Goal: Task Accomplishment & Management: Manage account settings

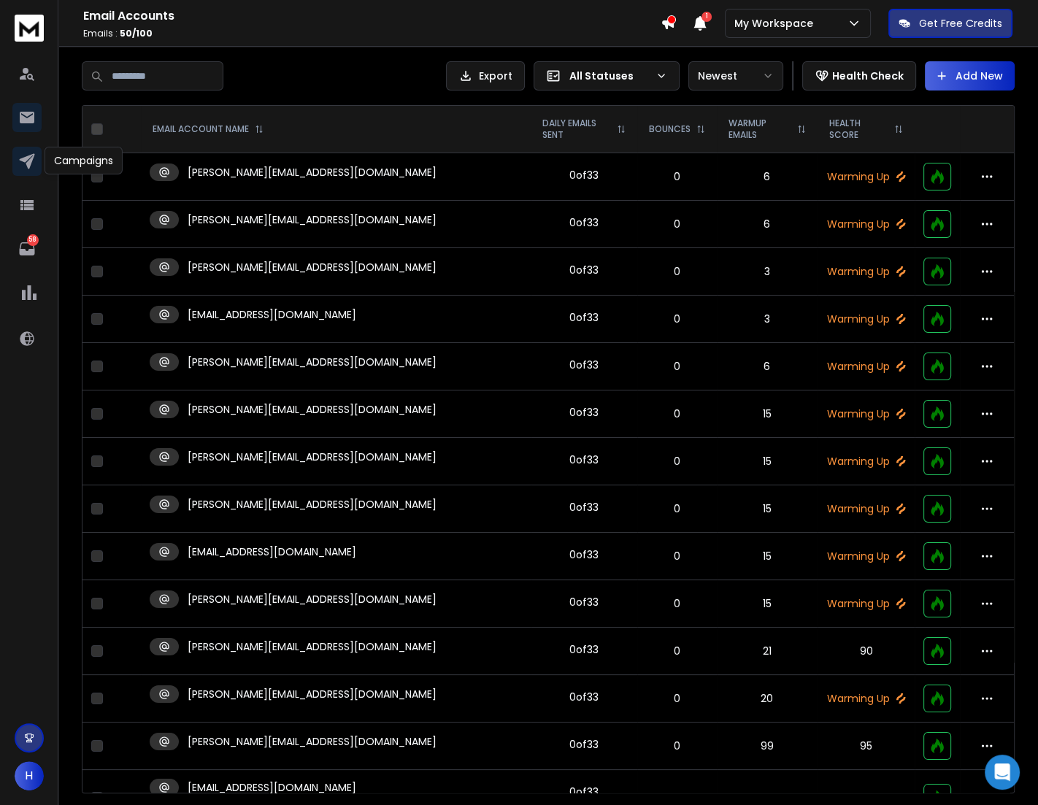
click at [19, 161] on icon at bounding box center [27, 162] width 18 height 18
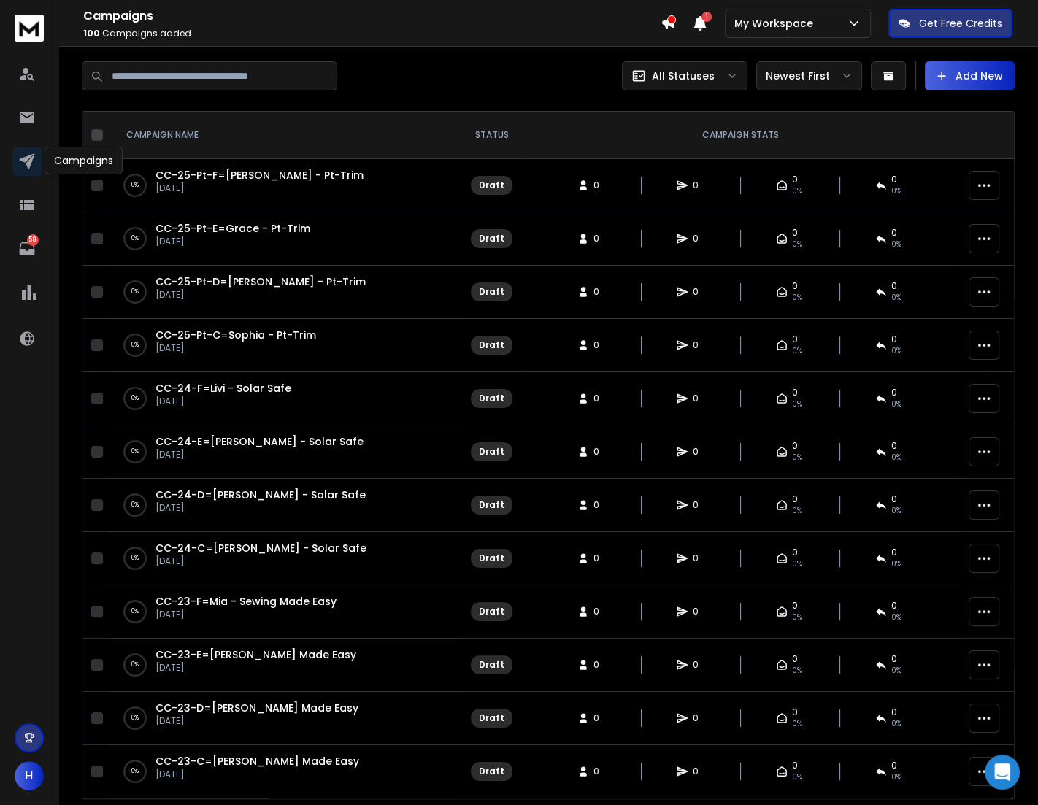
click at [20, 167] on icon at bounding box center [27, 162] width 18 height 18
click at [795, 75] on button "Newest First" at bounding box center [809, 75] width 106 height 29
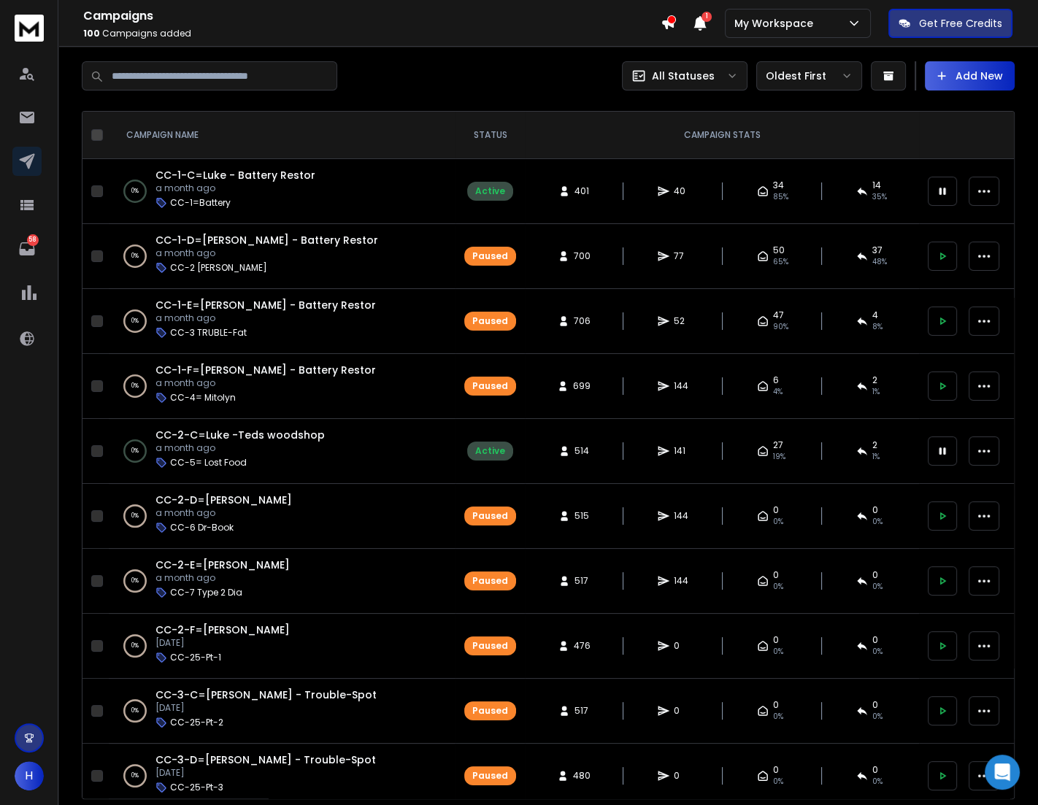
click at [939, 188] on icon at bounding box center [942, 191] width 7 height 7
click at [939, 450] on icon at bounding box center [942, 450] width 7 height 7
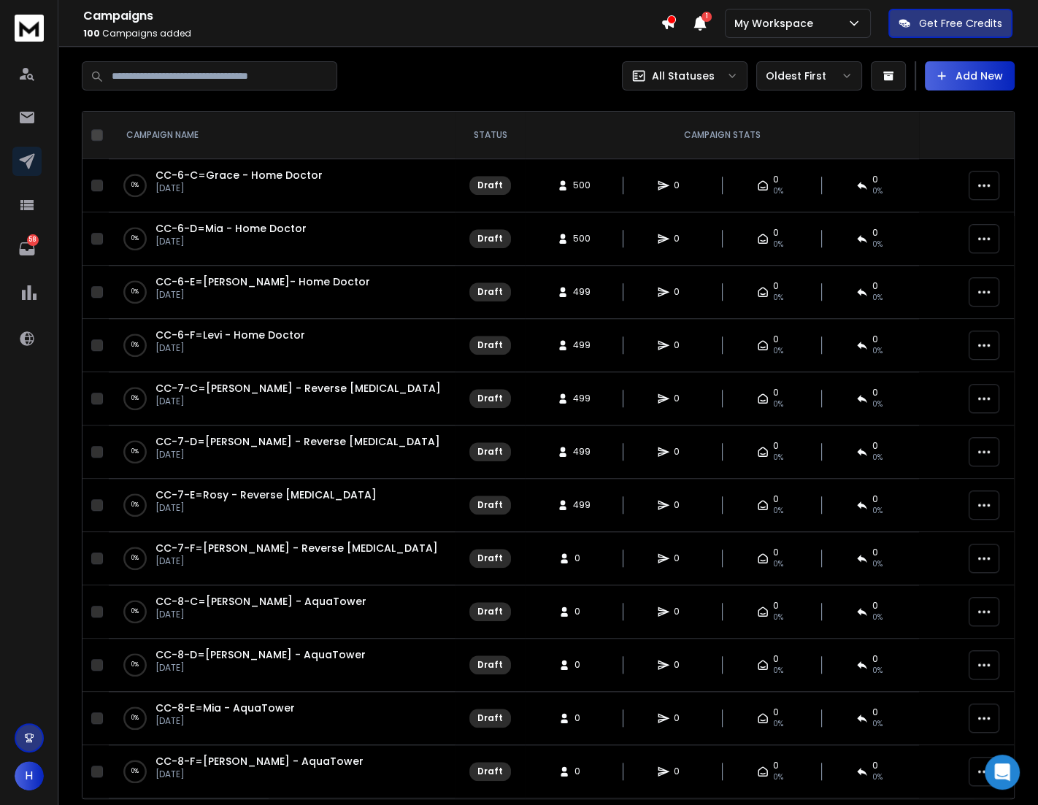
scroll to position [1260, 0]
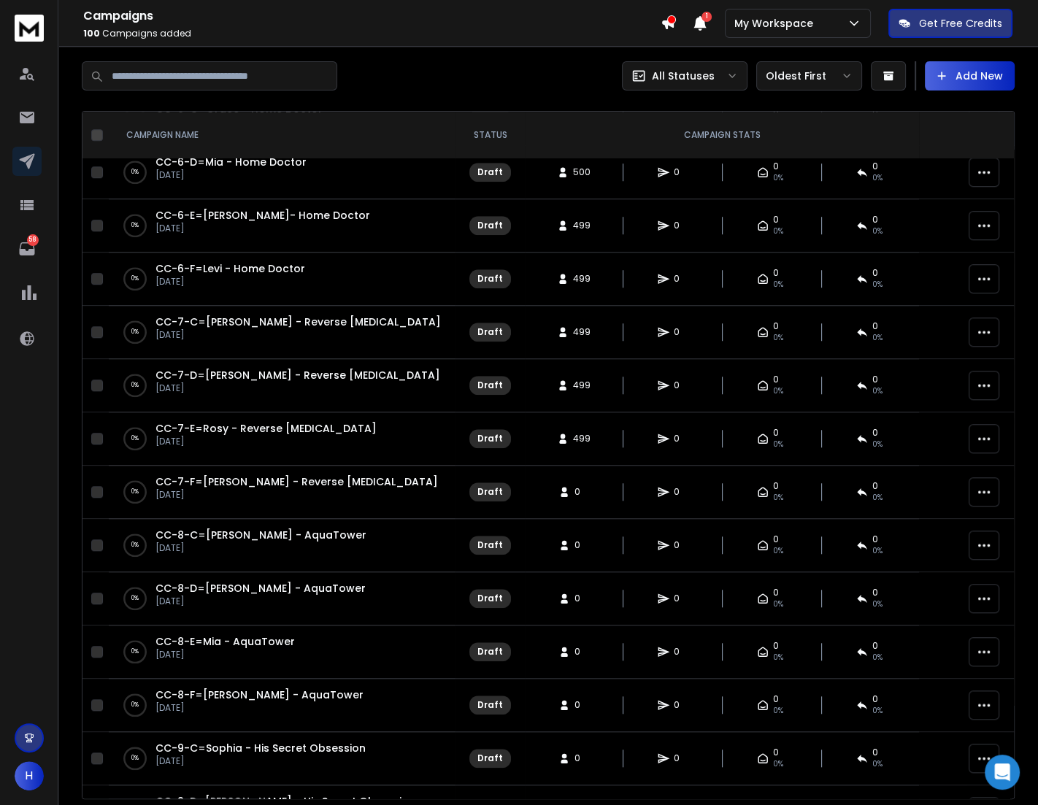
click at [222, 489] on p "[DATE]" at bounding box center [296, 495] width 282 height 12
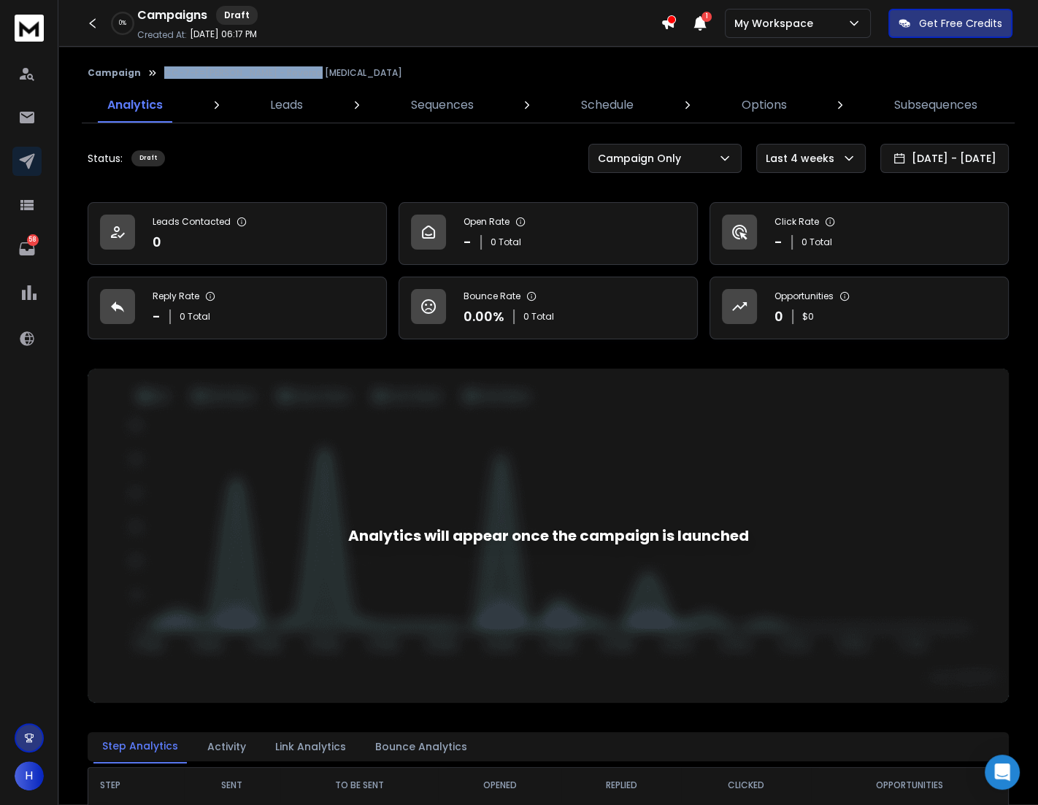
drag, startPoint x: 303, startPoint y: 71, endPoint x: 154, endPoint y: 65, distance: 149.0
click at [154, 65] on div "Campaign CC-7-F=[PERSON_NAME] - Reverse [MEDICAL_DATA]" at bounding box center [548, 72] width 933 height 23
drag, startPoint x: 154, startPoint y: 65, endPoint x: 277, endPoint y: 71, distance: 122.7
copy p "CC-7-F=[PERSON_NAME] - Reverse [MEDICAL_DATA]"
click at [302, 105] on p "Leads" at bounding box center [286, 105] width 33 height 18
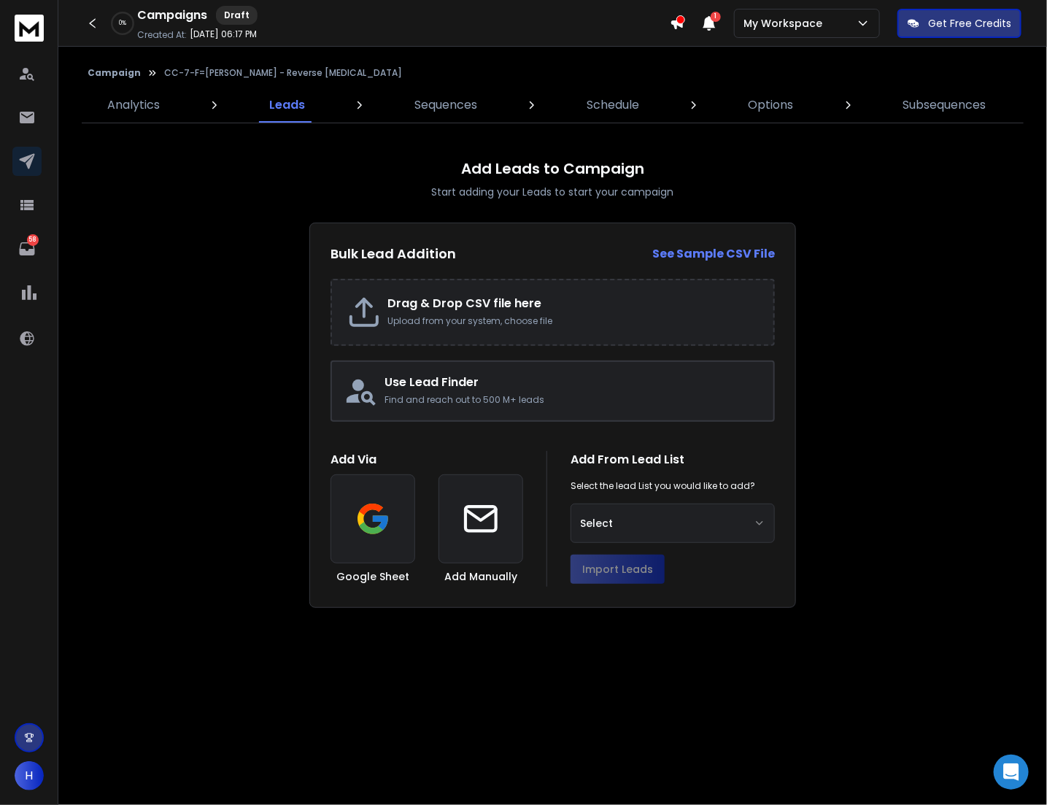
click at [510, 306] on h2 "Drag & Drop CSV file here" at bounding box center [572, 304] width 371 height 18
type input "**********"
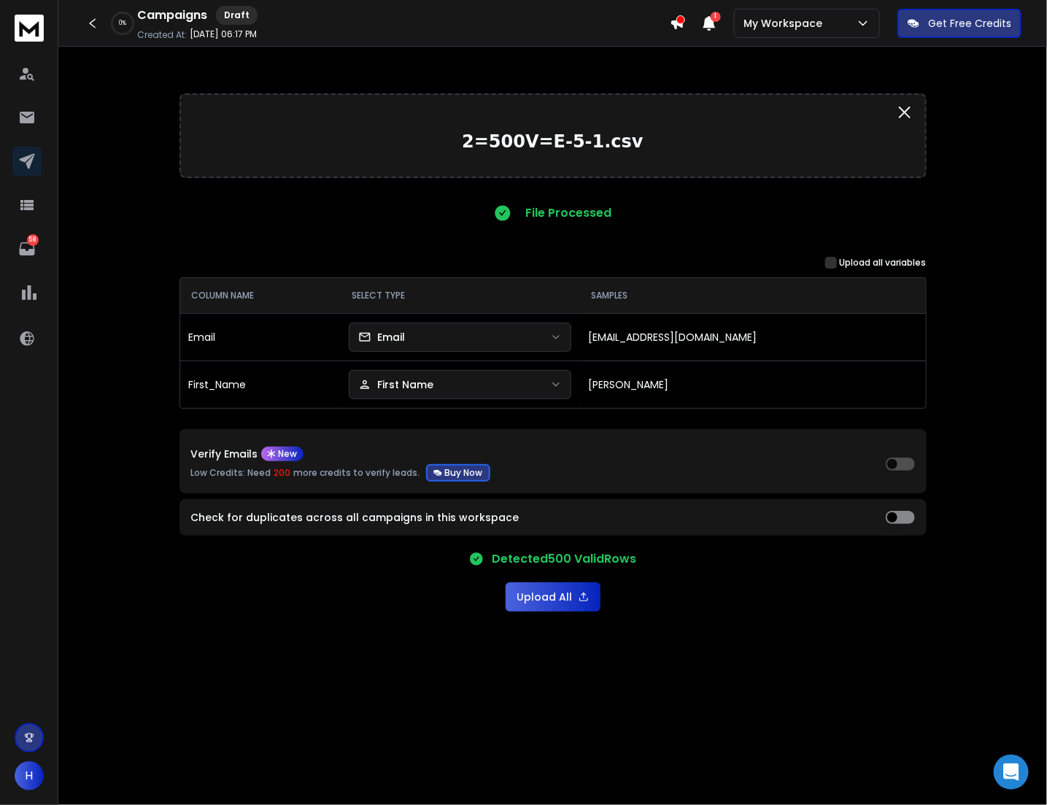
click at [547, 593] on button "Upload All" at bounding box center [553, 596] width 95 height 29
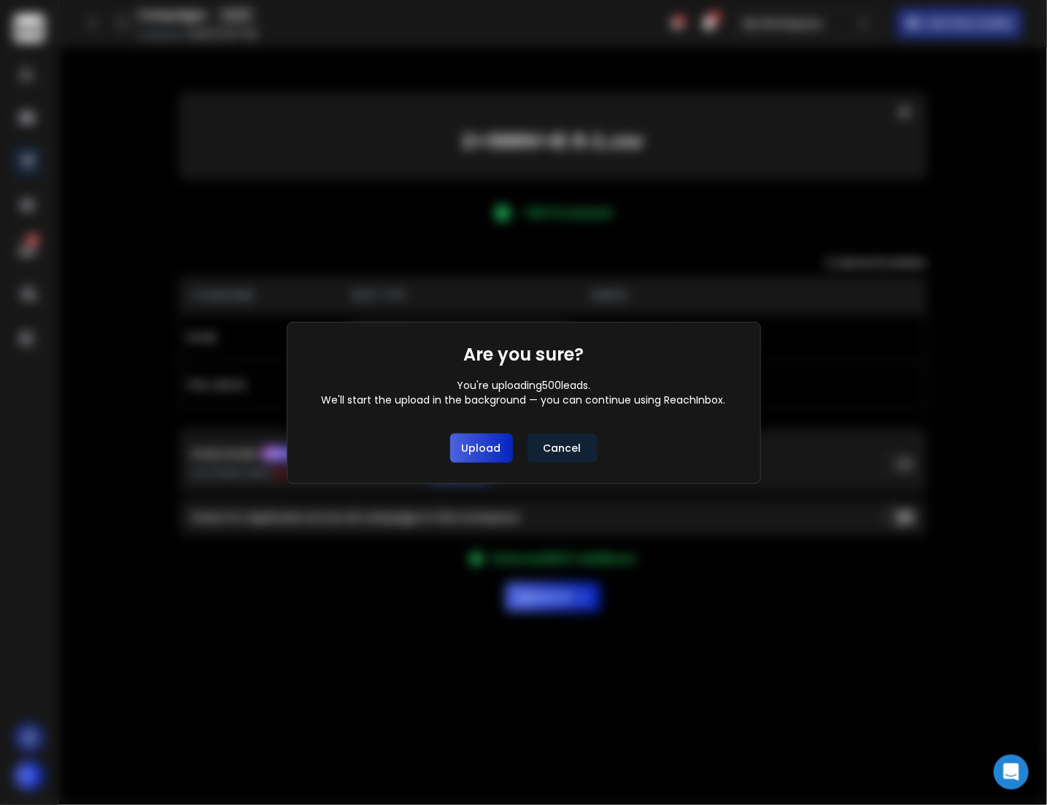
click at [482, 444] on button "Upload" at bounding box center [481, 447] width 63 height 29
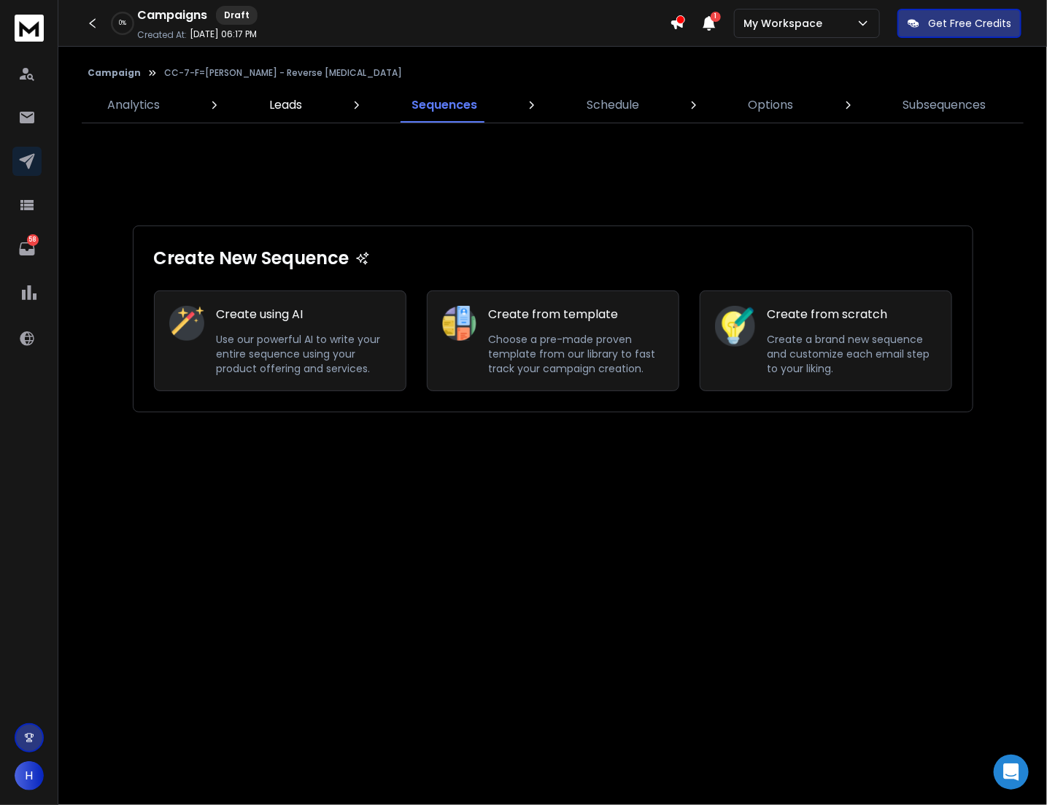
click at [296, 109] on p "Leads" at bounding box center [285, 105] width 33 height 18
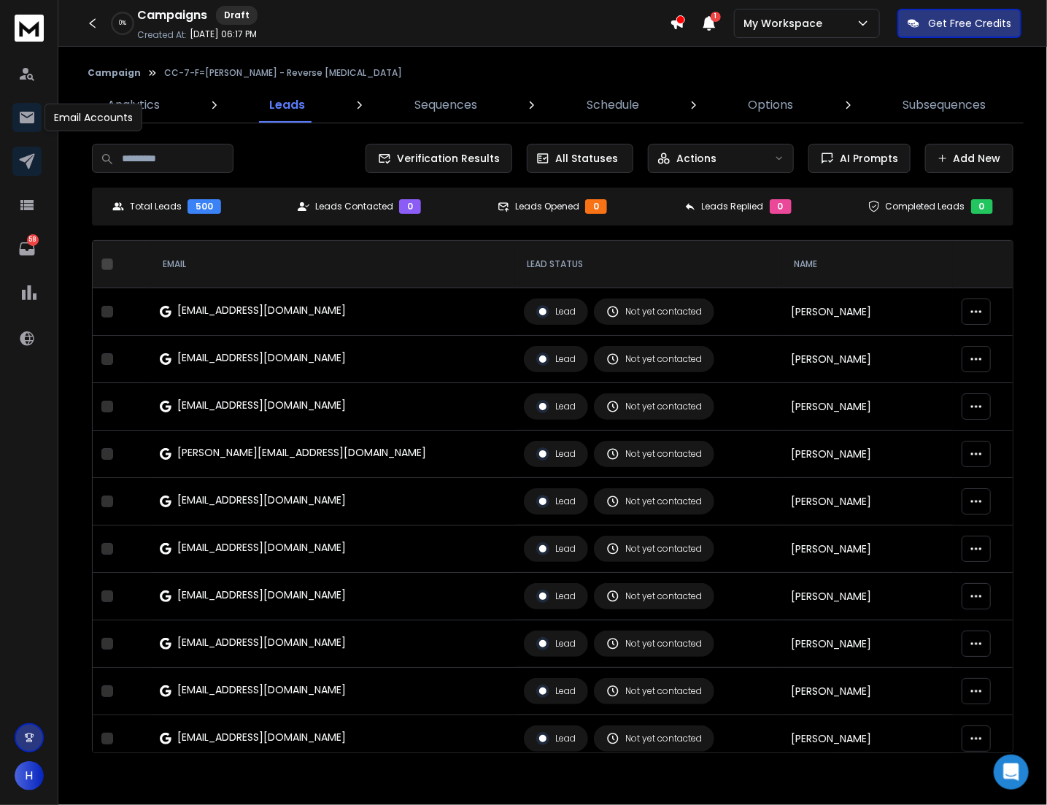
click at [31, 117] on icon at bounding box center [27, 118] width 15 height 12
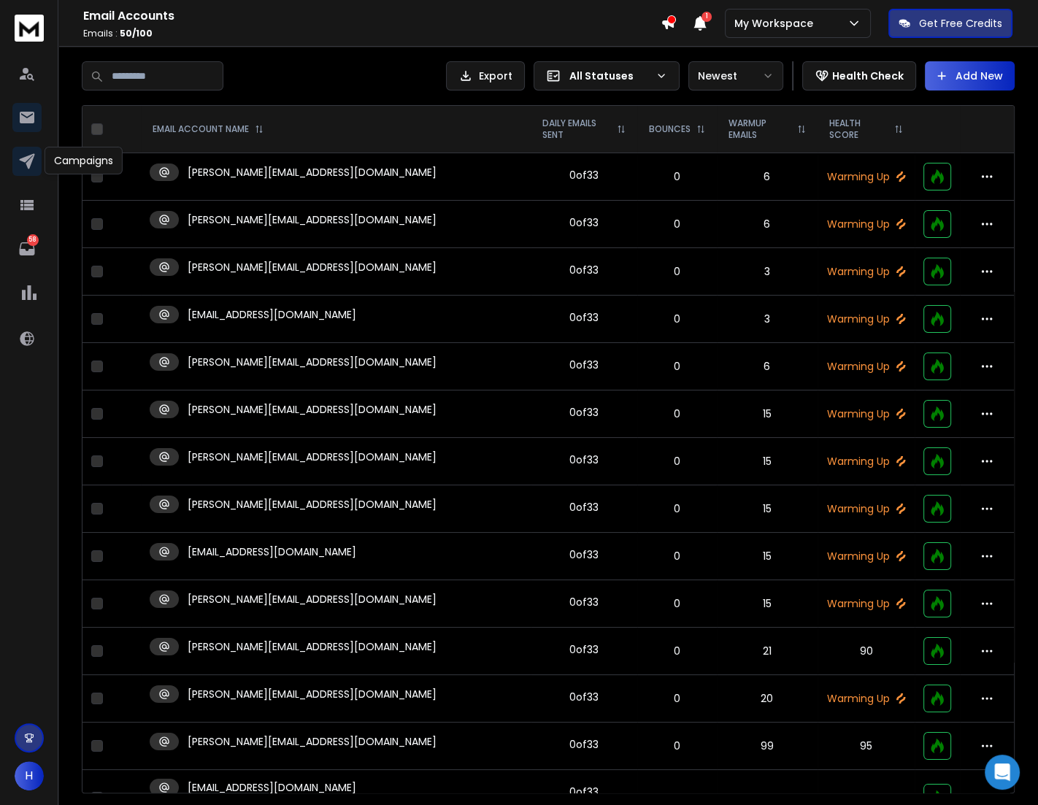
click at [29, 154] on icon at bounding box center [27, 162] width 18 height 18
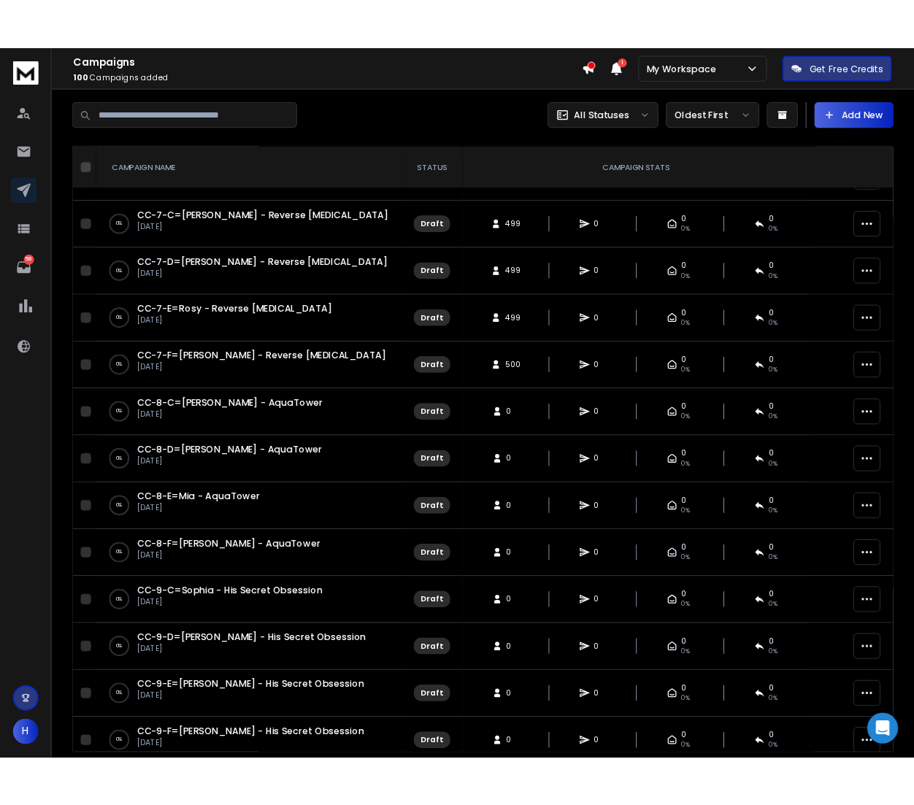
scroll to position [1327, 0]
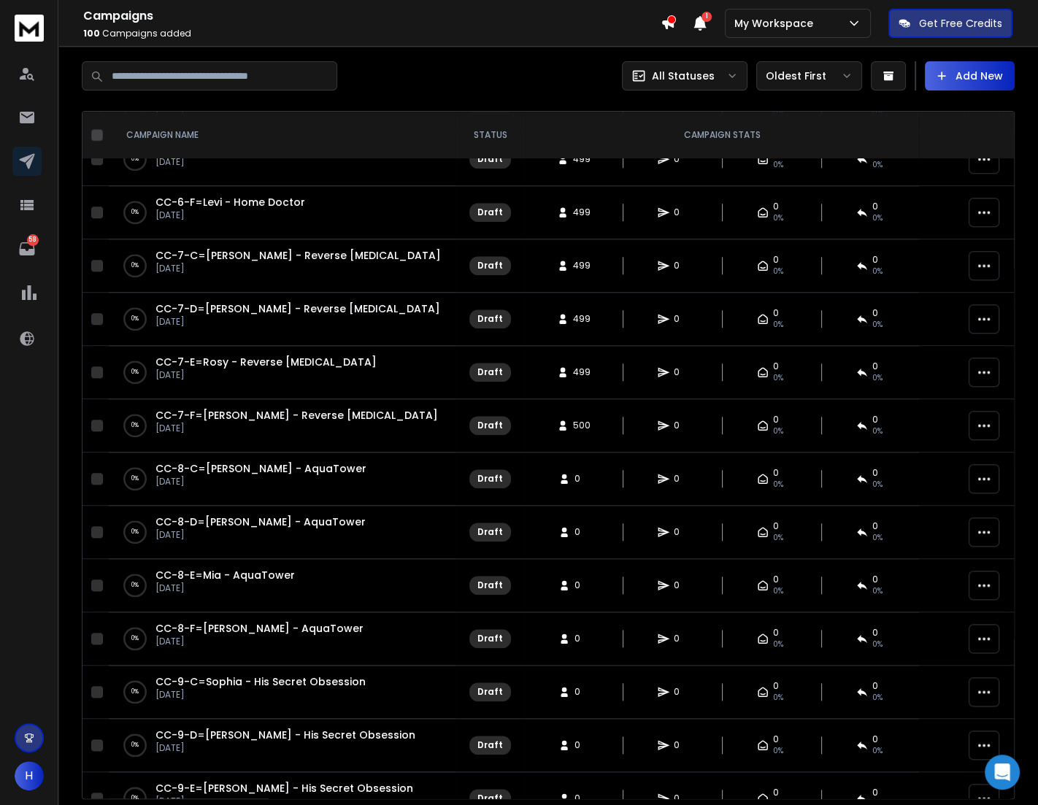
click at [217, 358] on span "CC-7-E=Rosy - Reverse [MEDICAL_DATA]" at bounding box center [265, 362] width 221 height 15
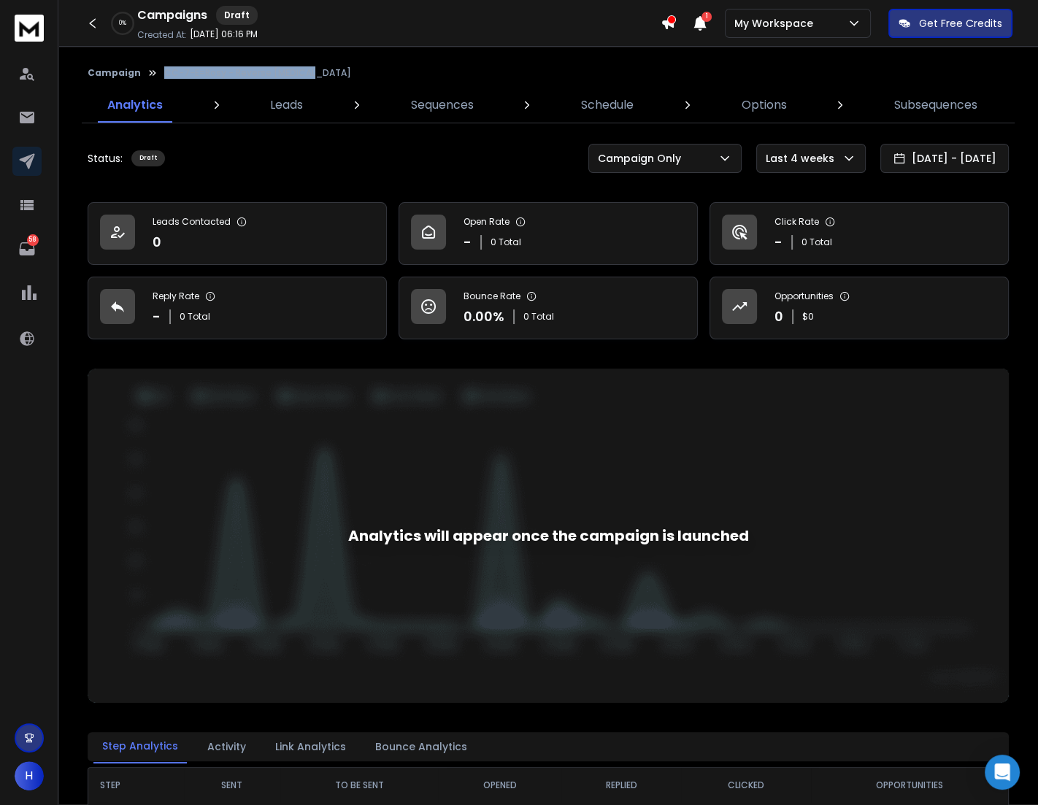
drag, startPoint x: 321, startPoint y: 69, endPoint x: 159, endPoint y: 69, distance: 162.0
click at [159, 69] on div "Campaign CC-7-E=Rosy - Reverse [MEDICAL_DATA]" at bounding box center [548, 72] width 933 height 23
drag, startPoint x: 159, startPoint y: 69, endPoint x: 281, endPoint y: 73, distance: 121.9
copy p "CC-7-E=Rosy - Reverse [MEDICAL_DATA]"
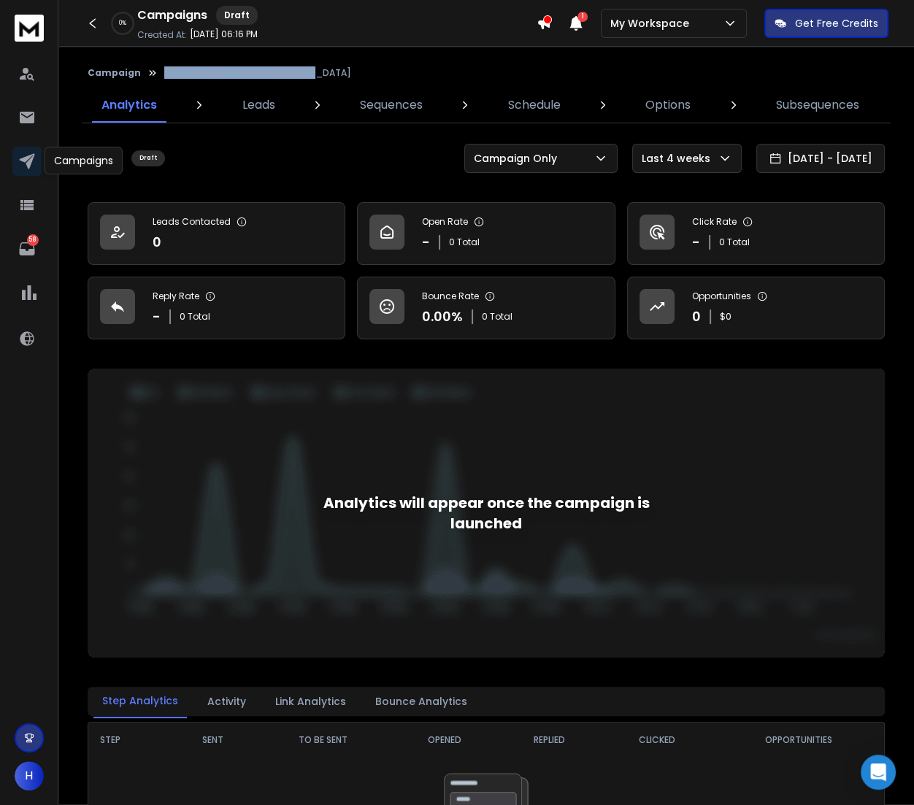
click at [32, 156] on icon at bounding box center [26, 160] width 15 height 15
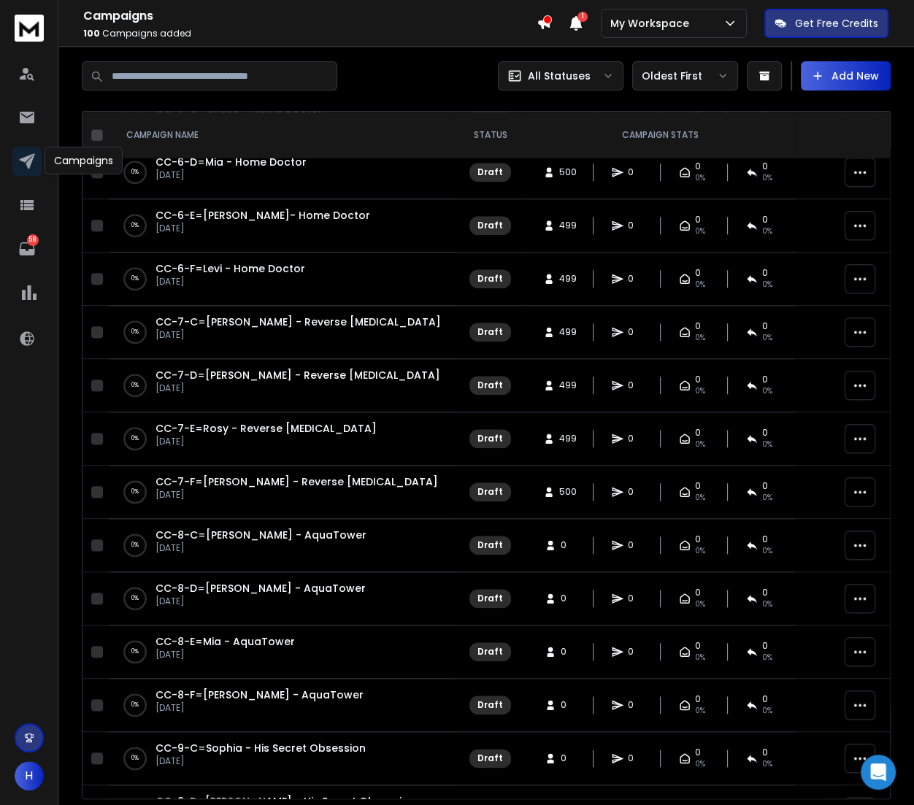
scroll to position [1327, 0]
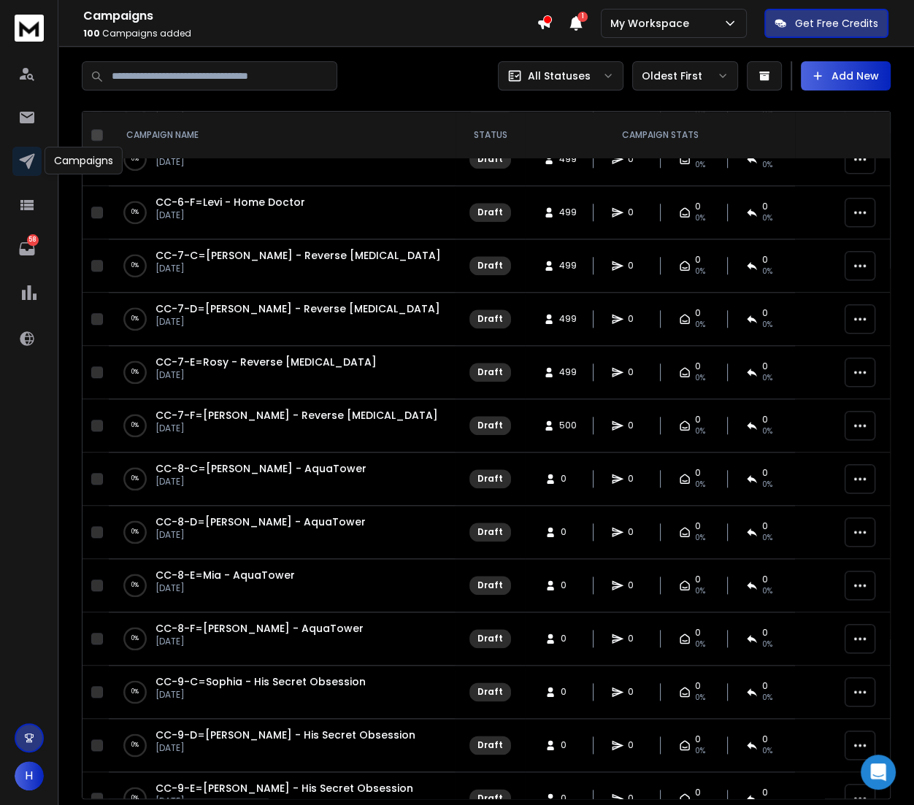
click at [855, 423] on icon "button" at bounding box center [859, 425] width 15 height 15
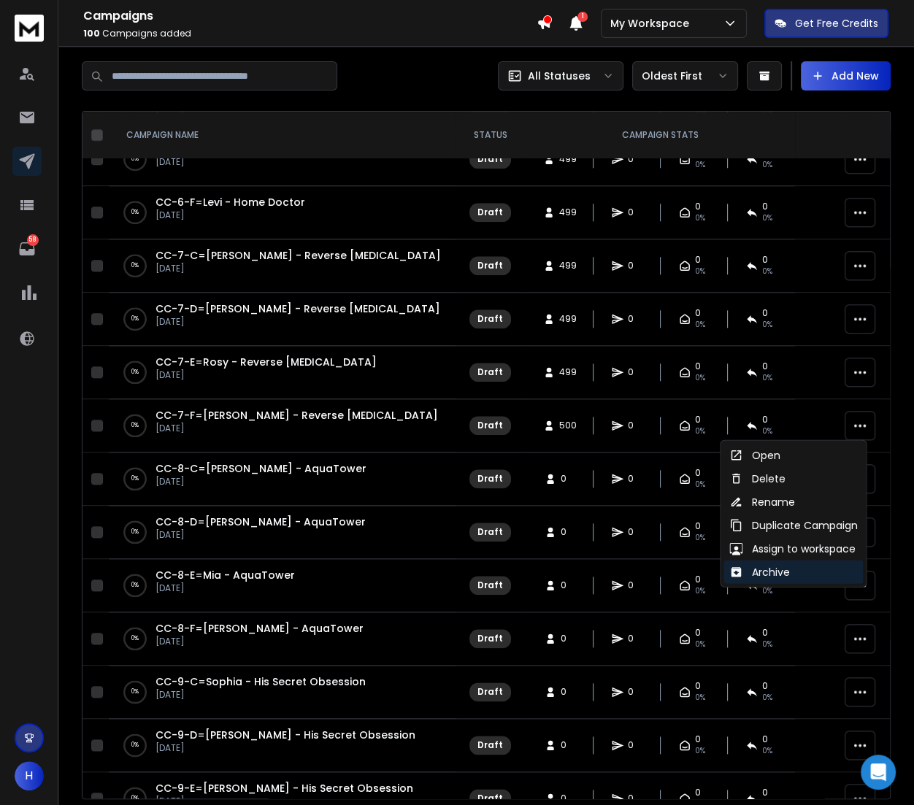
click at [195, 423] on p "[DATE]" at bounding box center [296, 429] width 282 height 12
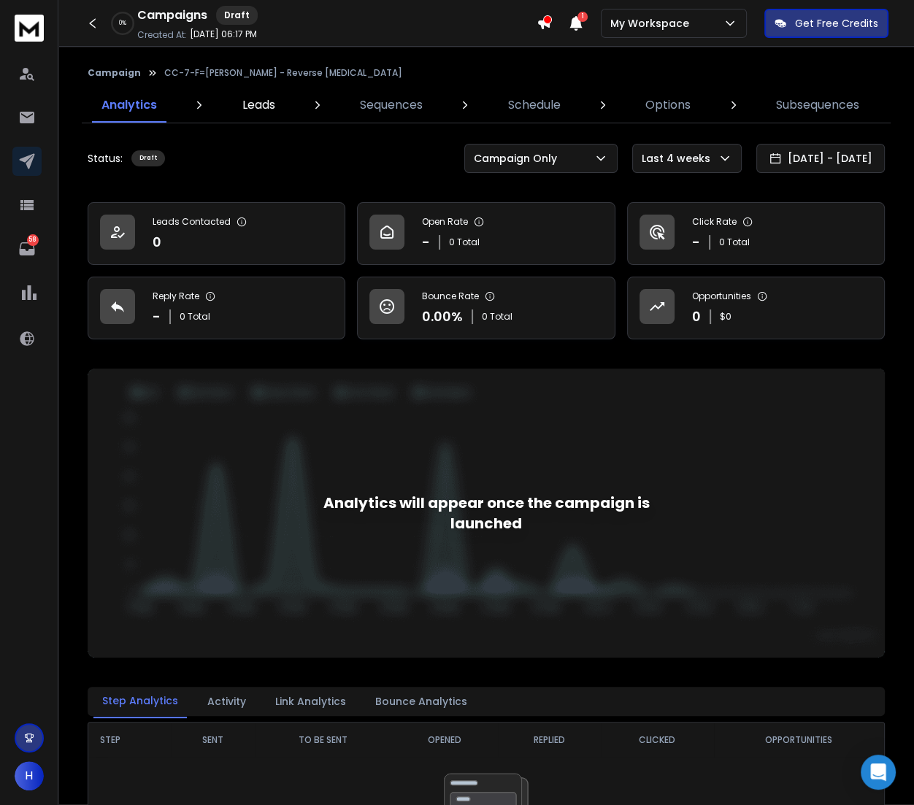
click at [255, 105] on p "Leads" at bounding box center [258, 105] width 33 height 18
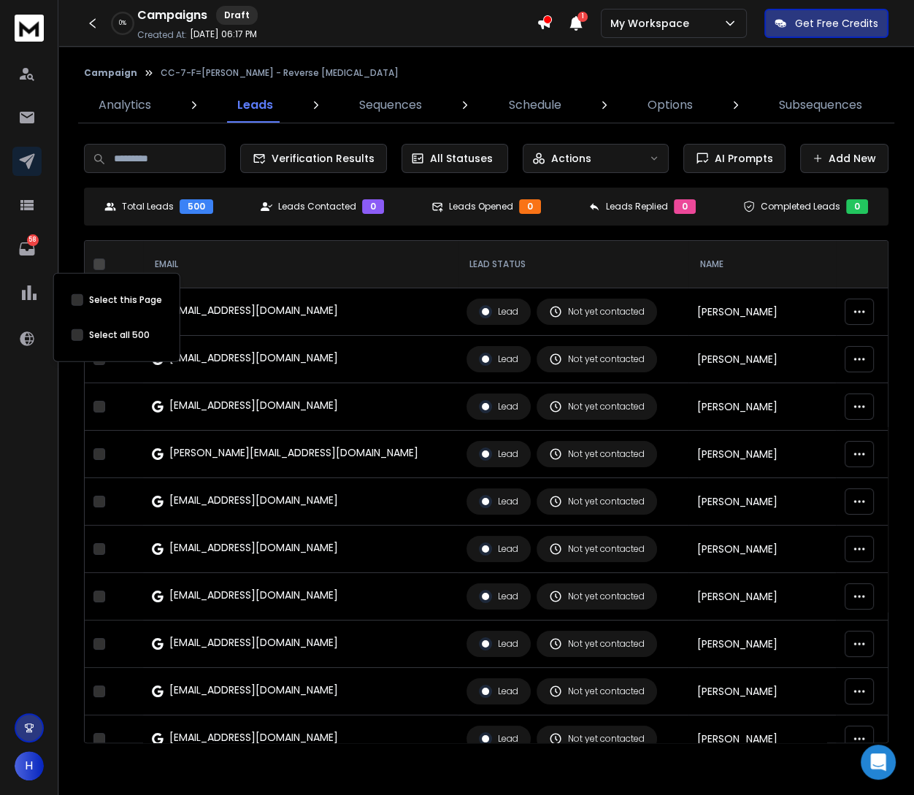
click at [93, 261] on button "Select this Page" at bounding box center [99, 264] width 12 height 12
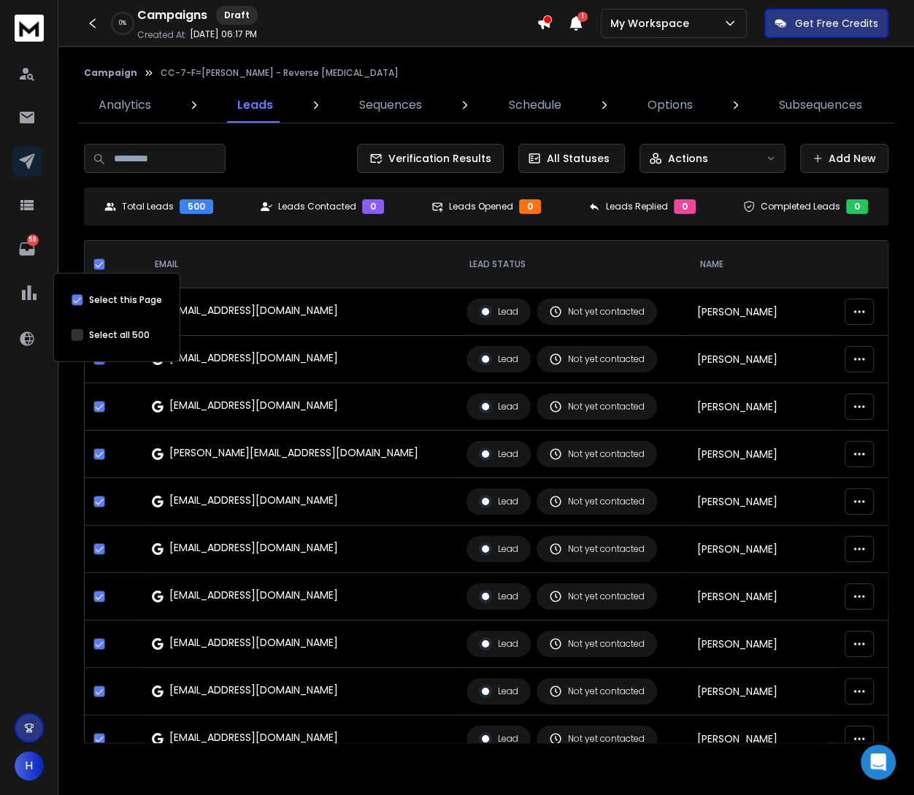
click at [76, 337] on button "Select this Page" at bounding box center [78, 335] width 12 height 12
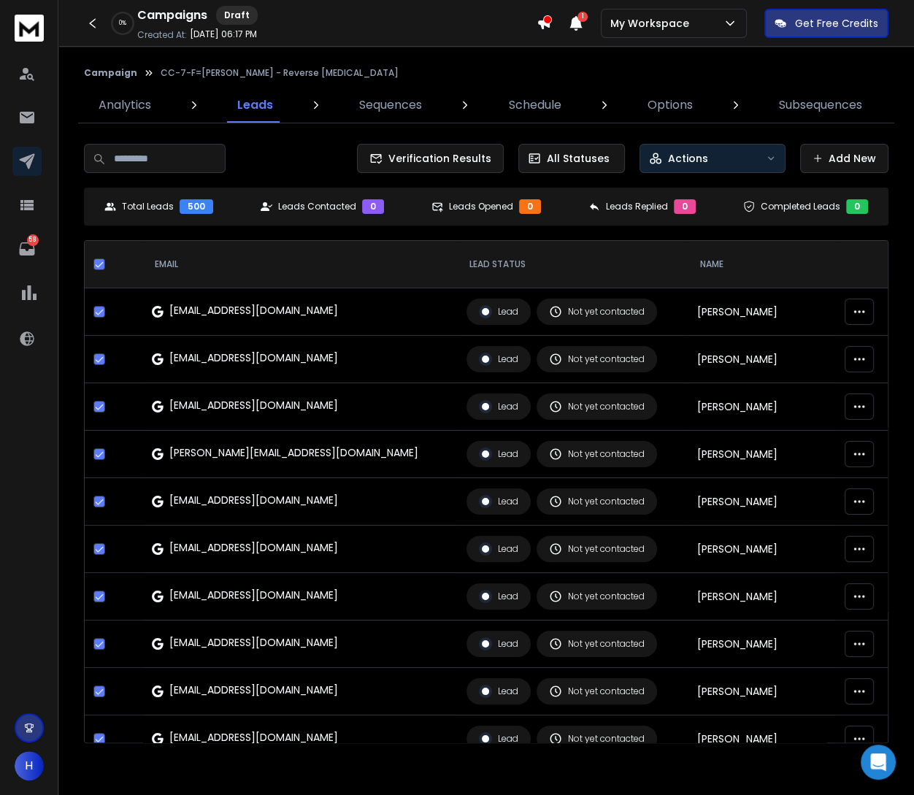
click at [745, 153] on div "Actions" at bounding box center [704, 158] width 111 height 15
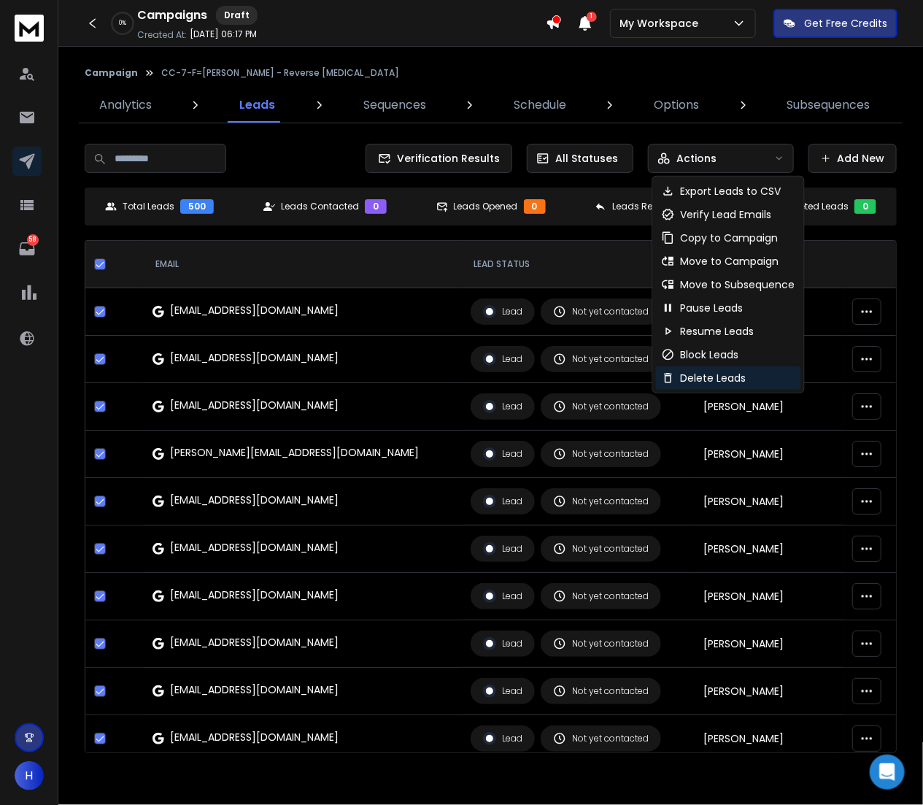
click at [703, 378] on p "Delete Leads" at bounding box center [714, 378] width 66 height 15
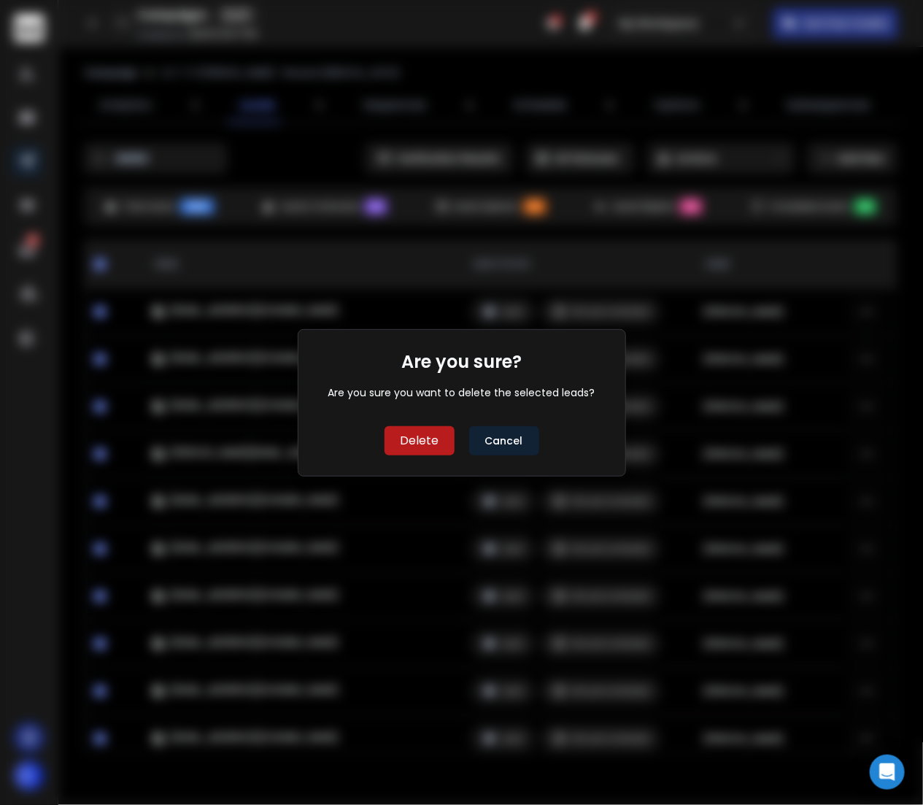
click at [415, 439] on button "Delete" at bounding box center [420, 440] width 70 height 29
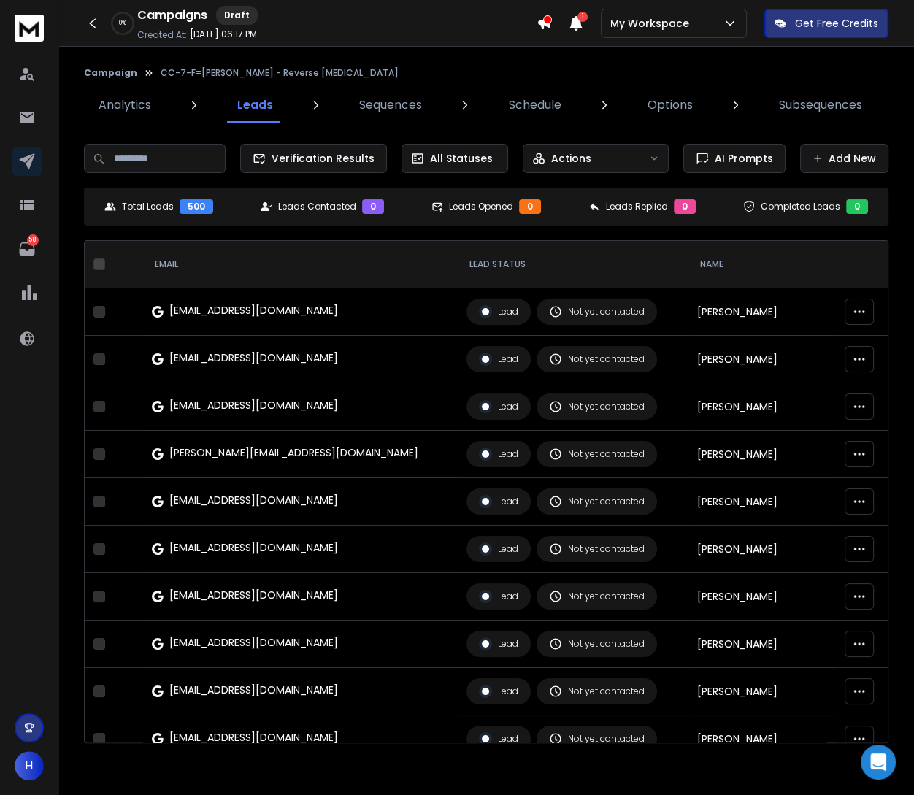
click at [247, 104] on p "Leads" at bounding box center [255, 105] width 36 height 18
click at [26, 117] on icon at bounding box center [27, 118] width 18 height 18
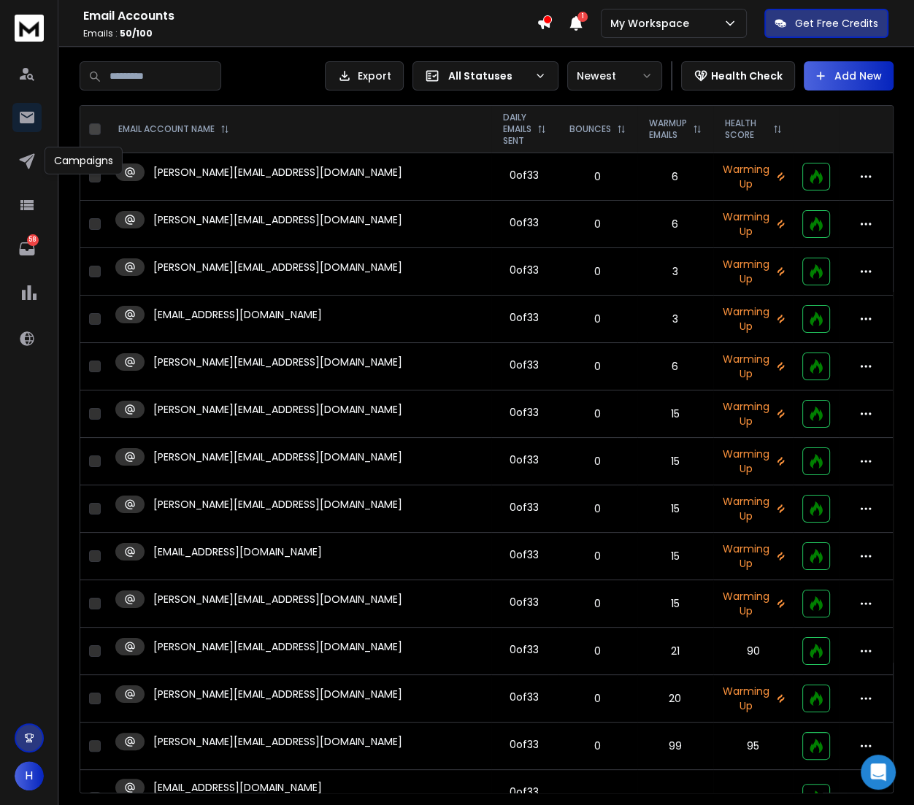
drag, startPoint x: 31, startPoint y: 153, endPoint x: 42, endPoint y: 163, distance: 14.4
click at [31, 153] on icon at bounding box center [27, 162] width 18 height 18
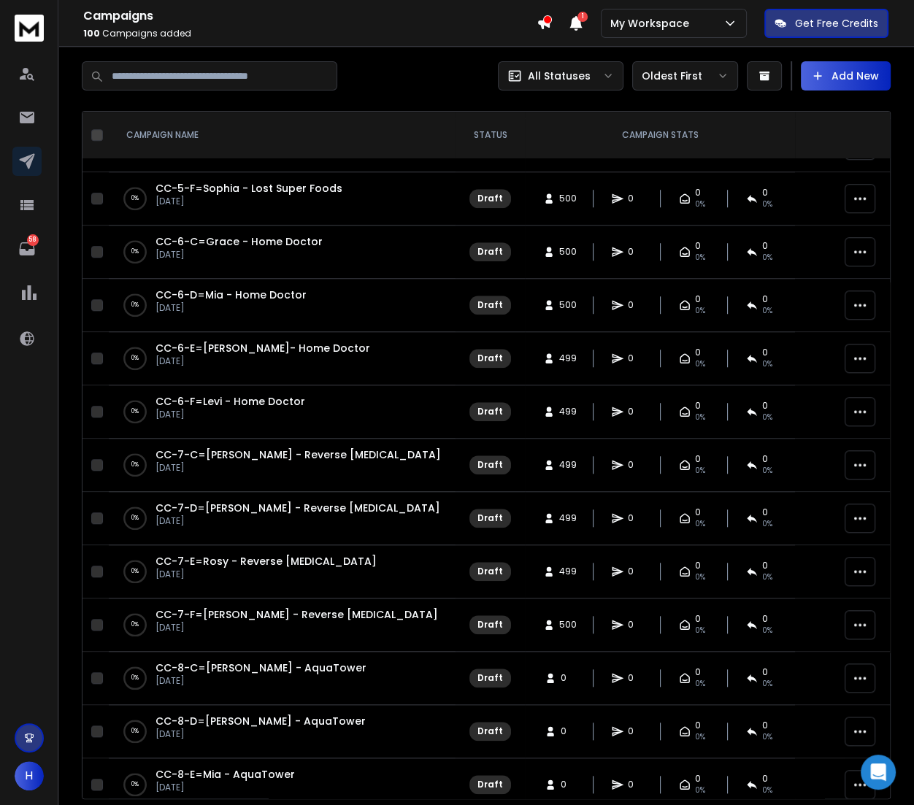
scroll to position [1260, 0]
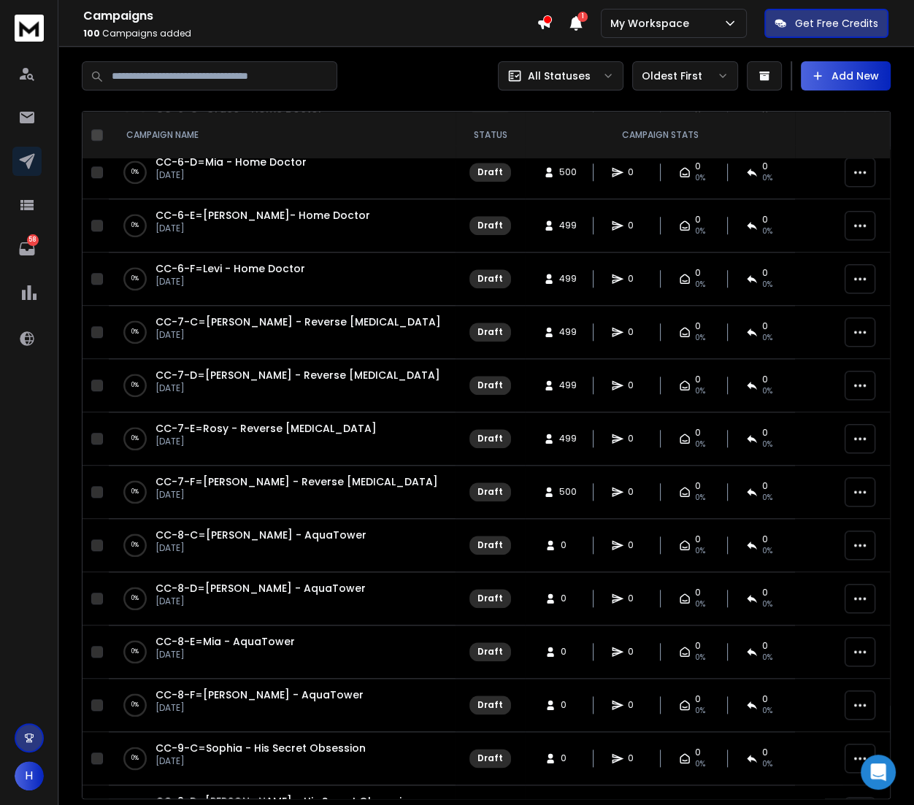
click at [225, 489] on p "[DATE]" at bounding box center [296, 495] width 282 height 12
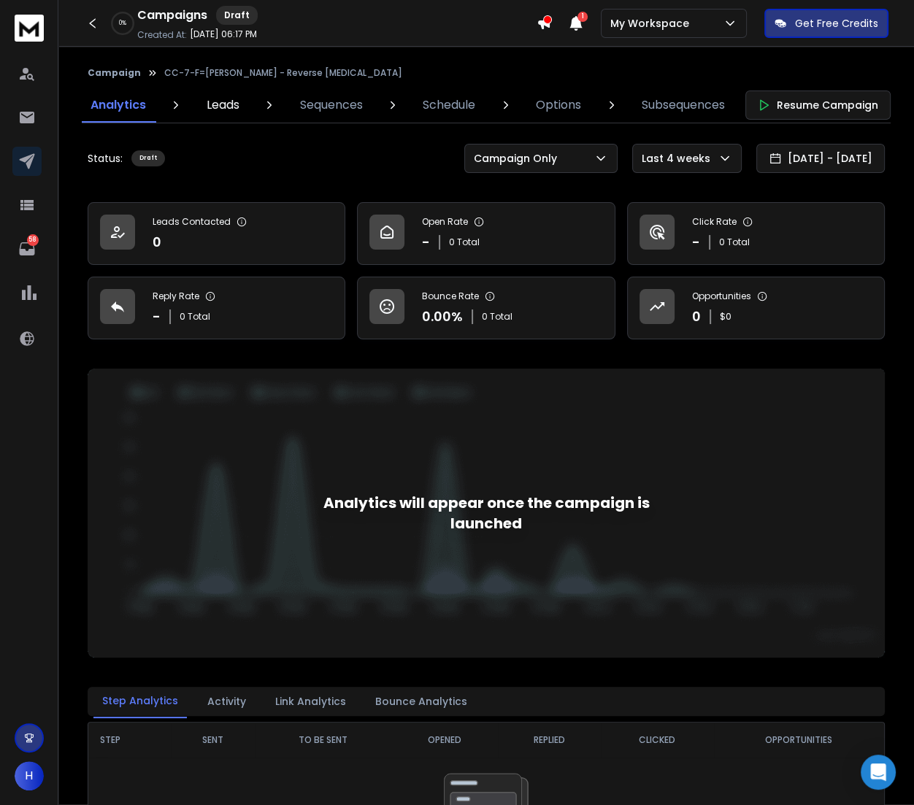
click at [231, 105] on p "Leads" at bounding box center [223, 105] width 33 height 18
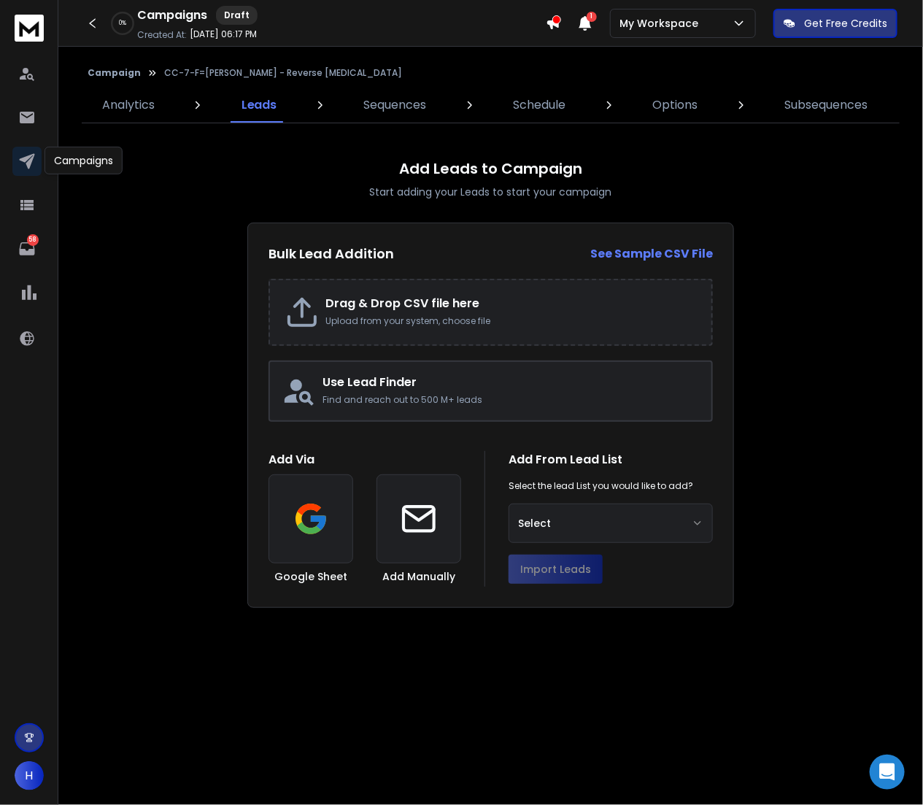
click at [26, 158] on icon at bounding box center [26, 160] width 15 height 15
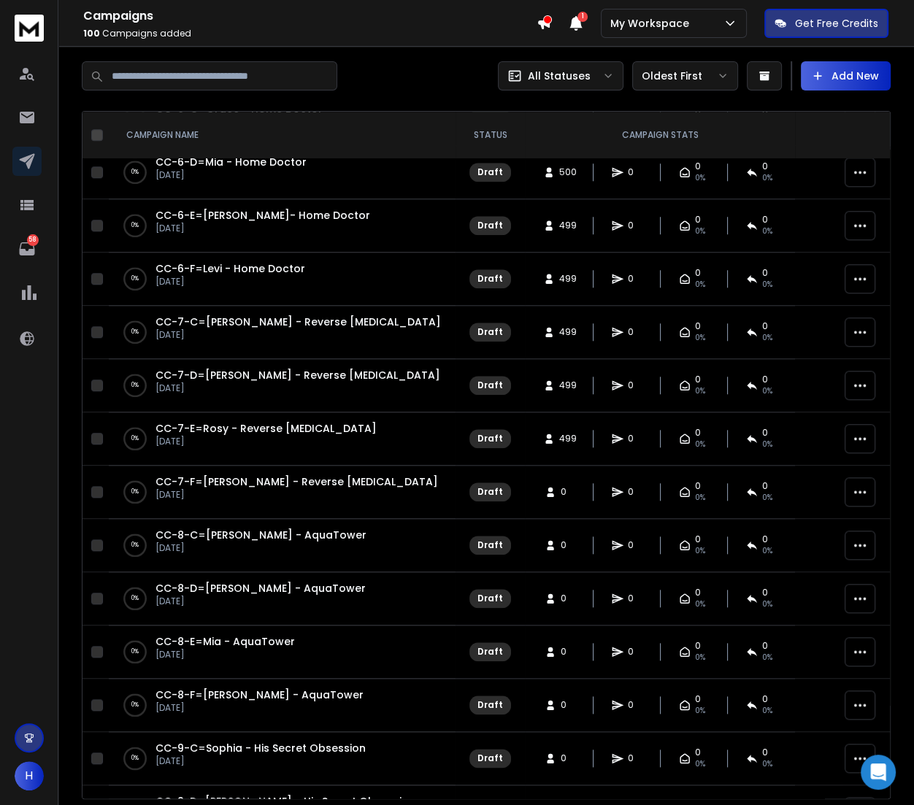
scroll to position [1194, 0]
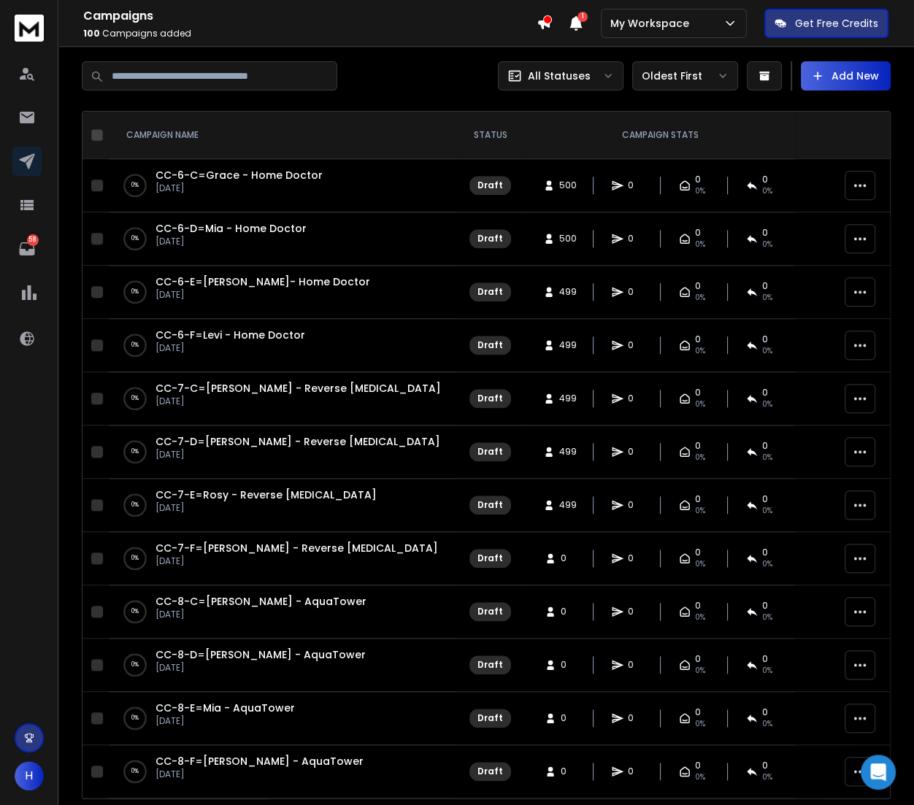
click at [226, 549] on span "CC-7-F=[PERSON_NAME] - Reverse [MEDICAL_DATA]" at bounding box center [296, 548] width 282 height 15
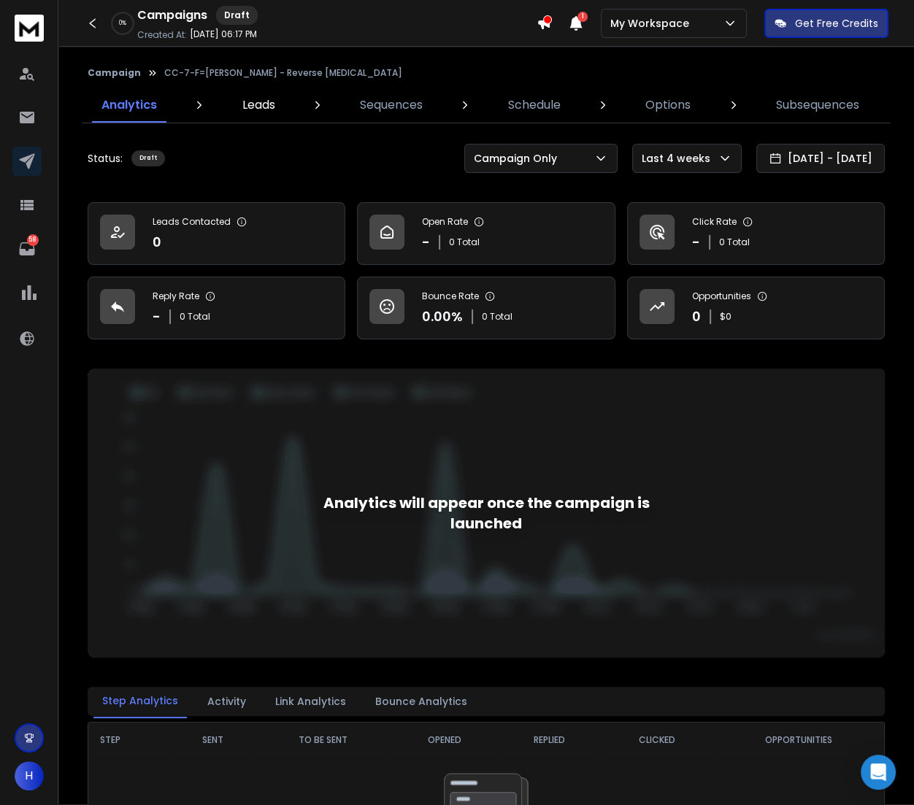
click at [244, 104] on p "Leads" at bounding box center [258, 105] width 33 height 18
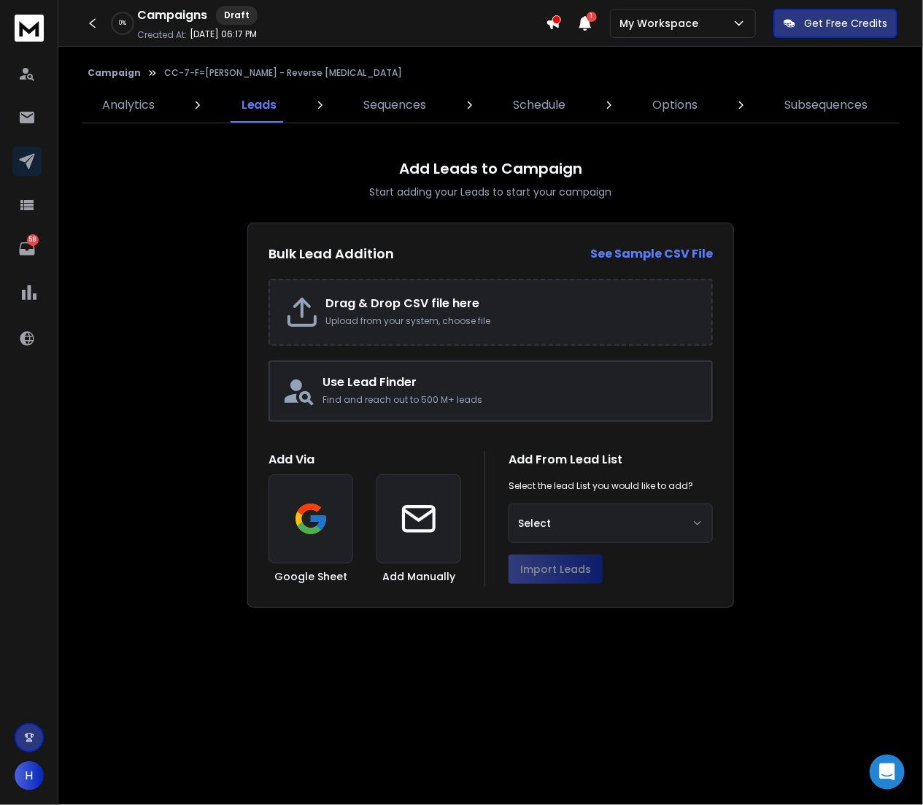
click at [456, 306] on h2 "Drag & Drop CSV file here" at bounding box center [510, 304] width 371 height 18
type input "**********"
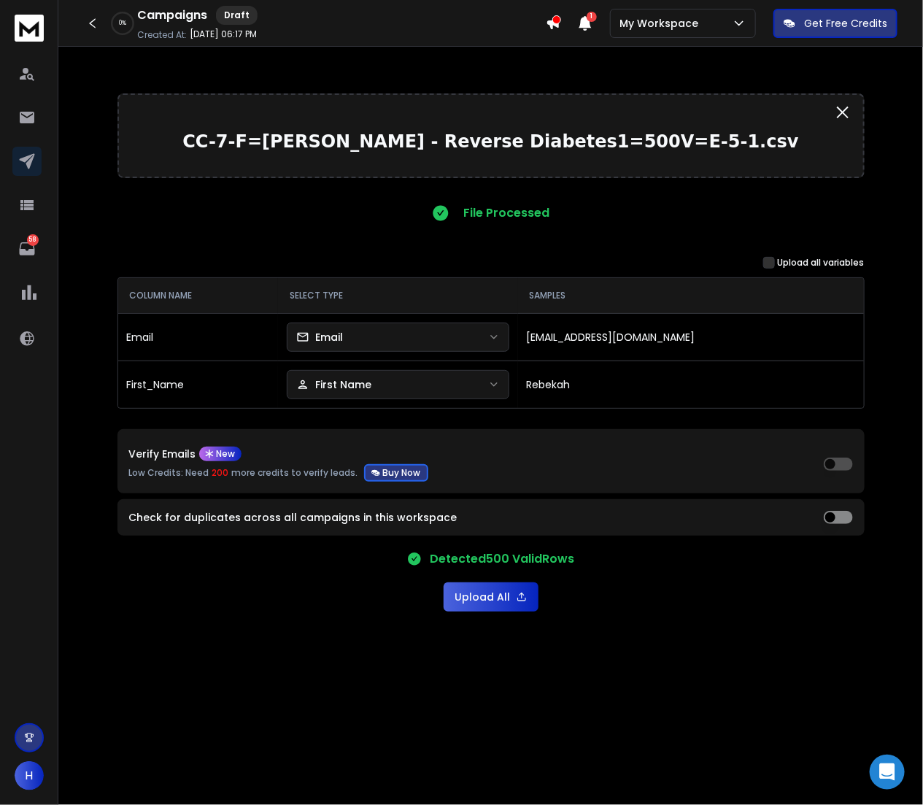
click at [479, 596] on button "Upload All" at bounding box center [491, 596] width 95 height 29
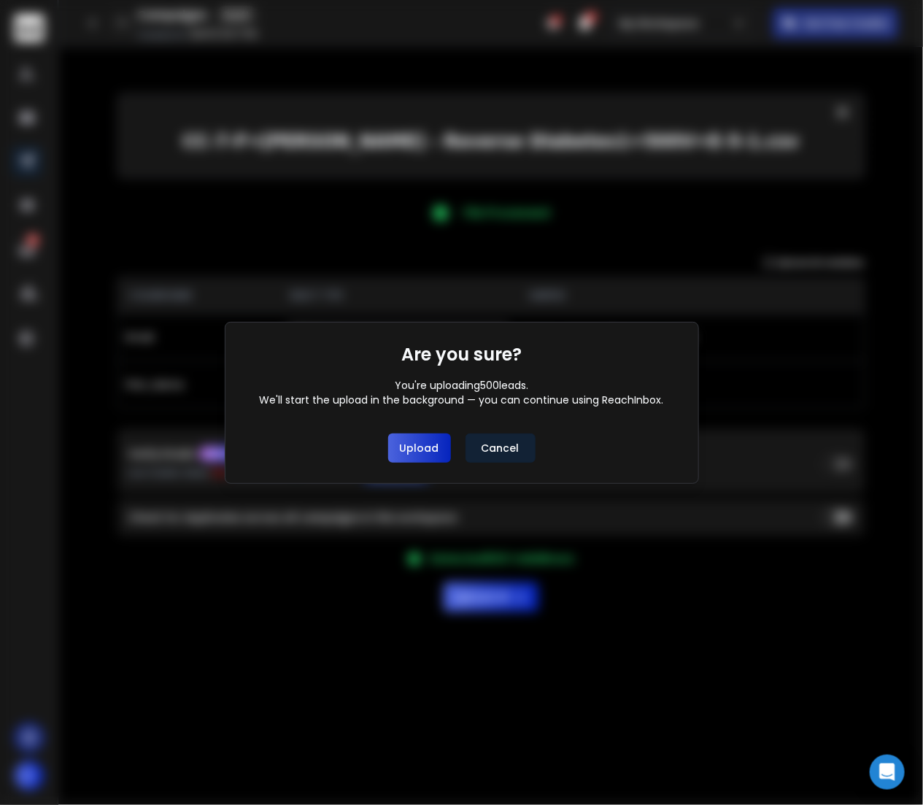
click at [423, 448] on button "Upload" at bounding box center [419, 447] width 63 height 29
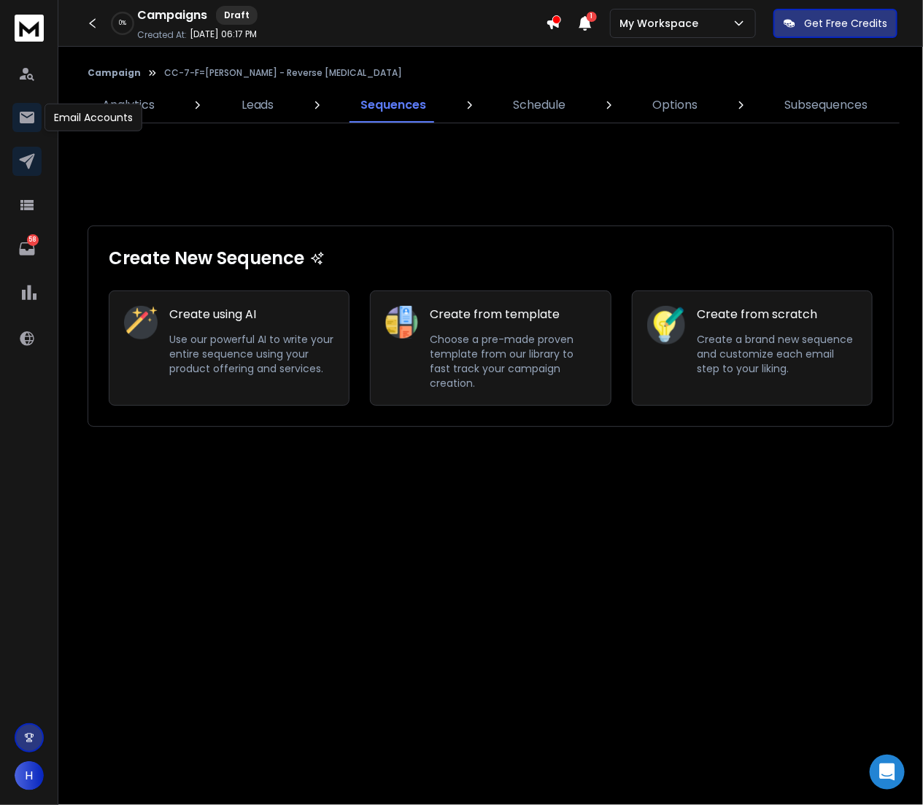
click at [23, 112] on icon at bounding box center [27, 118] width 15 height 12
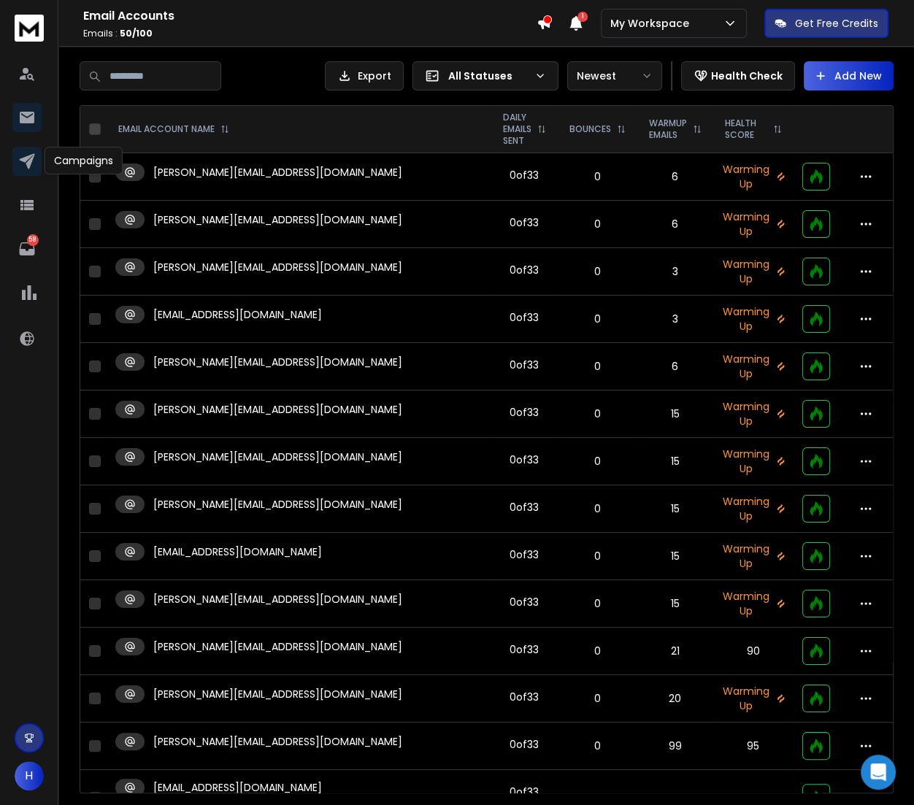
click at [28, 156] on icon at bounding box center [26, 160] width 15 height 15
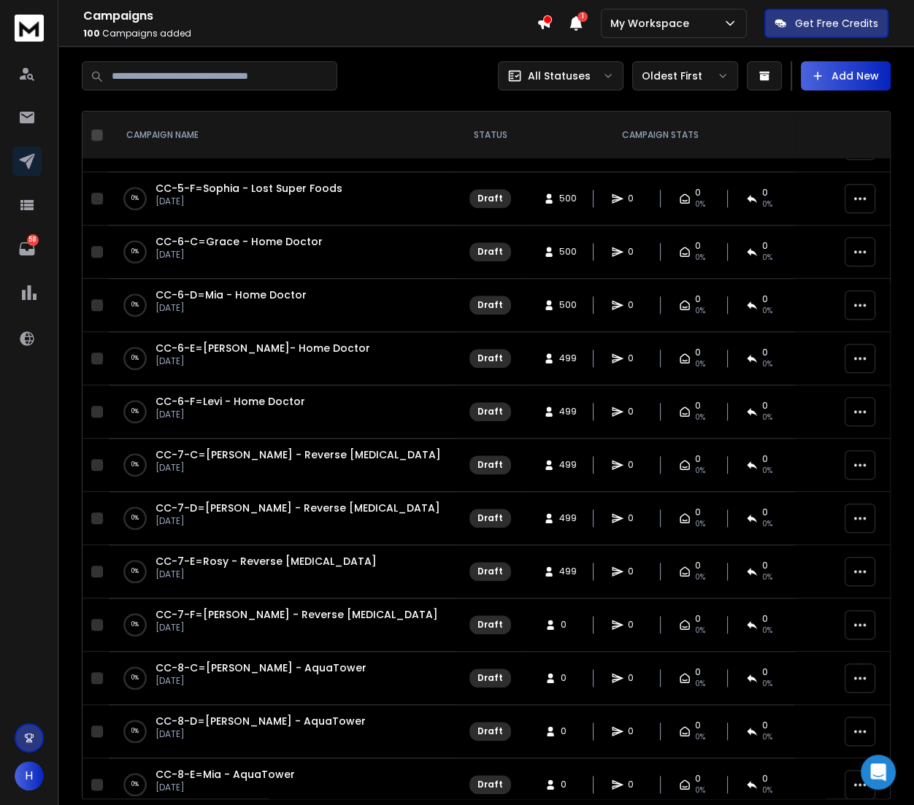
scroll to position [1194, 0]
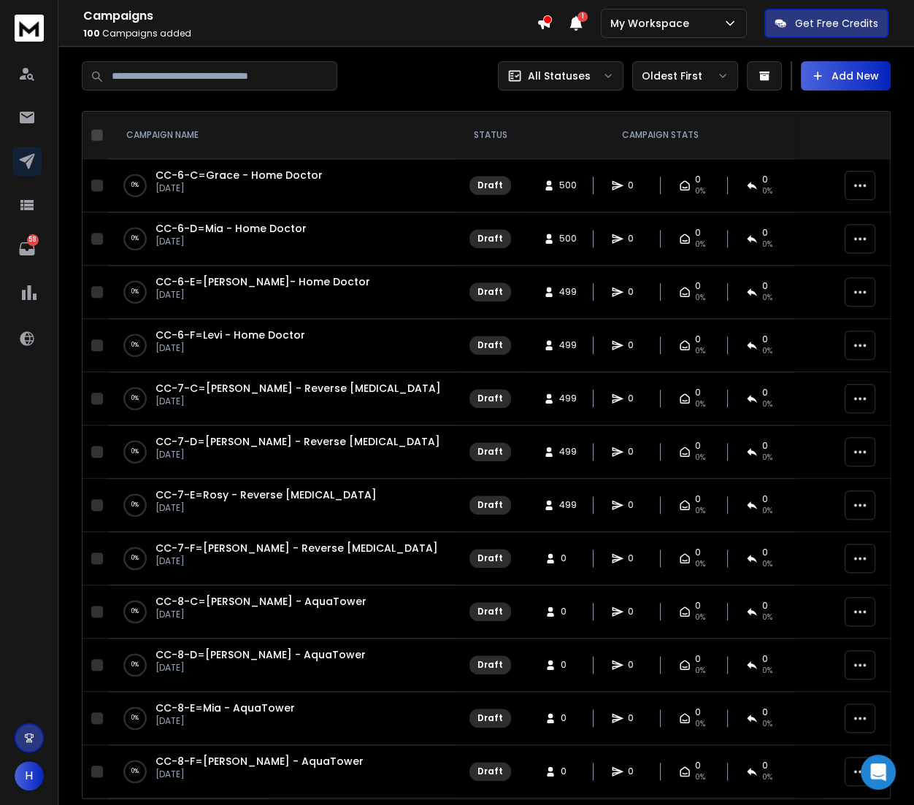
click at [234, 548] on span "CC-7-F=[PERSON_NAME] - Reverse [MEDICAL_DATA]" at bounding box center [296, 548] width 282 height 15
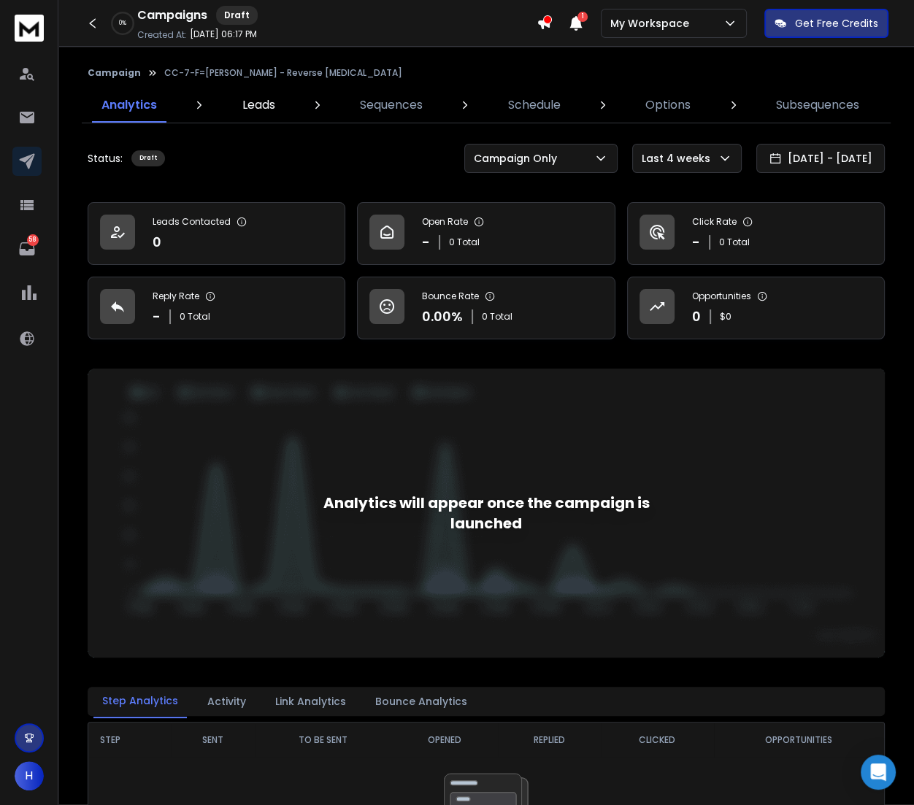
click at [252, 104] on p "Leads" at bounding box center [258, 105] width 33 height 18
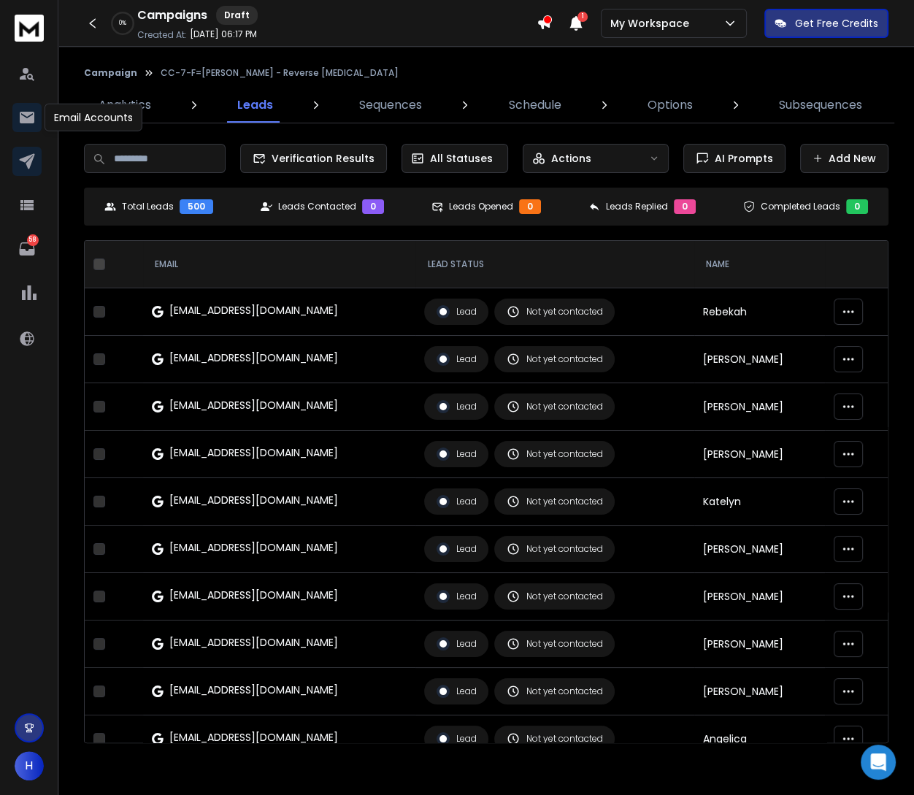
click at [26, 115] on icon at bounding box center [27, 118] width 15 height 12
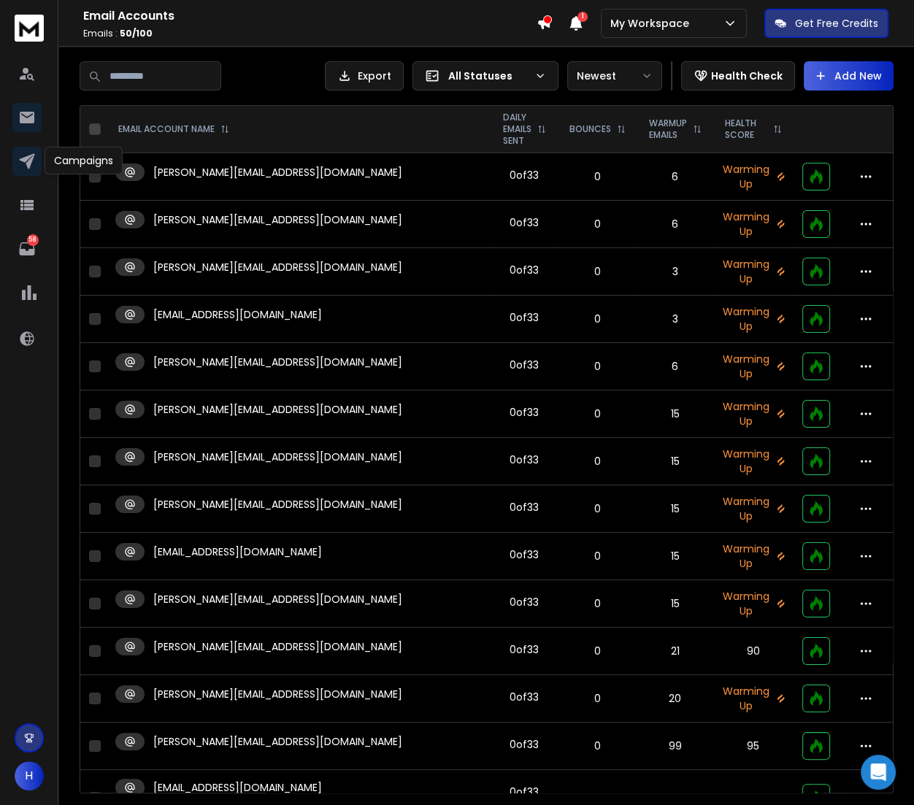
click at [30, 155] on icon at bounding box center [26, 160] width 15 height 15
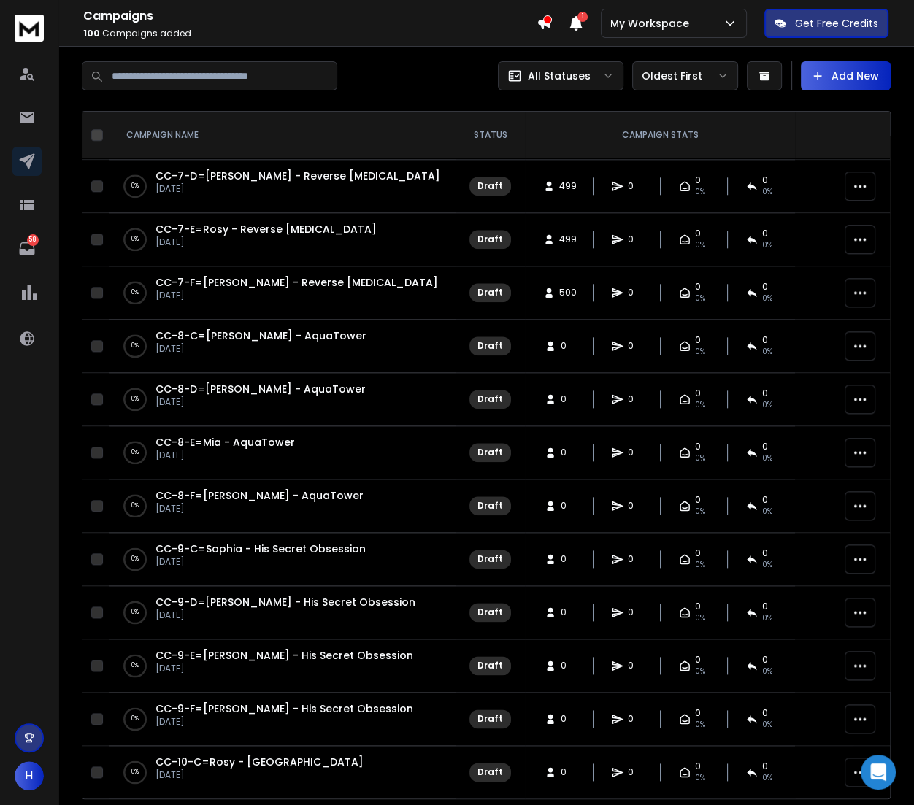
scroll to position [1327, 0]
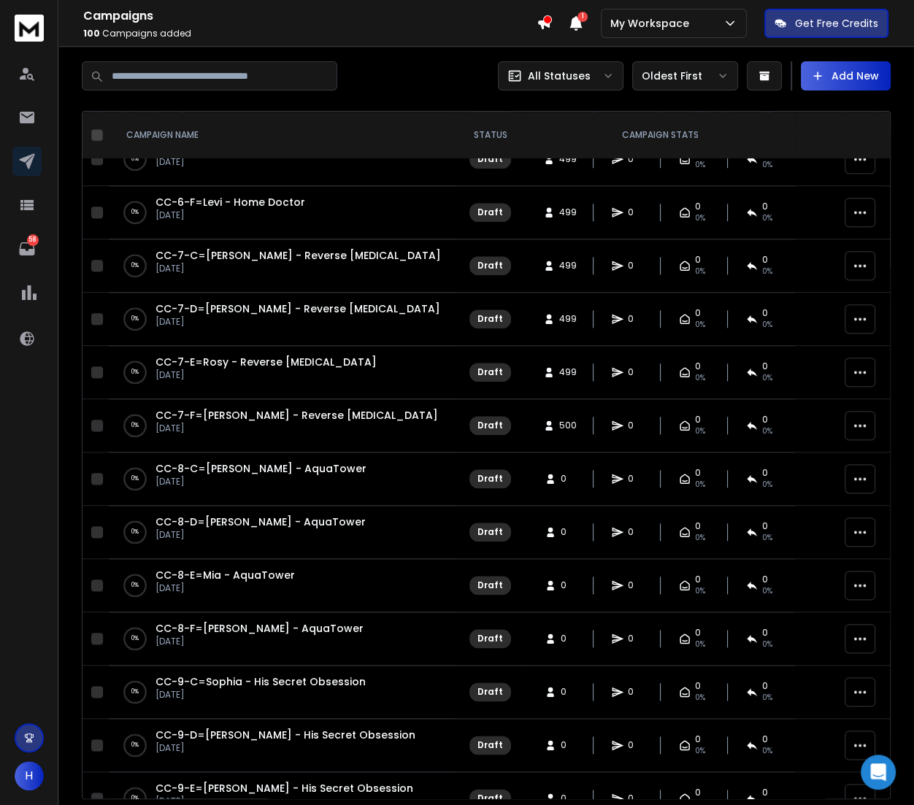
click at [220, 471] on span "CC-8-C=[PERSON_NAME] - AquaTower" at bounding box center [260, 468] width 211 height 15
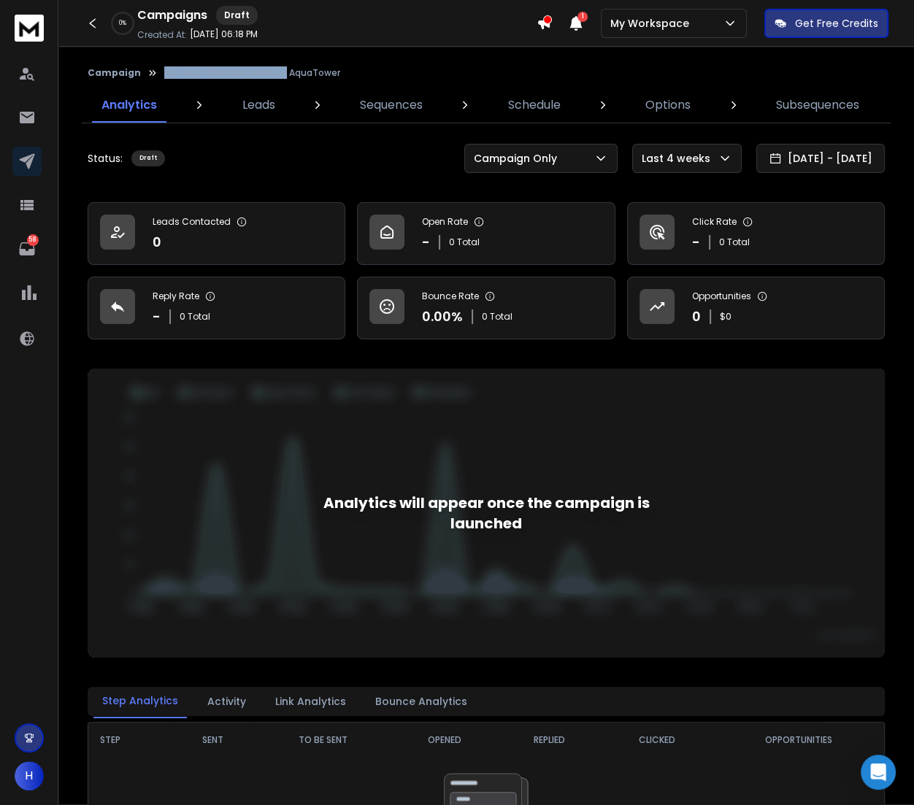
drag, startPoint x: 282, startPoint y: 67, endPoint x: 158, endPoint y: 64, distance: 124.1
click at [158, 64] on div "Campaign CC-8-C=[PERSON_NAME] - AquaTower" at bounding box center [486, 72] width 809 height 23
drag, startPoint x: 158, startPoint y: 64, endPoint x: 274, endPoint y: 73, distance: 116.4
copy p "CC-8-C=[PERSON_NAME] - AquaTower"
click at [260, 102] on p "Leads" at bounding box center [258, 105] width 33 height 18
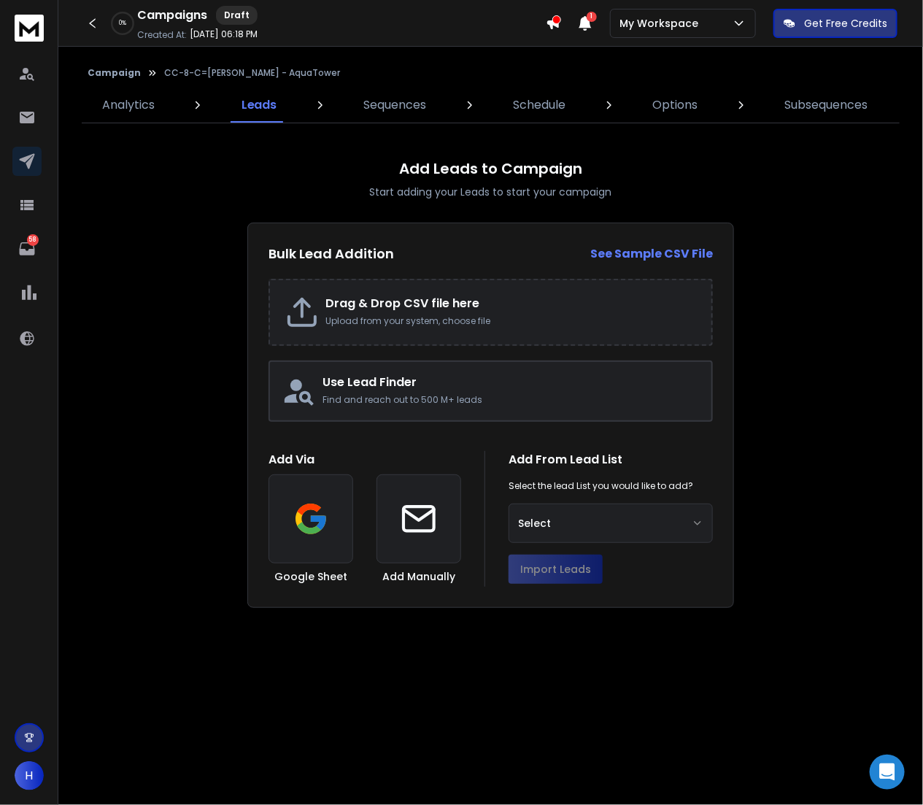
click at [436, 320] on p "Upload from your system, choose file" at bounding box center [510, 321] width 371 height 12
type input "**********"
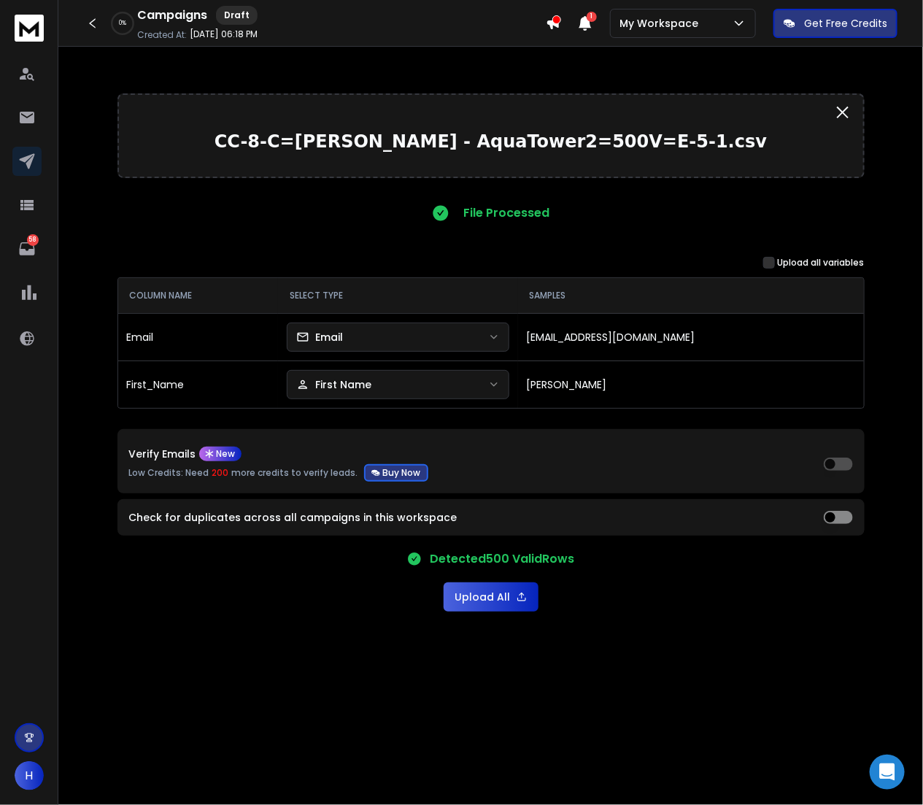
click at [482, 593] on button "Upload All" at bounding box center [491, 596] width 95 height 29
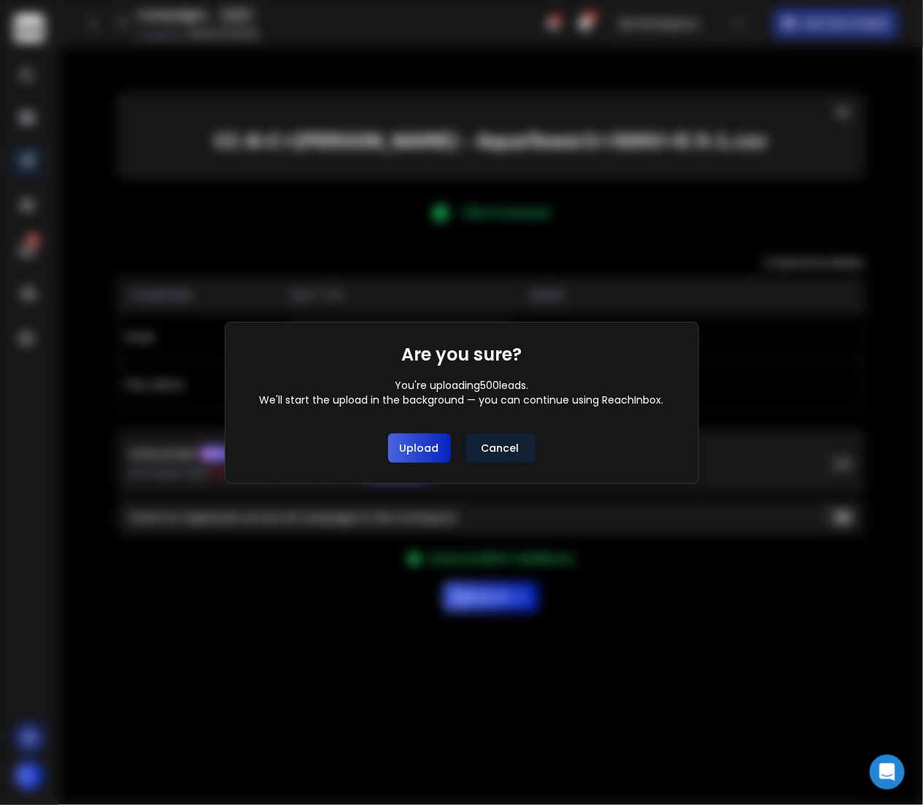
click at [425, 446] on button "Upload" at bounding box center [419, 447] width 63 height 29
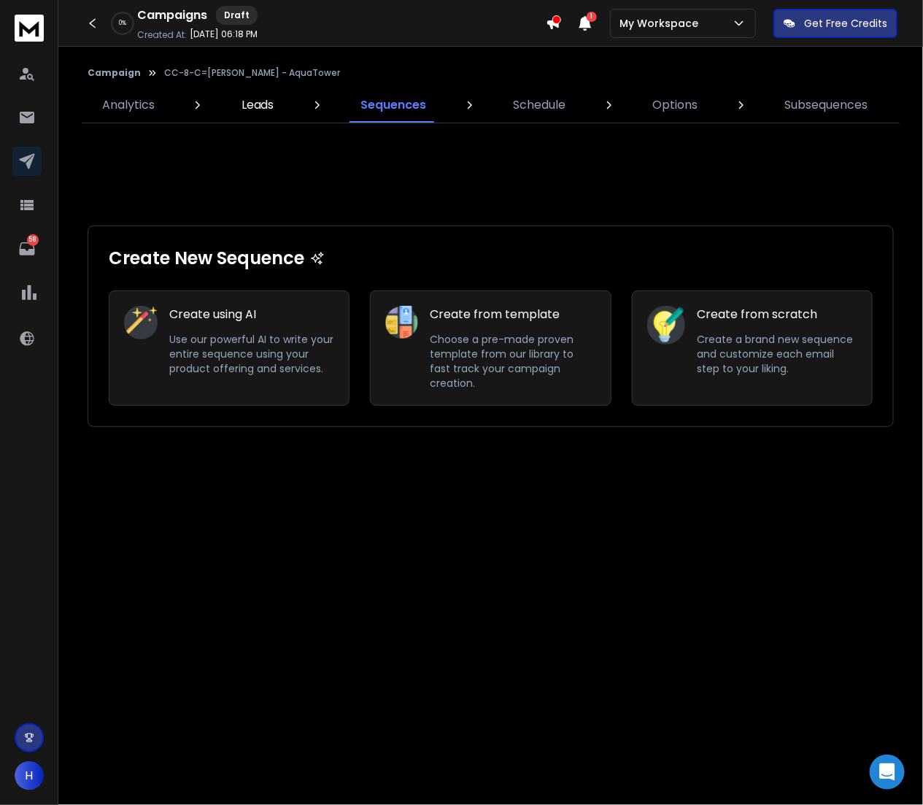
click at [259, 104] on p "Leads" at bounding box center [258, 105] width 33 height 18
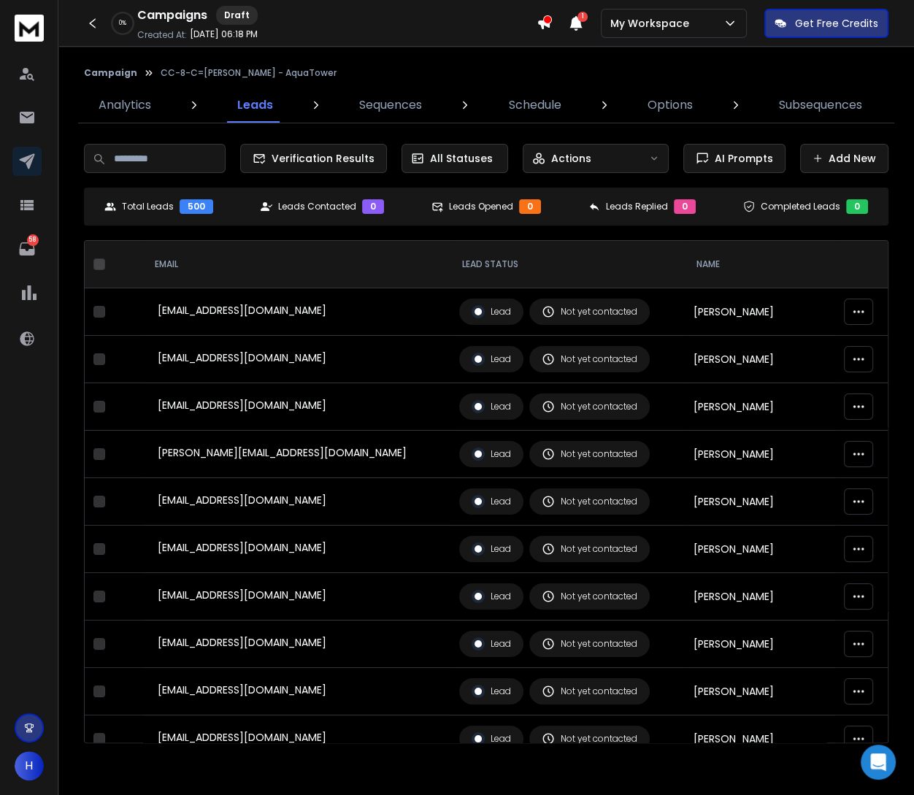
click at [262, 252] on th "EMAIL" at bounding box center [296, 264] width 307 height 47
click at [31, 109] on icon at bounding box center [27, 118] width 18 height 18
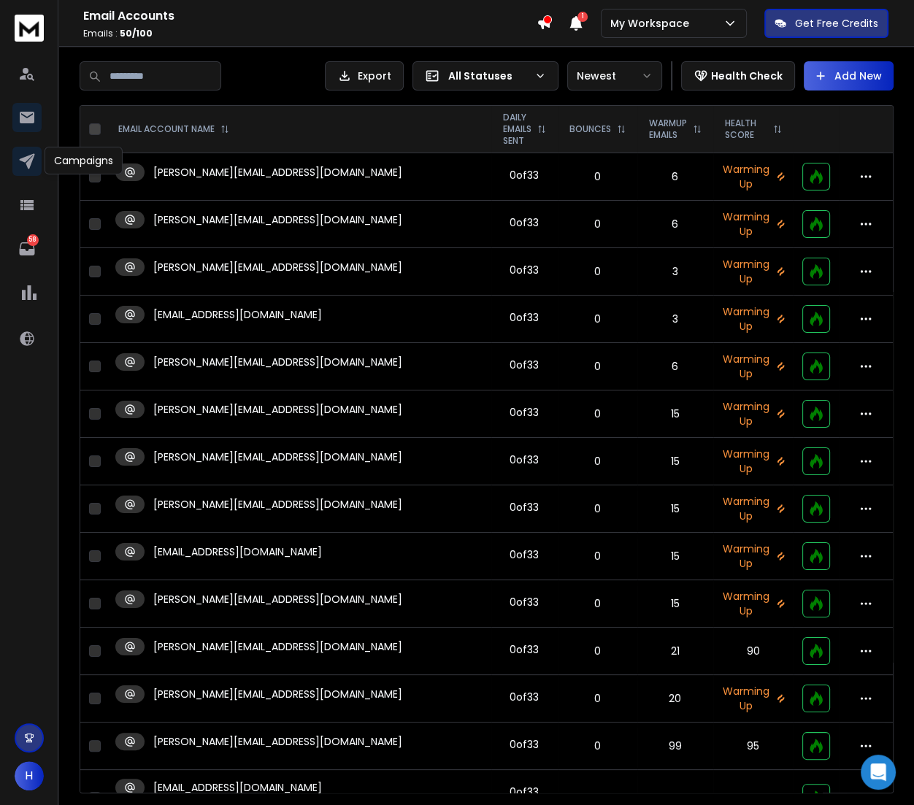
click at [19, 162] on icon at bounding box center [27, 162] width 18 height 18
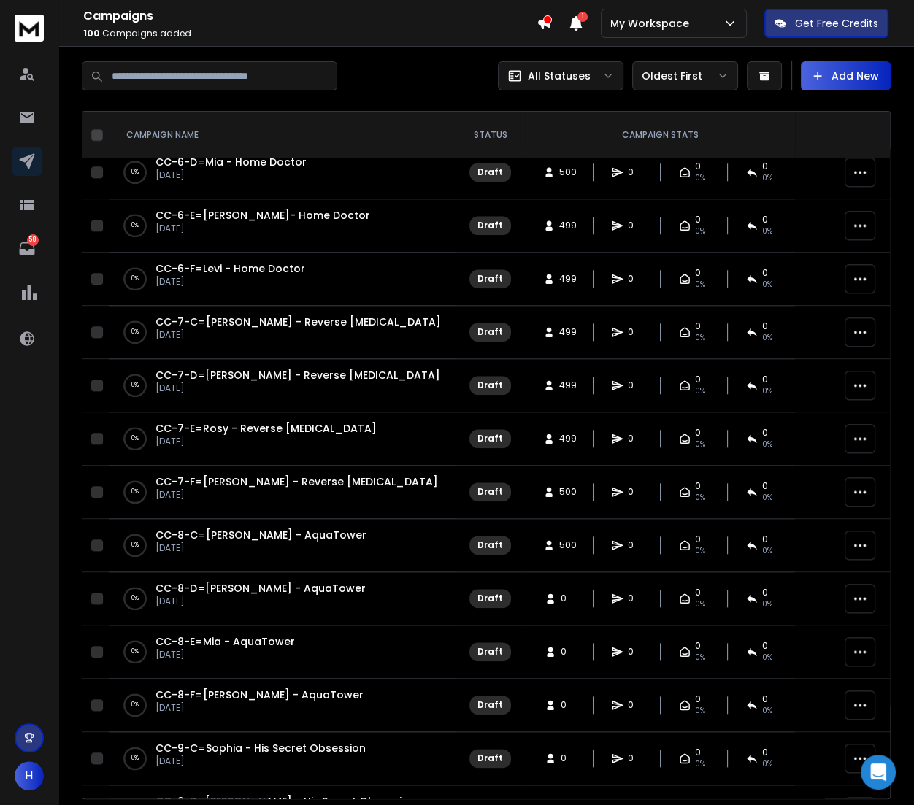
scroll to position [1327, 0]
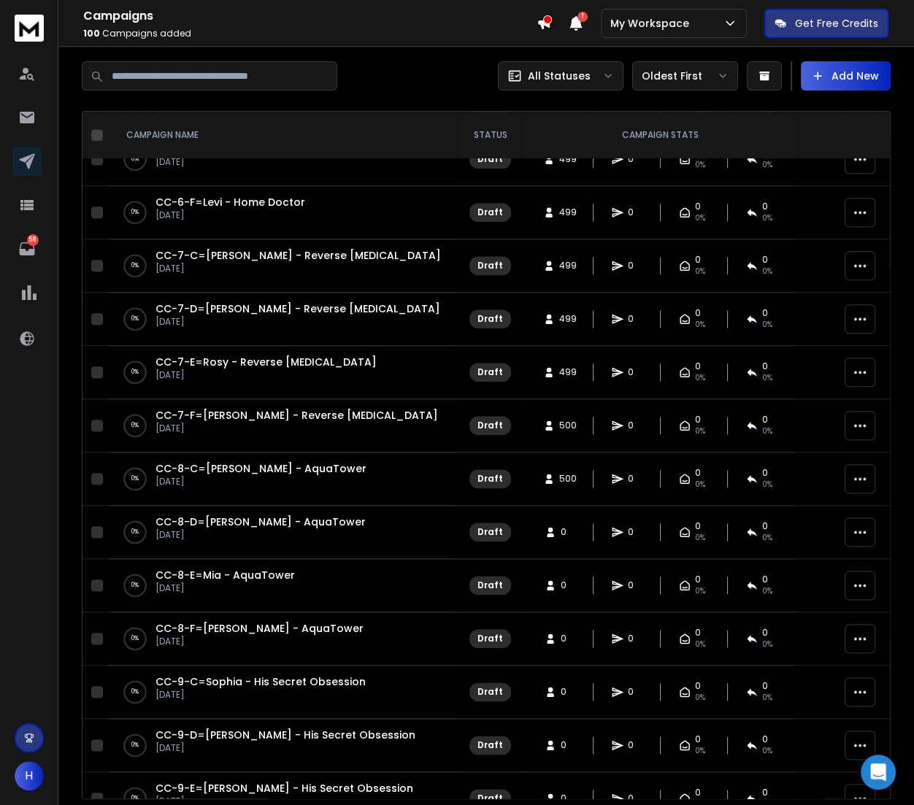
click at [215, 519] on span "CC-8-D=[PERSON_NAME] - AquaTower" at bounding box center [260, 521] width 210 height 15
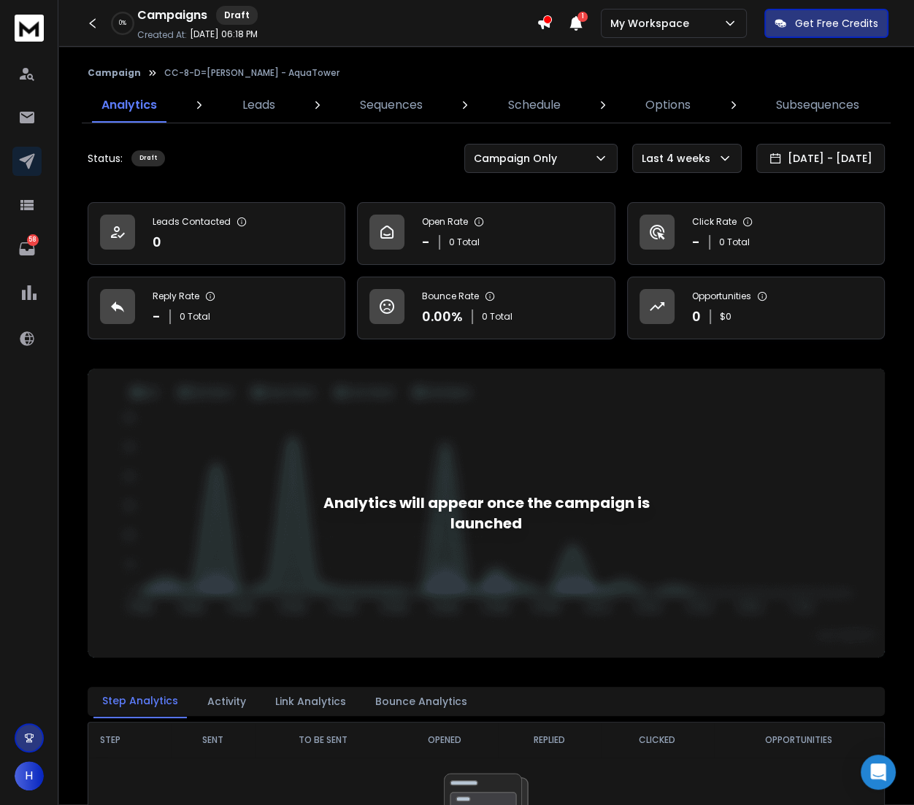
drag, startPoint x: 291, startPoint y: 74, endPoint x: 158, endPoint y: 65, distance: 133.1
click at [158, 65] on div "Campaign CC-8-D=[PERSON_NAME] - AquaTower" at bounding box center [486, 72] width 809 height 23
drag, startPoint x: 158, startPoint y: 71, endPoint x: 272, endPoint y: 68, distance: 113.9
click at [272, 68] on div "Campaign CC-8-D=[PERSON_NAME] - AquaTower" at bounding box center [486, 72] width 809 height 23
drag, startPoint x: 272, startPoint y: 68, endPoint x: 260, endPoint y: 72, distance: 12.9
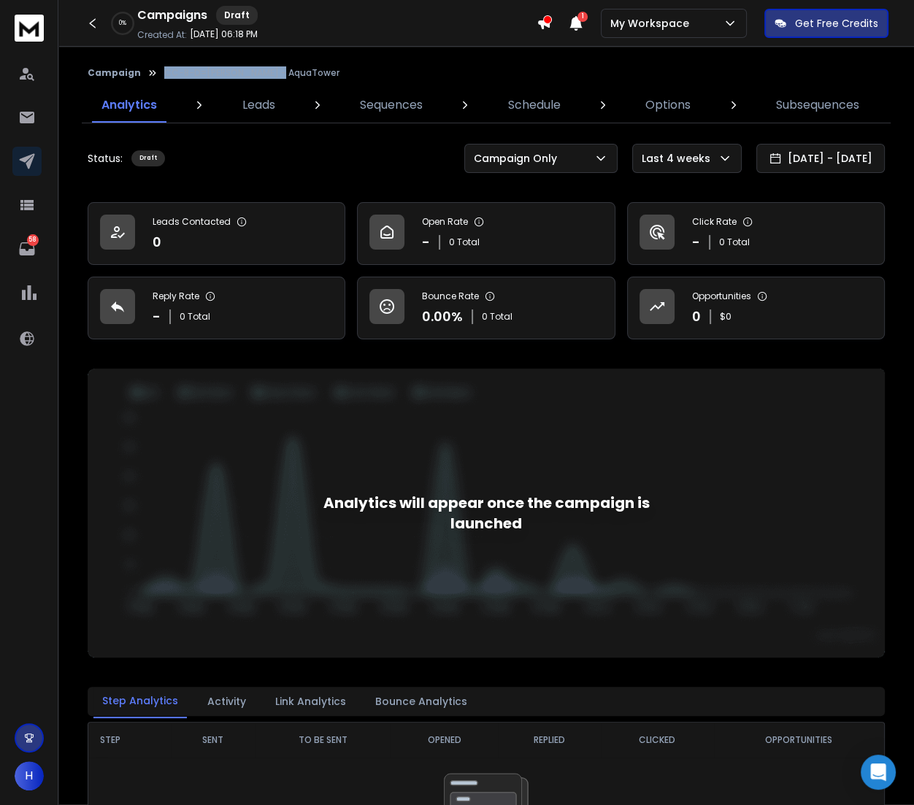
copy p "CC-8-D=[PERSON_NAME] - AquaTower"
click at [260, 101] on p "Leads" at bounding box center [258, 105] width 33 height 18
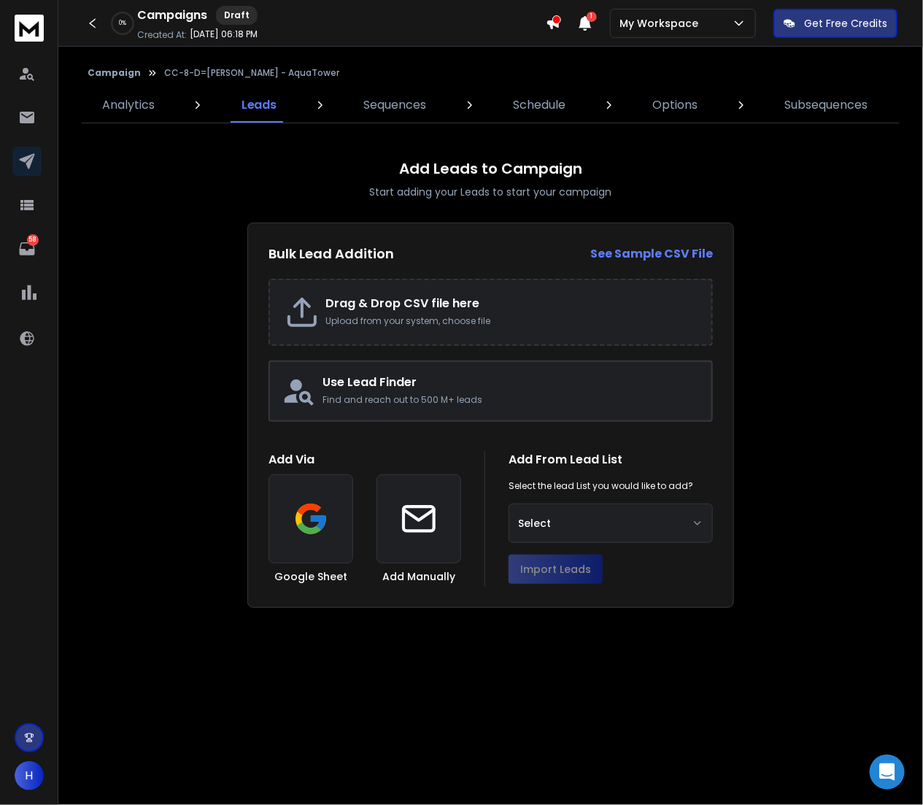
click at [433, 316] on p "Upload from your system, choose file" at bounding box center [510, 321] width 371 height 12
type input "**********"
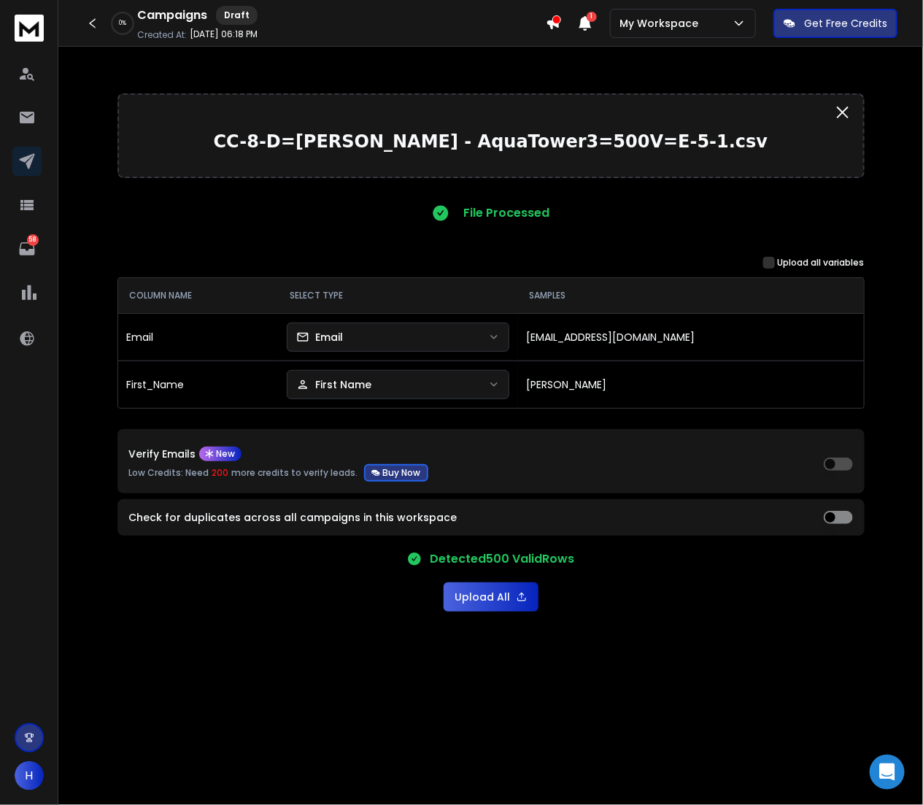
click at [482, 598] on button "Upload All" at bounding box center [491, 596] width 95 height 29
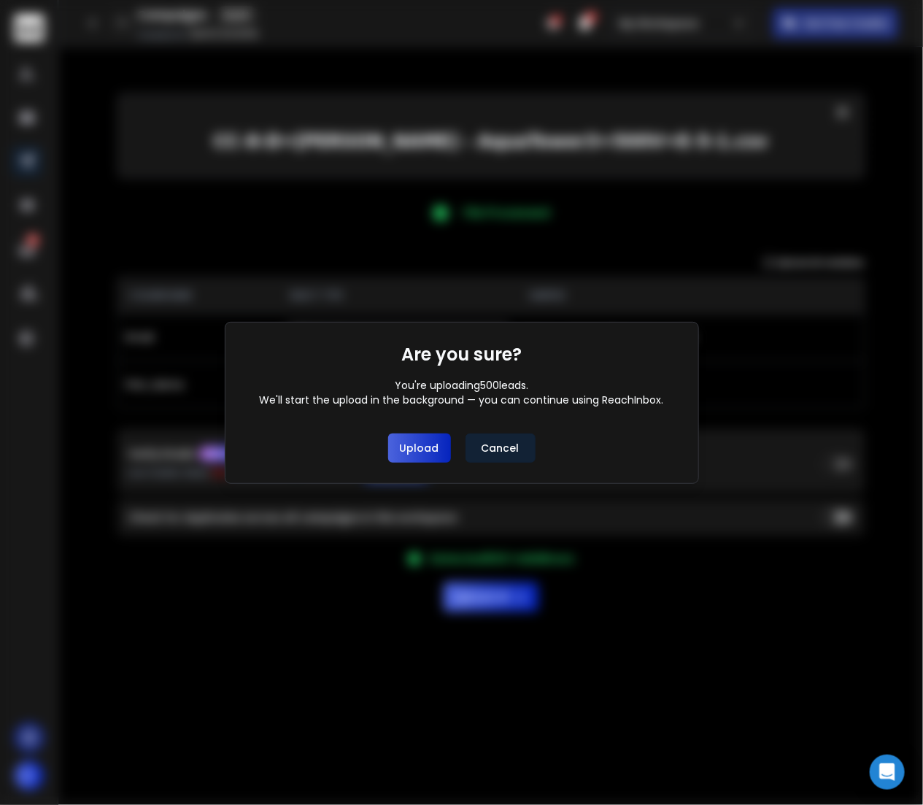
click at [420, 450] on button "Upload" at bounding box center [419, 447] width 63 height 29
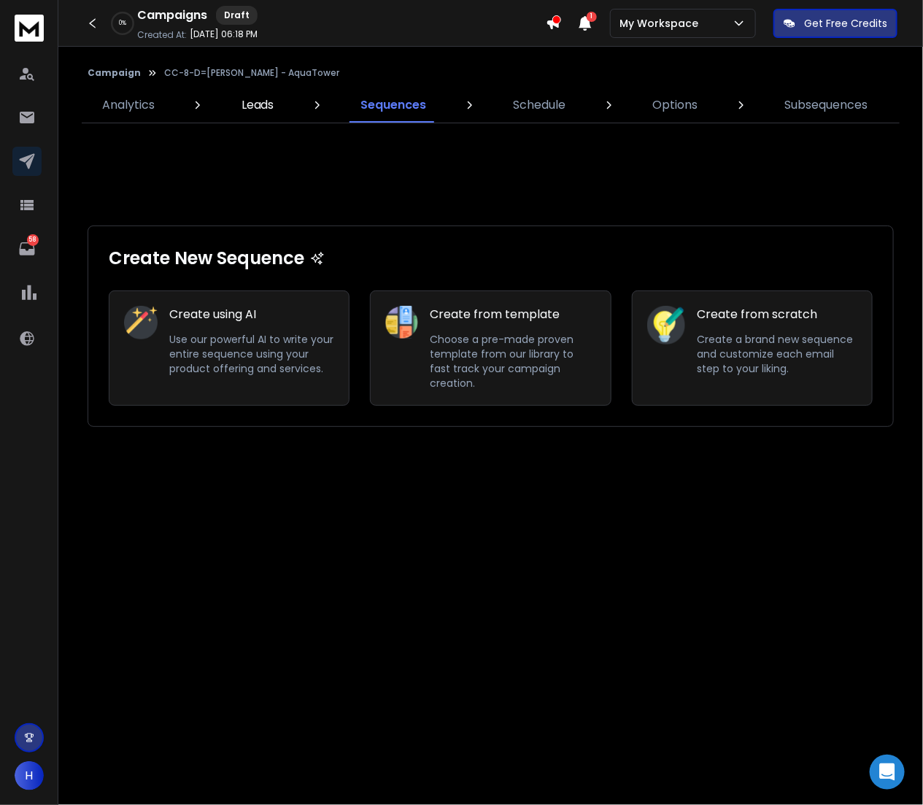
click at [258, 97] on p "Leads" at bounding box center [258, 105] width 33 height 18
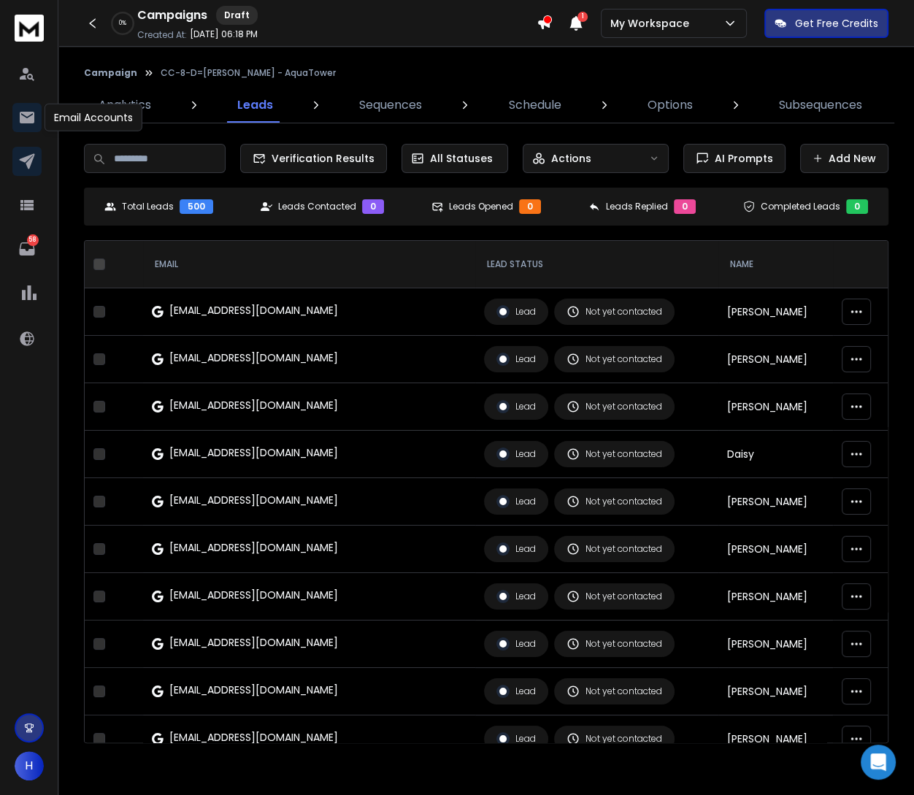
click at [22, 110] on icon at bounding box center [27, 118] width 18 height 18
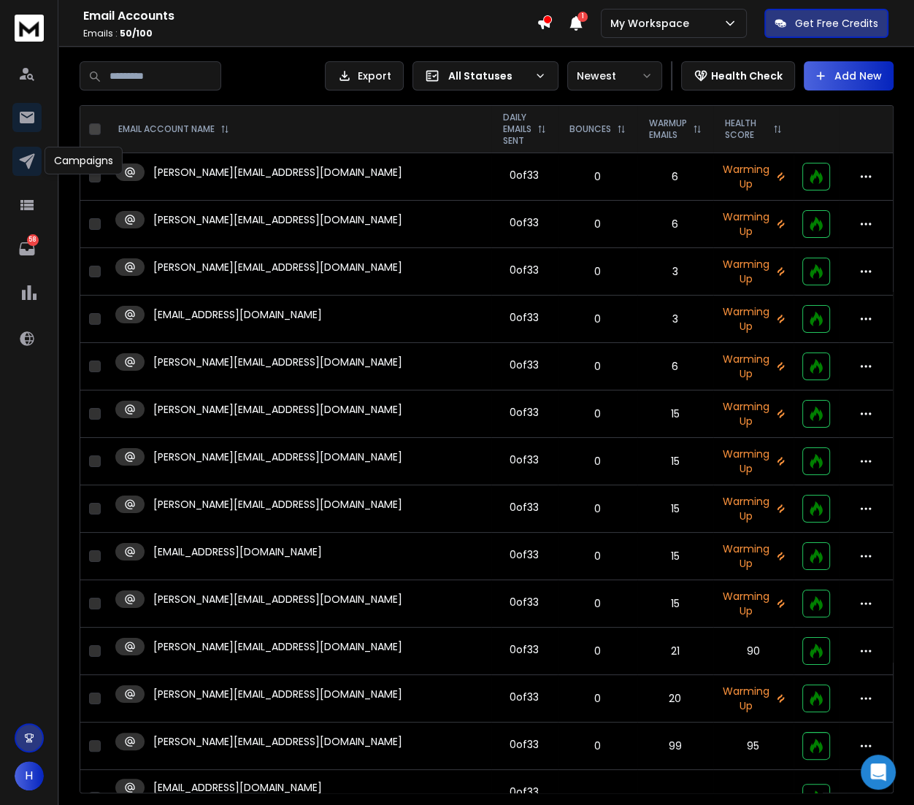
click at [28, 158] on icon at bounding box center [26, 160] width 15 height 15
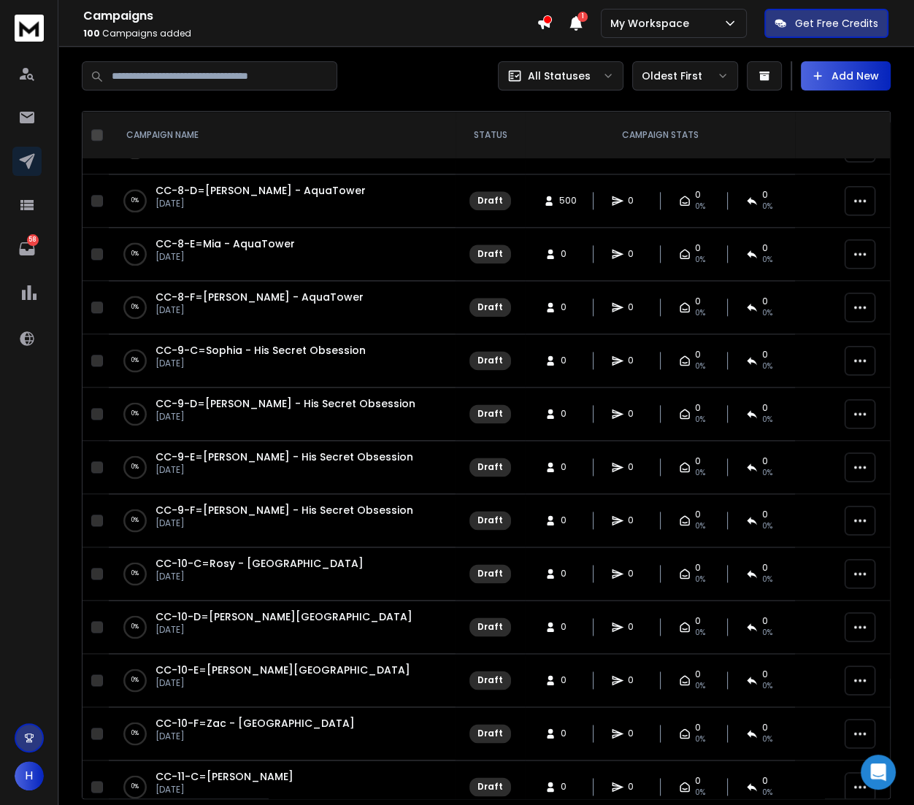
scroll to position [1592, 0]
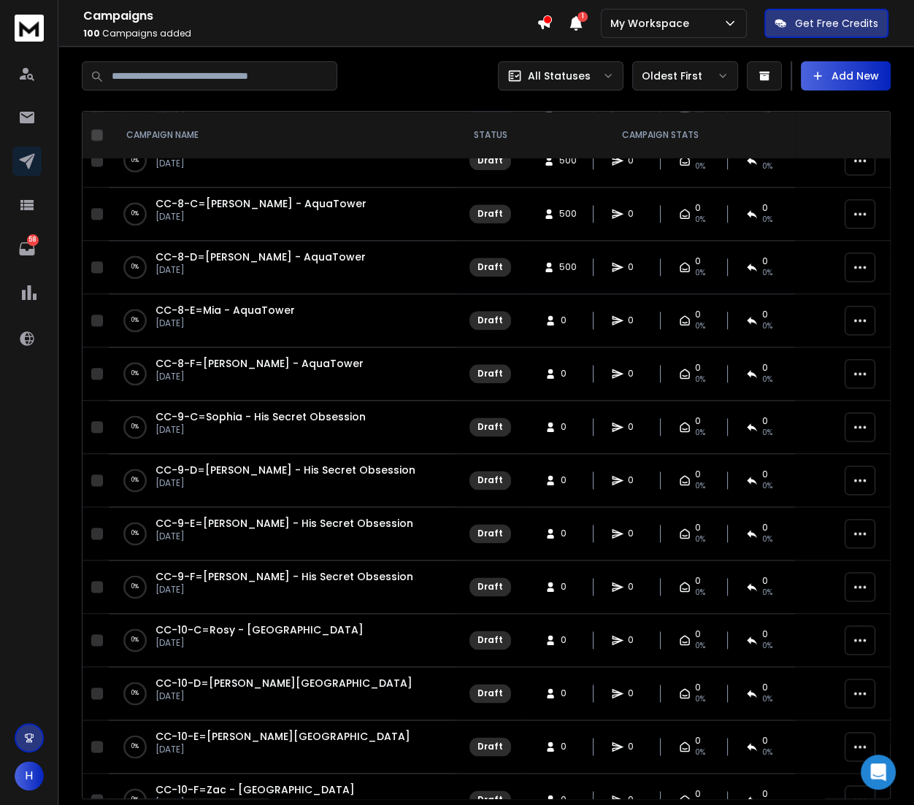
click at [219, 312] on span "CC-8-E=Mia - AquaTower" at bounding box center [224, 310] width 139 height 15
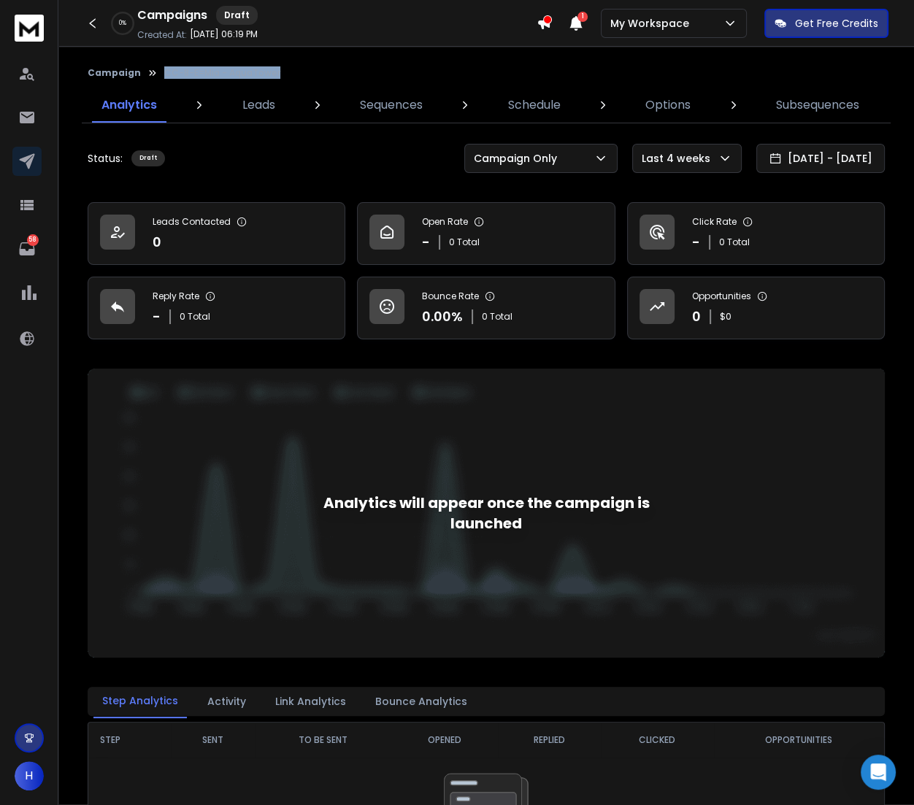
drag, startPoint x: 271, startPoint y: 75, endPoint x: 274, endPoint y: 63, distance: 11.9
click at [274, 63] on div "Campaign CC-8-E=Mia - AquaTower" at bounding box center [486, 72] width 809 height 23
drag, startPoint x: 274, startPoint y: 63, endPoint x: 267, endPoint y: 71, distance: 9.8
copy p "CC-8-E=Mia - AquaTower"
click at [266, 102] on p "Leads" at bounding box center [258, 105] width 33 height 18
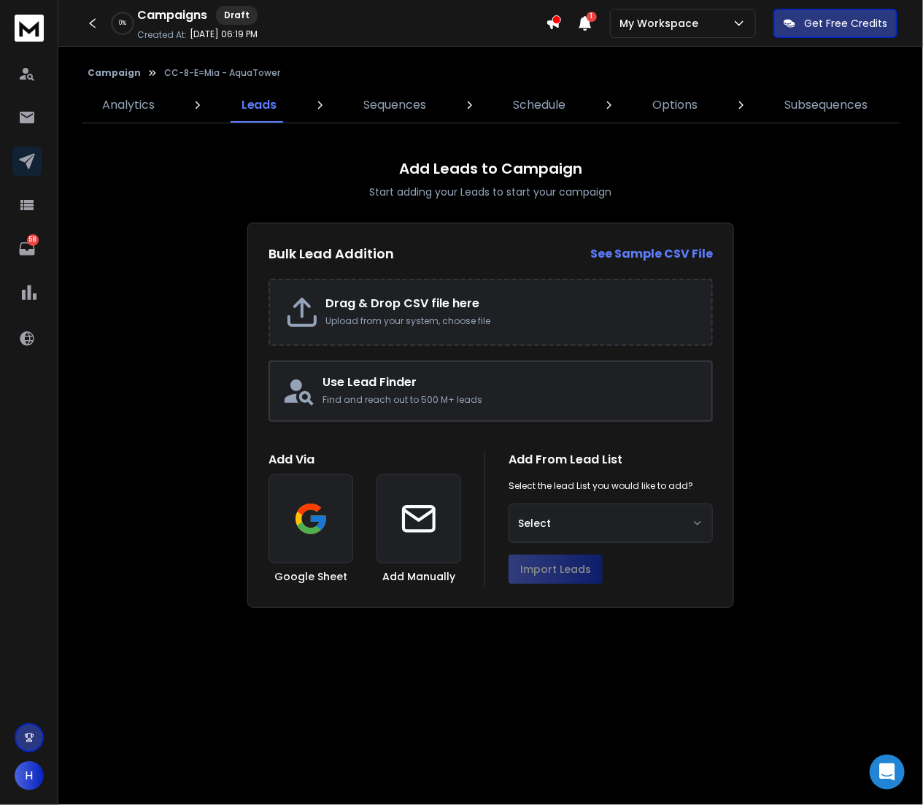
click at [437, 290] on div "Drag & Drop CSV file here Upload from your system, choose file" at bounding box center [491, 312] width 444 height 67
type input "**********"
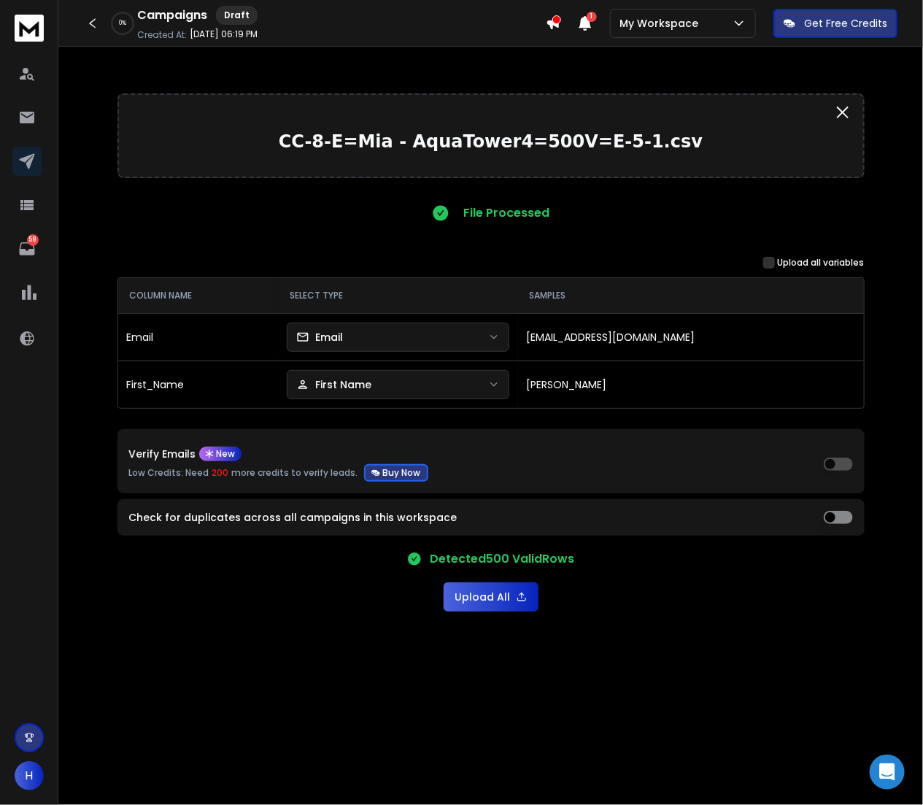
click at [479, 597] on button "Upload All" at bounding box center [491, 596] width 95 height 29
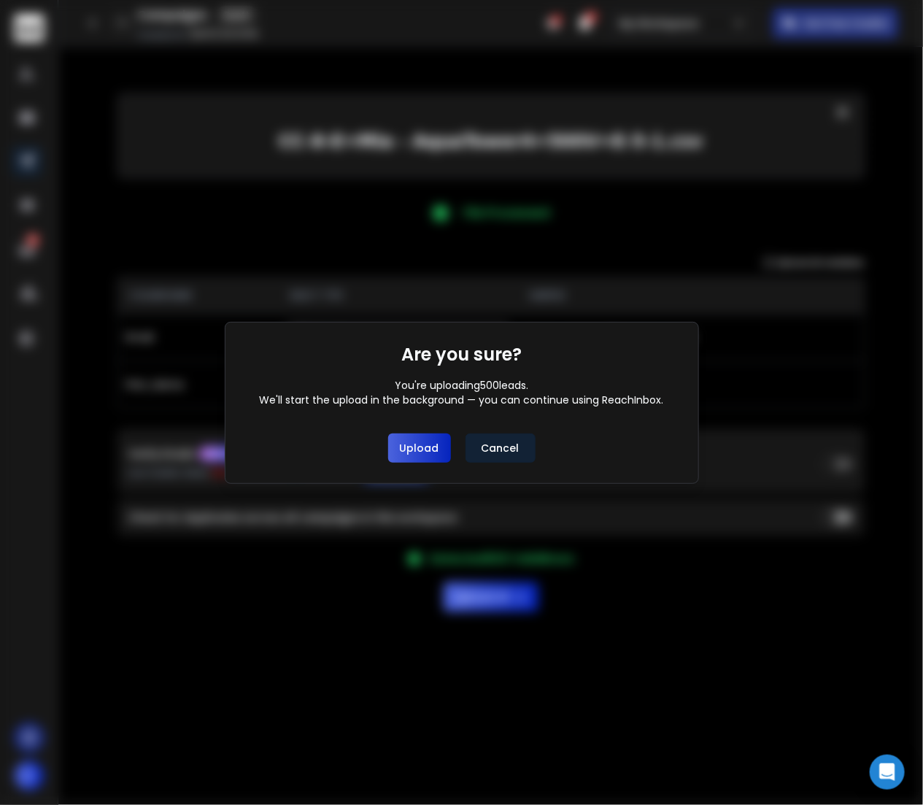
click at [423, 452] on button "Upload" at bounding box center [419, 447] width 63 height 29
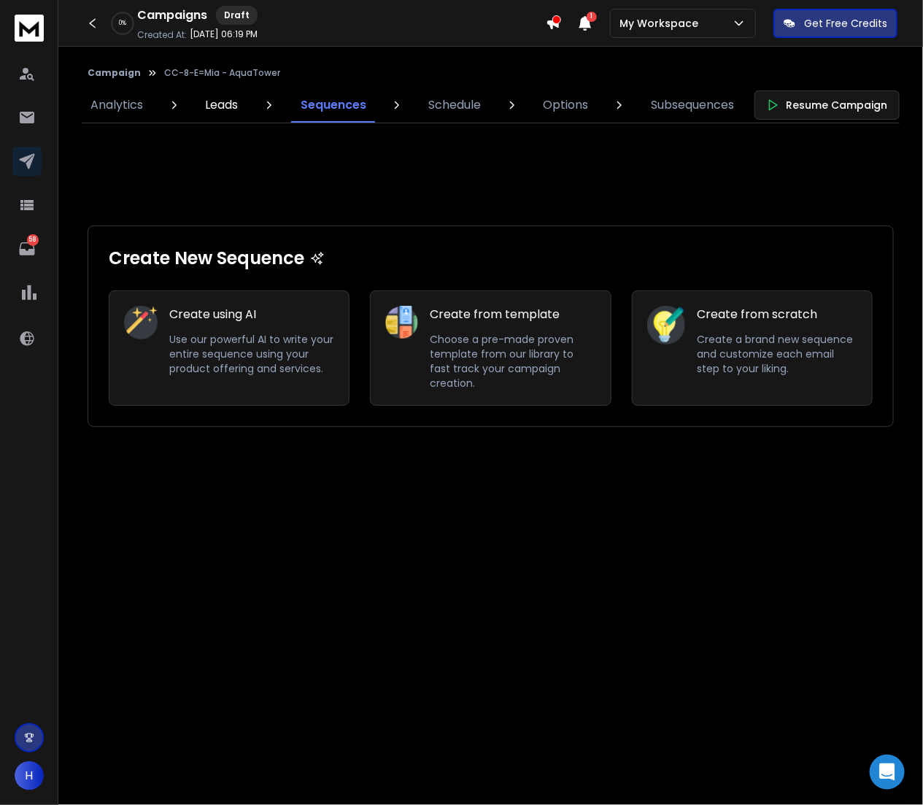
click at [223, 102] on p "Leads" at bounding box center [221, 105] width 33 height 18
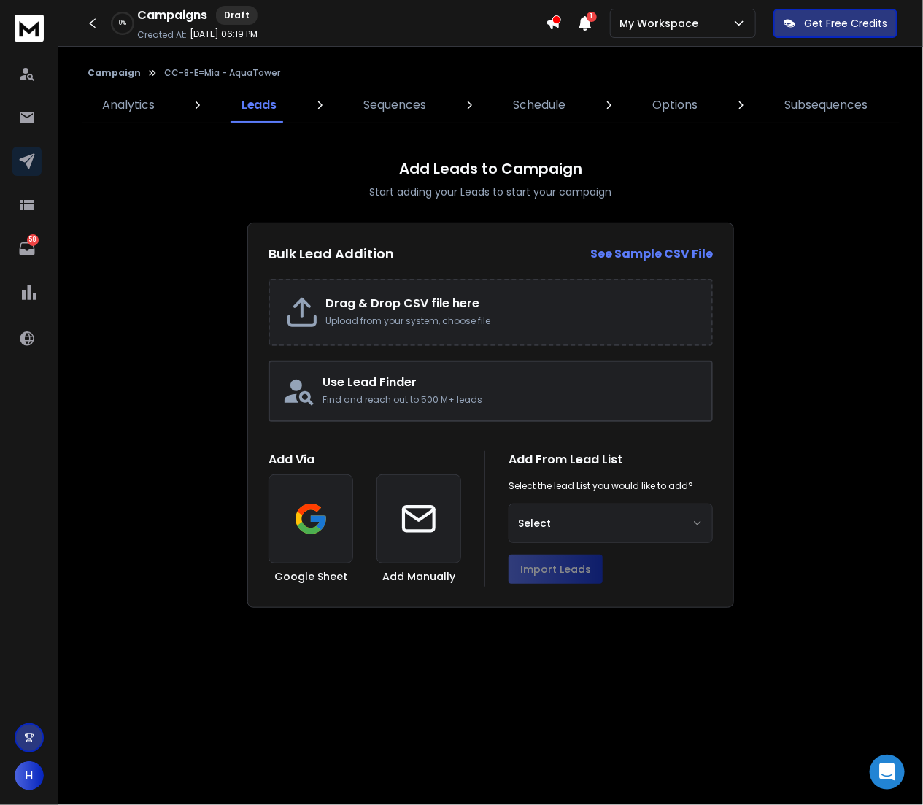
click at [264, 107] on p "Leads" at bounding box center [260, 105] width 36 height 18
click at [409, 298] on h2 "Drag & Drop CSV file here" at bounding box center [510, 304] width 371 height 18
click at [385, 298] on h2 "Drag & Drop CSV file here" at bounding box center [510, 304] width 371 height 18
type input "**********"
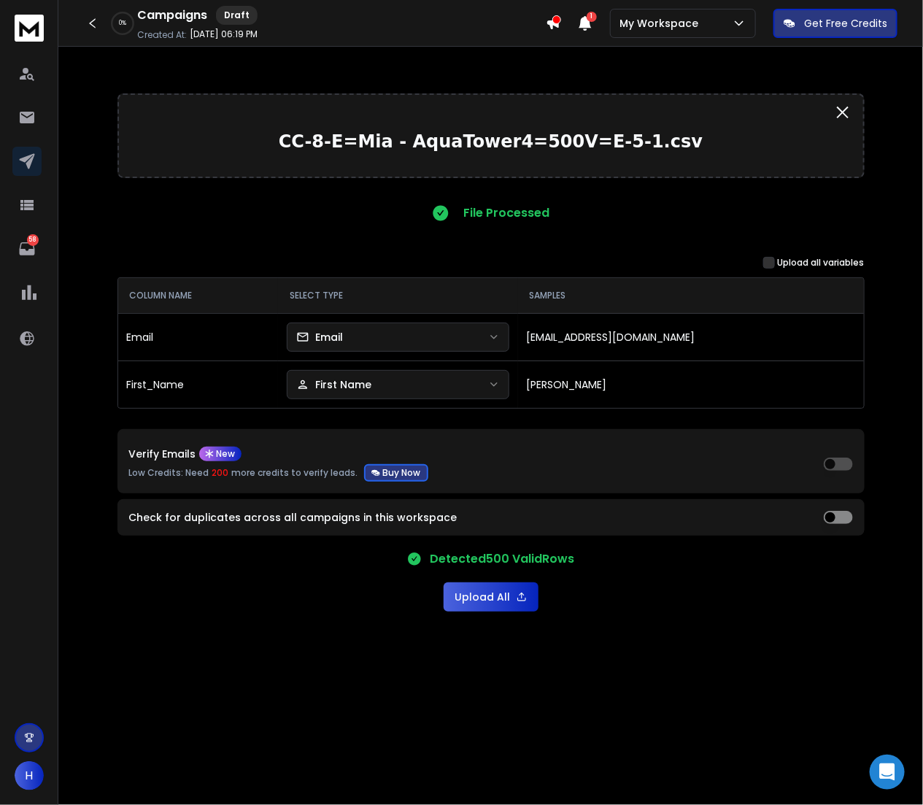
click at [482, 595] on button "Upload All" at bounding box center [491, 596] width 95 height 29
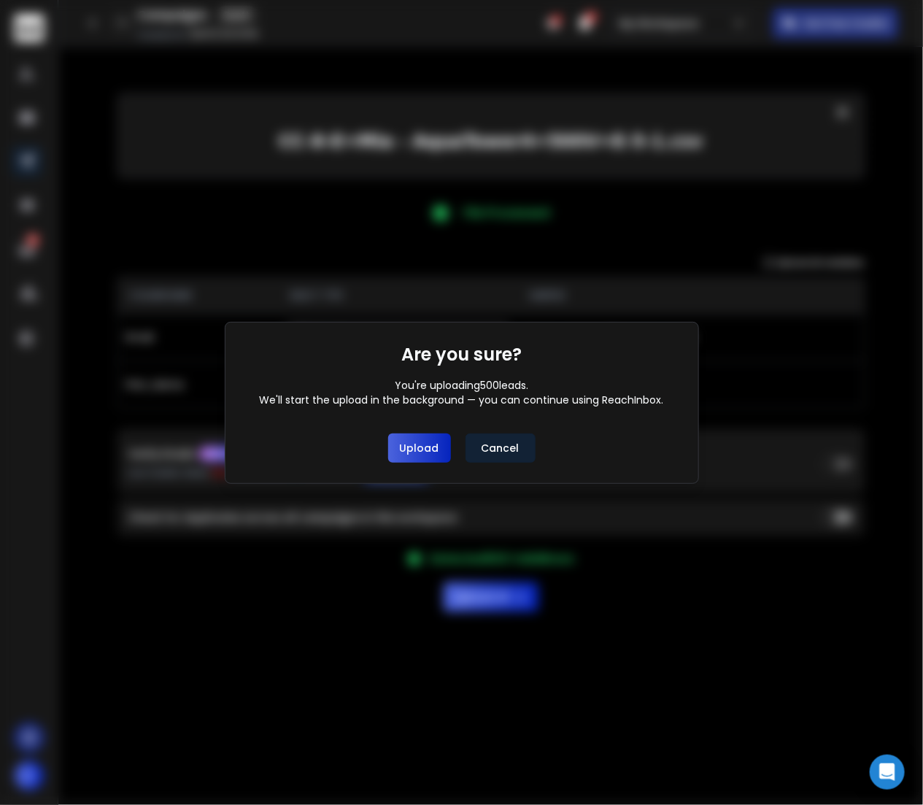
click at [419, 458] on button "Upload" at bounding box center [419, 447] width 63 height 29
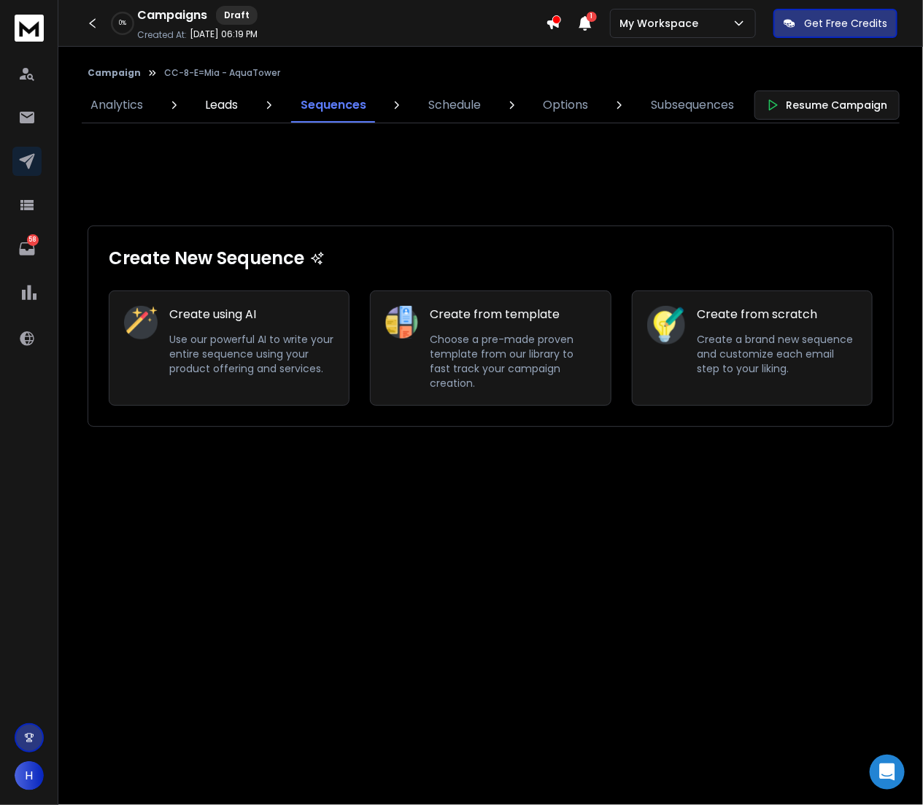
click at [231, 104] on p "Leads" at bounding box center [221, 105] width 33 height 18
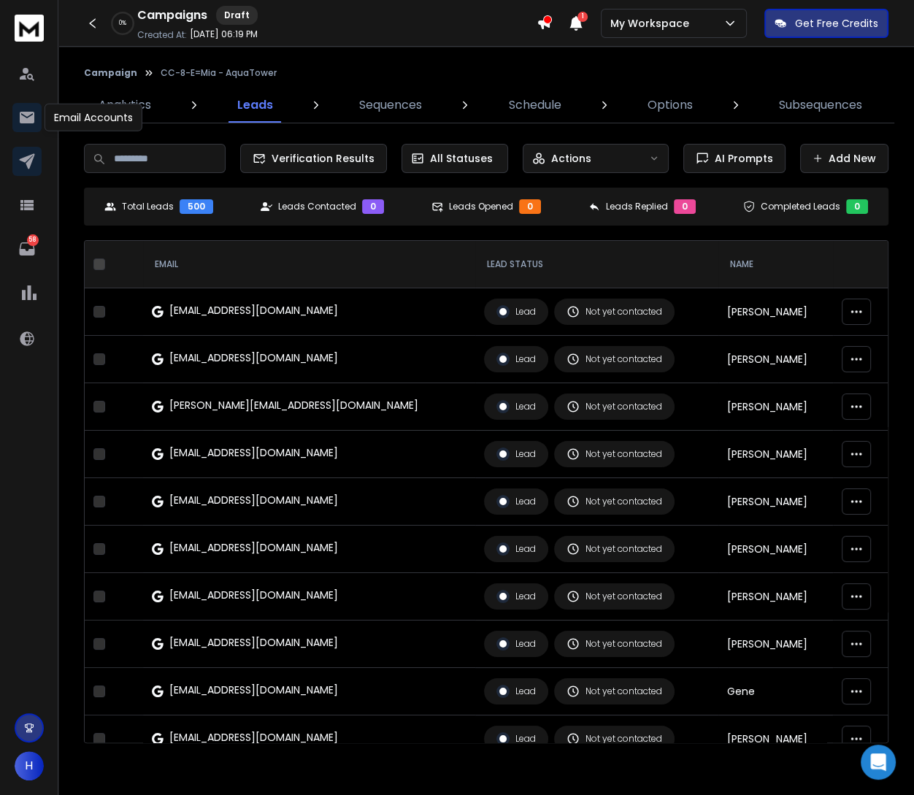
click at [26, 123] on icon at bounding box center [27, 118] width 18 height 18
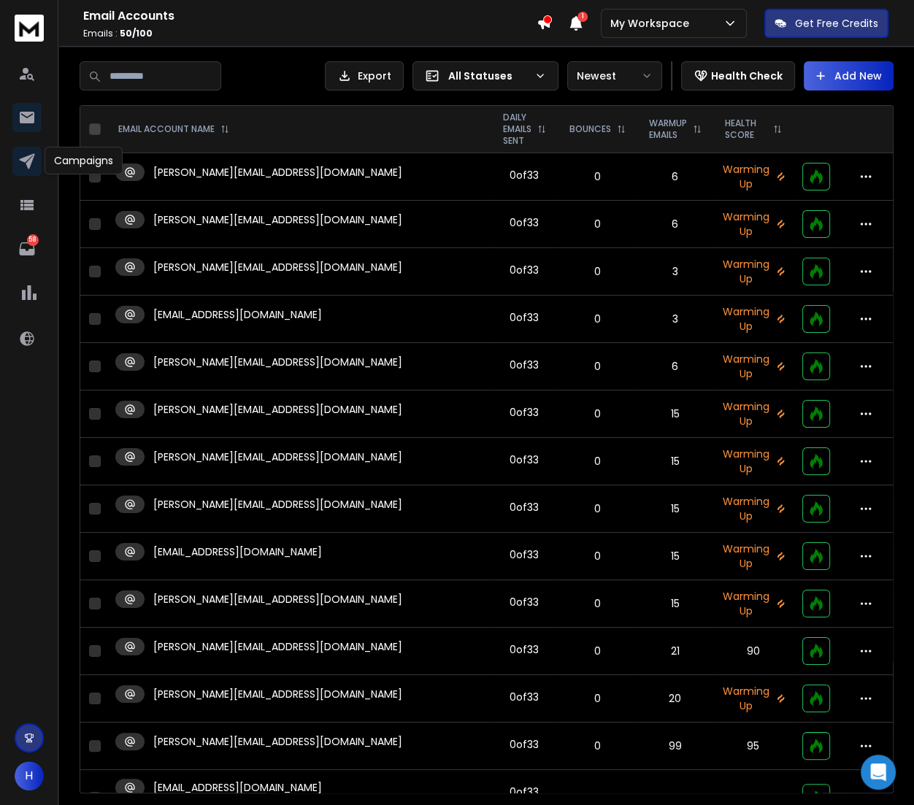
click at [23, 161] on icon at bounding box center [26, 160] width 15 height 15
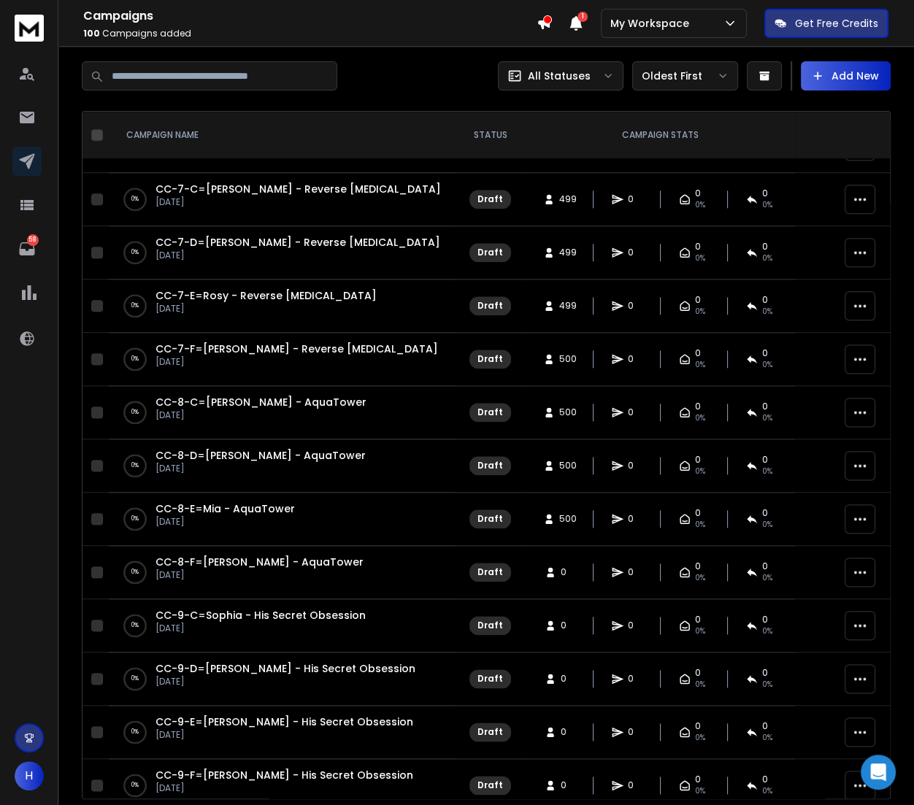
scroll to position [1459, 0]
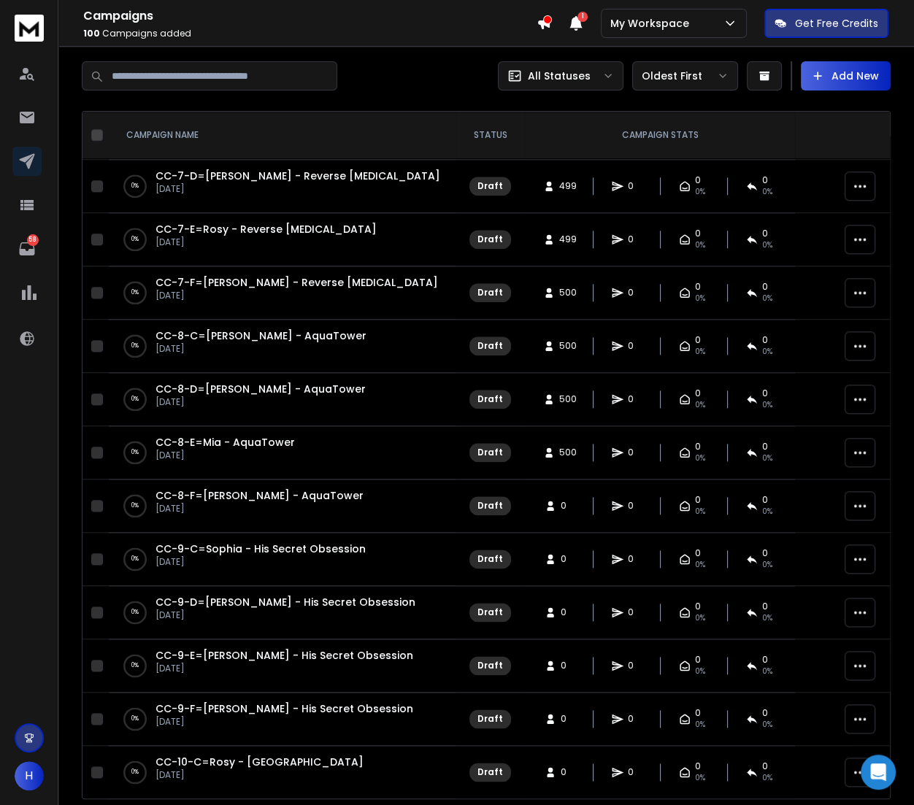
click at [207, 503] on p "[DATE]" at bounding box center [259, 509] width 208 height 12
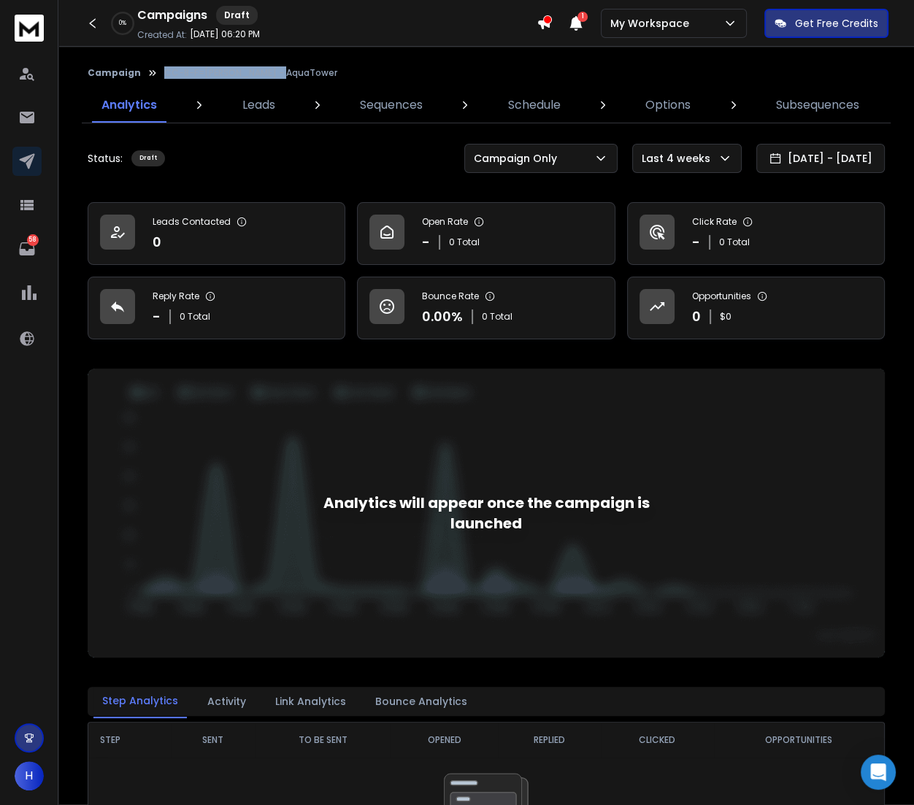
drag, startPoint x: 284, startPoint y: 70, endPoint x: 159, endPoint y: 69, distance: 124.8
click at [159, 69] on div "Campaign CC-8-F=[PERSON_NAME] - AquaTower" at bounding box center [486, 72] width 809 height 23
copy p "CC-8-F=[PERSON_NAME] - AquaTower"
click at [269, 104] on p "Leads" at bounding box center [258, 105] width 33 height 18
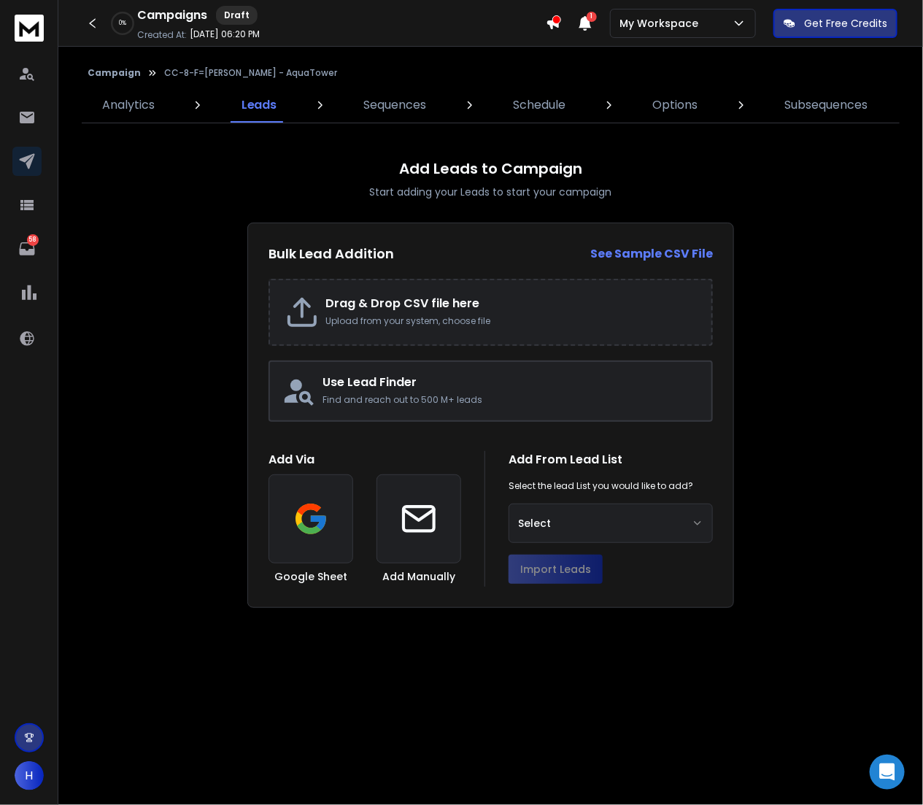
click at [445, 315] on p "Upload from your system, choose file" at bounding box center [510, 321] width 371 height 12
click at [396, 304] on h2 "Drag & Drop CSV file here" at bounding box center [510, 304] width 371 height 18
type input "**********"
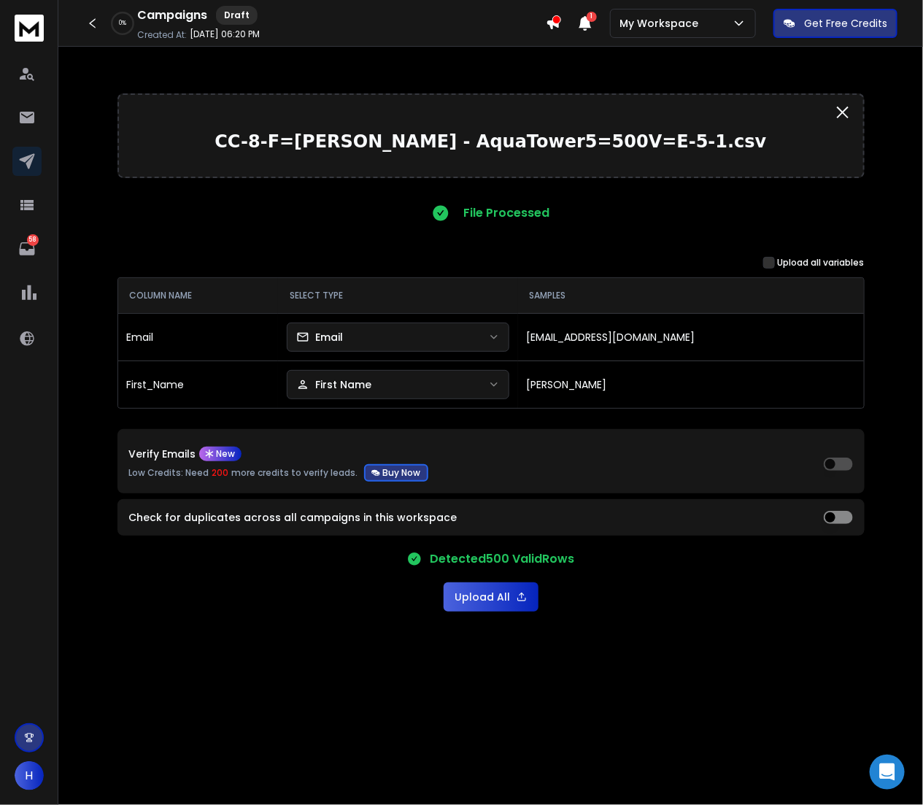
click at [408, 558] on icon at bounding box center [414, 558] width 13 height 13
click at [477, 593] on button "Upload All" at bounding box center [491, 596] width 95 height 29
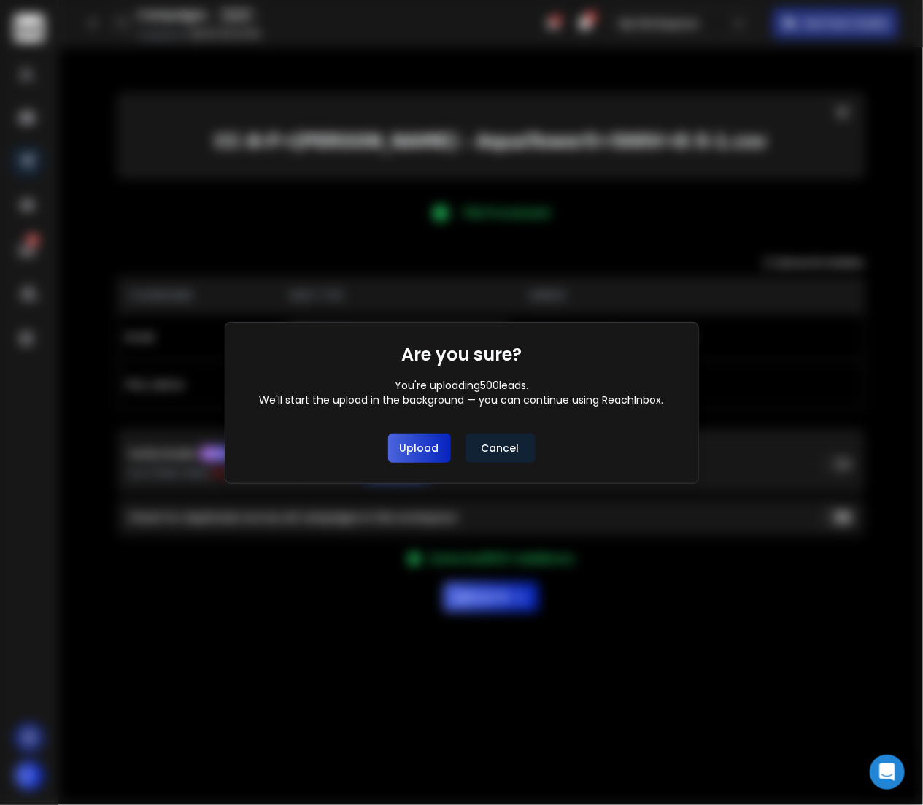
click at [414, 449] on button "Upload" at bounding box center [419, 447] width 63 height 29
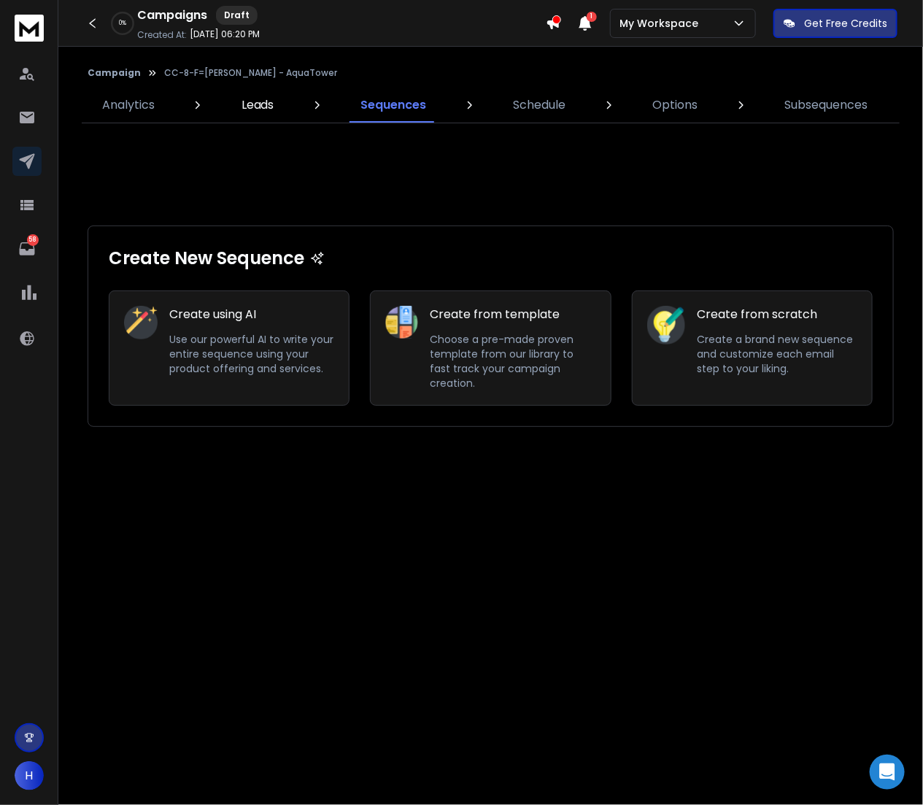
click at [260, 100] on p "Leads" at bounding box center [258, 105] width 33 height 18
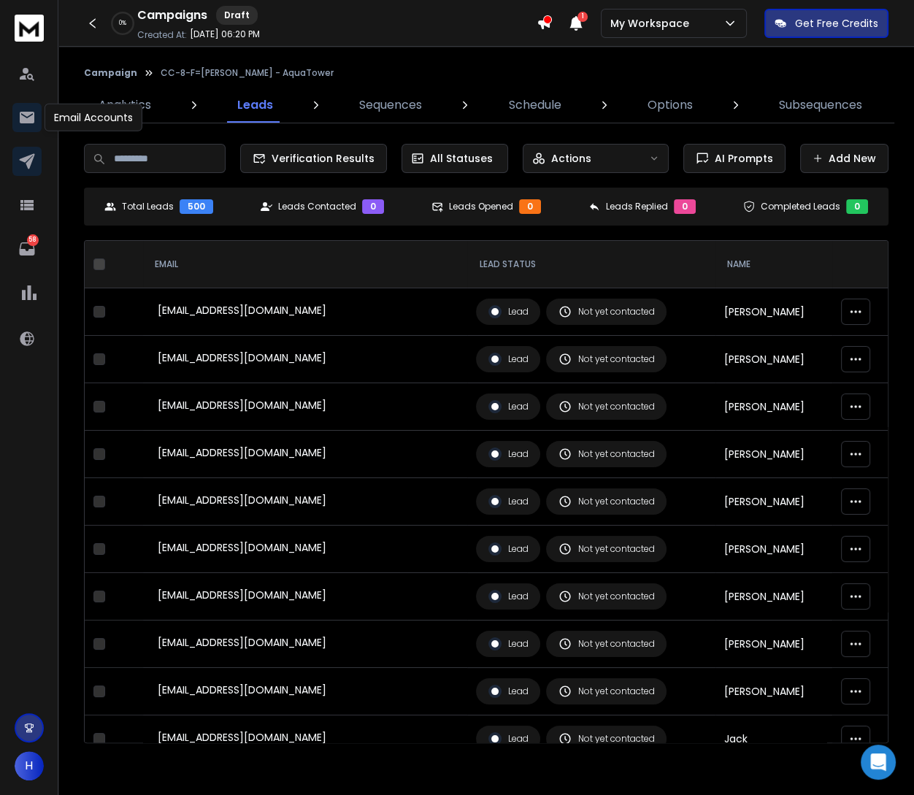
click at [28, 107] on link at bounding box center [26, 117] width 29 height 29
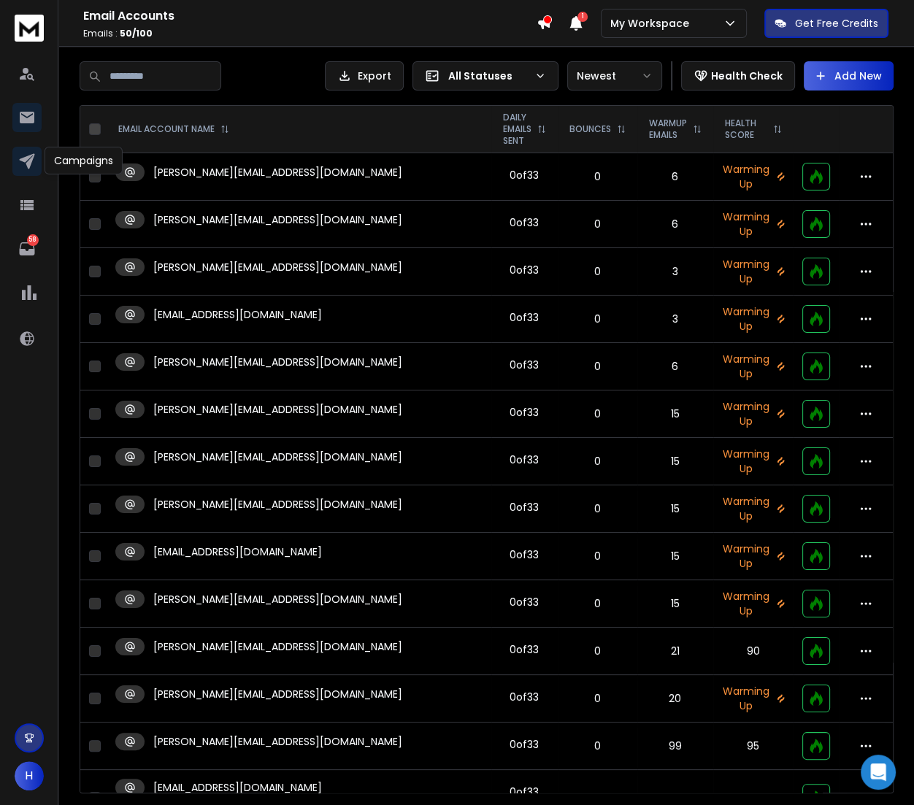
click at [34, 155] on icon at bounding box center [27, 162] width 18 height 18
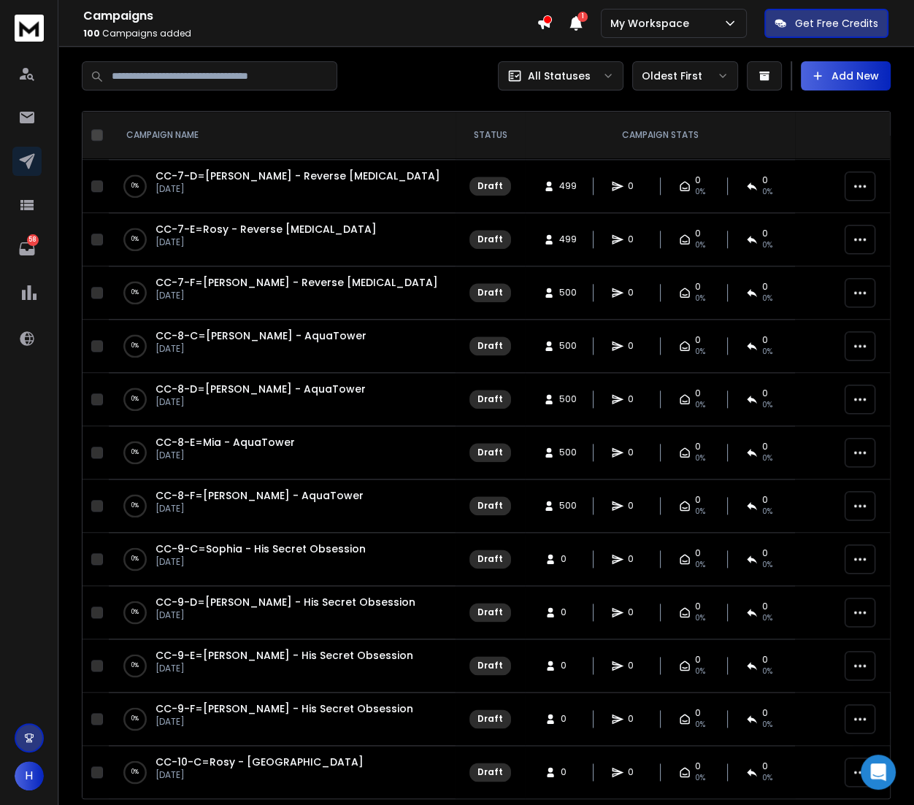
scroll to position [1592, 0]
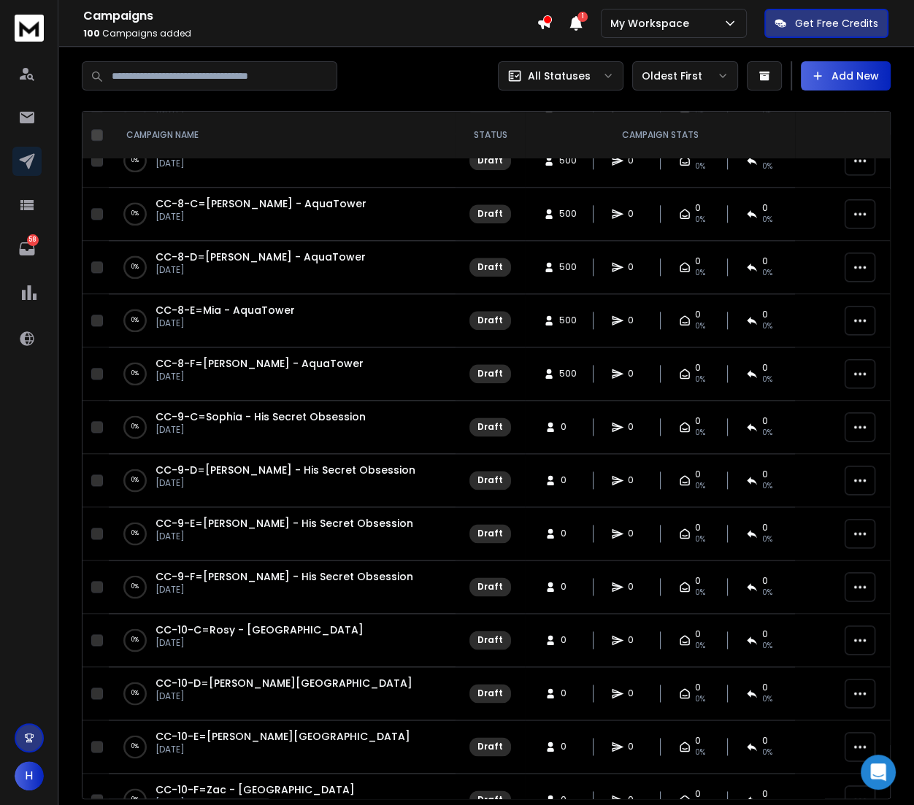
click at [231, 416] on span "CC-9-C=Sophia - His Secret Obsession" at bounding box center [260, 416] width 210 height 15
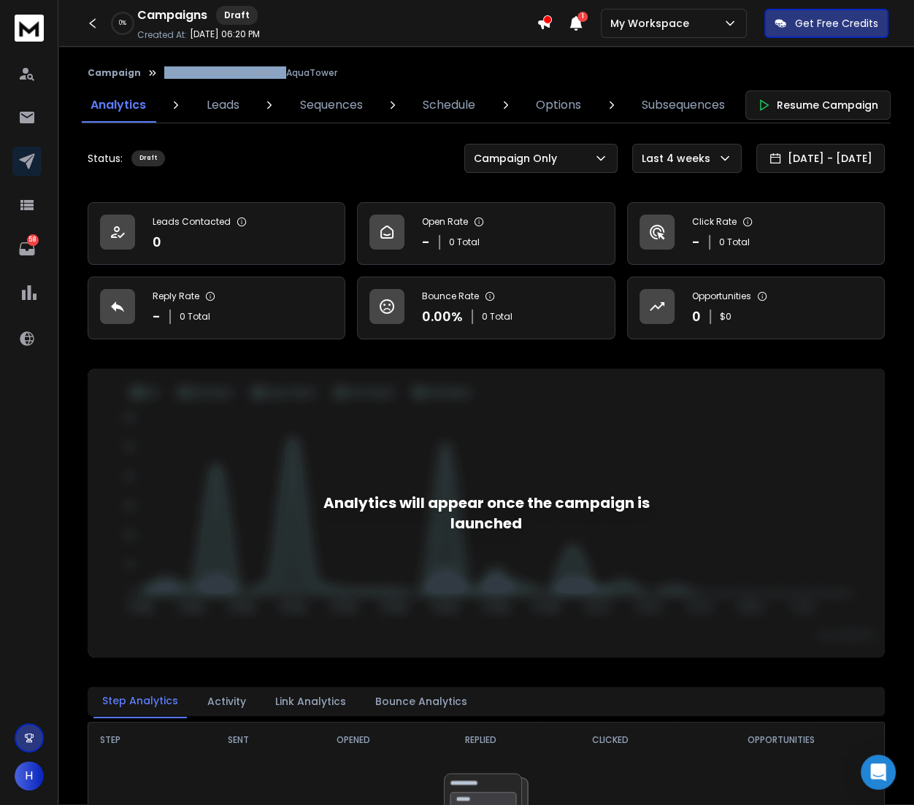
drag, startPoint x: 270, startPoint y: 71, endPoint x: 160, endPoint y: 69, distance: 110.2
click at [160, 69] on div "Campaign CC-8-F=[PERSON_NAME] - AquaTower" at bounding box center [486, 72] width 809 height 23
copy p "CC-8-F=[PERSON_NAME] - AquaTower"
click at [221, 101] on p "Leads" at bounding box center [223, 105] width 33 height 18
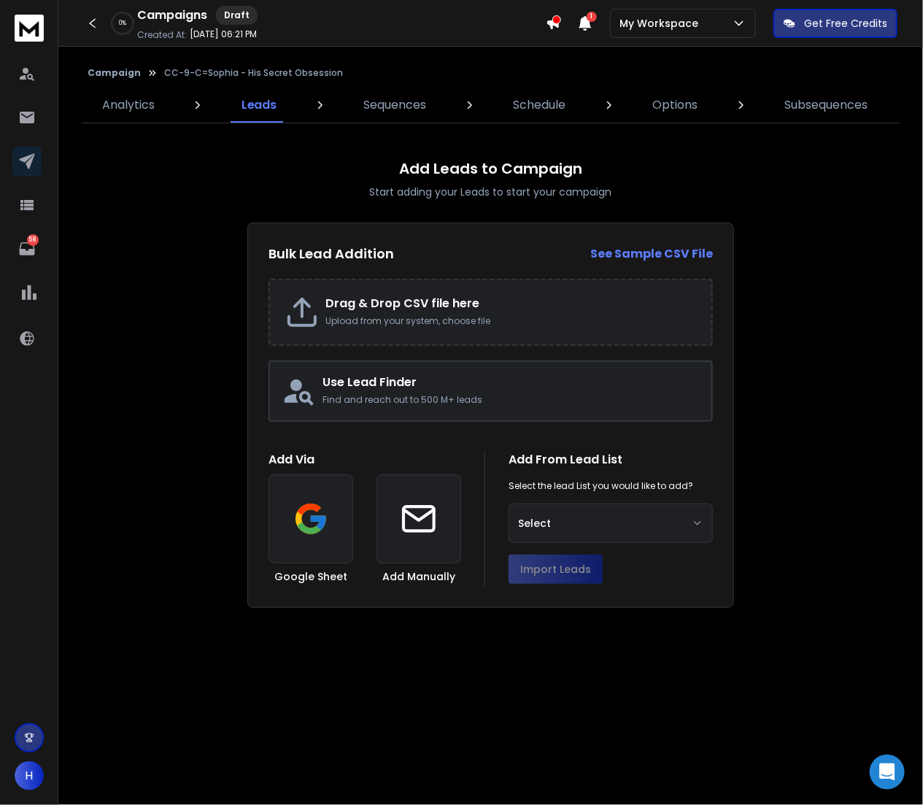
click at [463, 322] on p "Upload from your system, choose file" at bounding box center [510, 321] width 371 height 12
type input "**********"
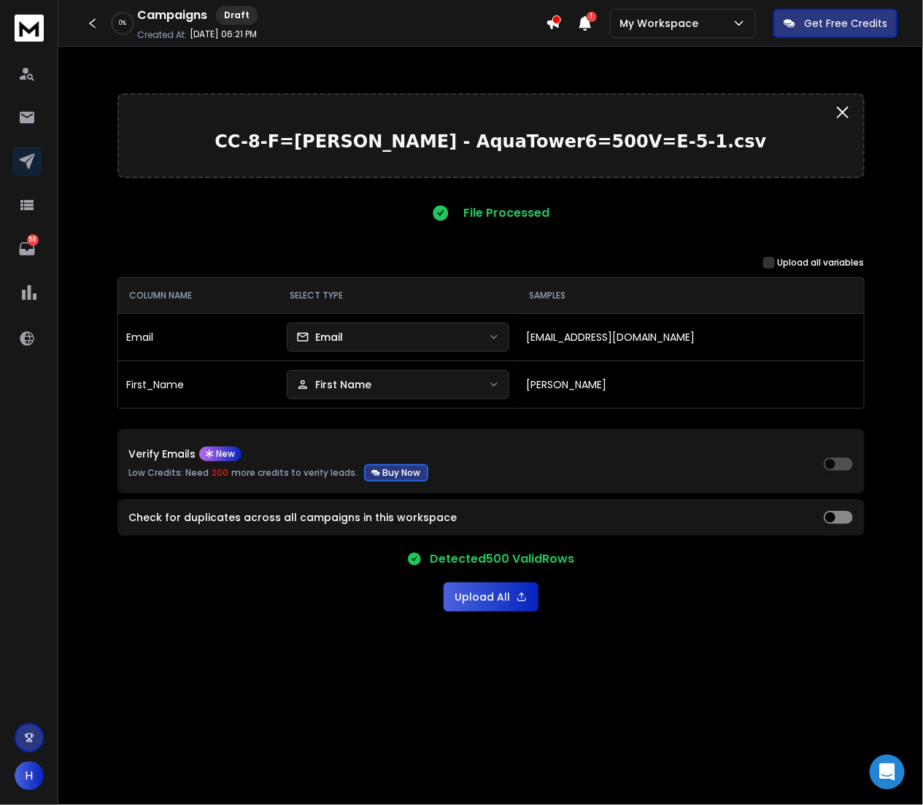
click at [490, 598] on button "Upload All" at bounding box center [491, 596] width 95 height 29
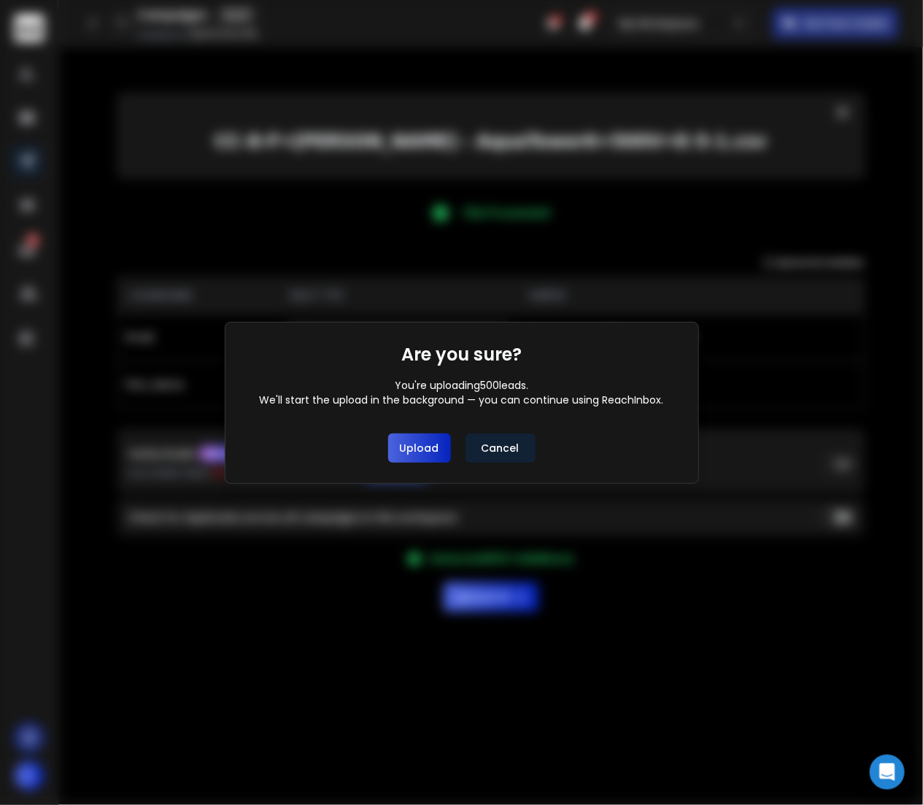
click at [496, 440] on button "Cancel" at bounding box center [501, 447] width 70 height 29
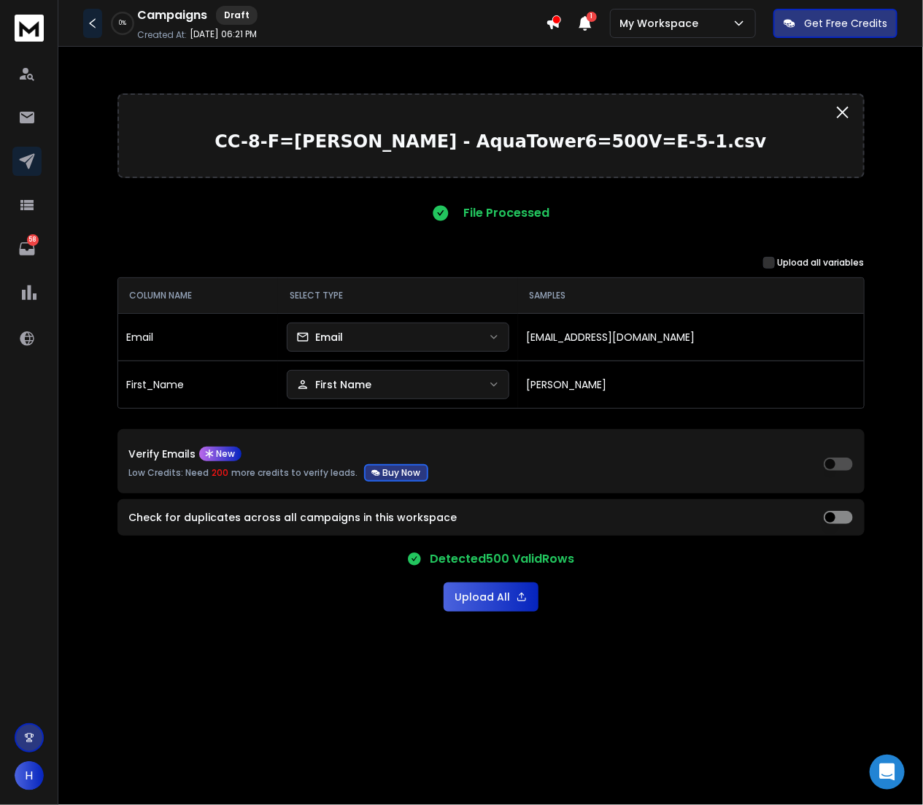
click at [93, 23] on icon at bounding box center [92, 23] width 13 height 13
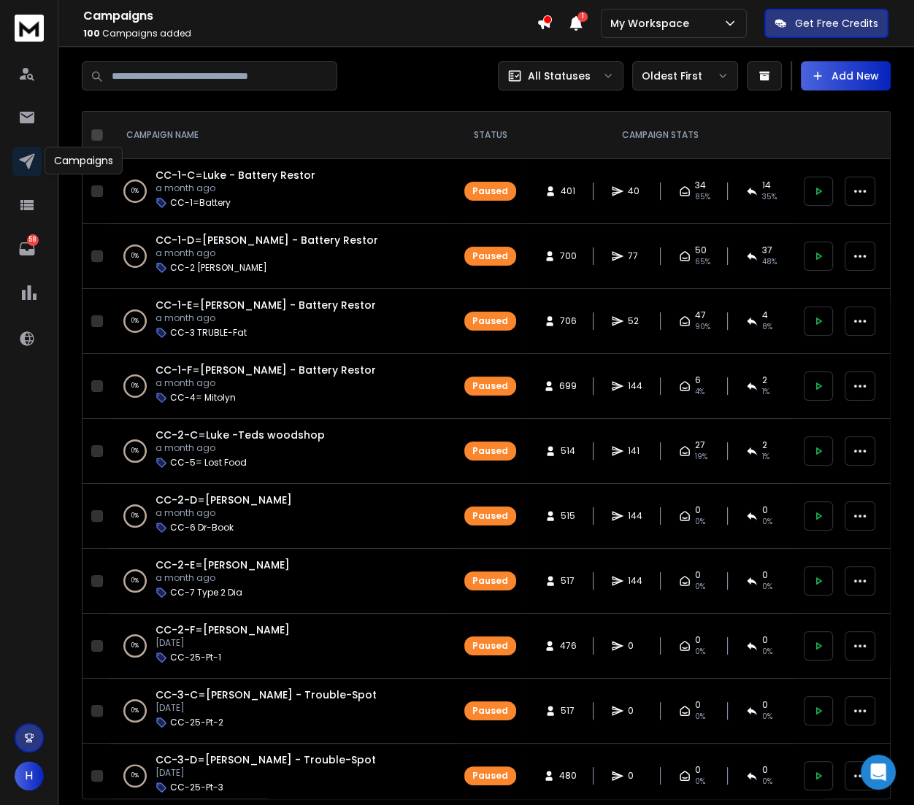
click at [34, 160] on icon at bounding box center [27, 162] width 18 height 18
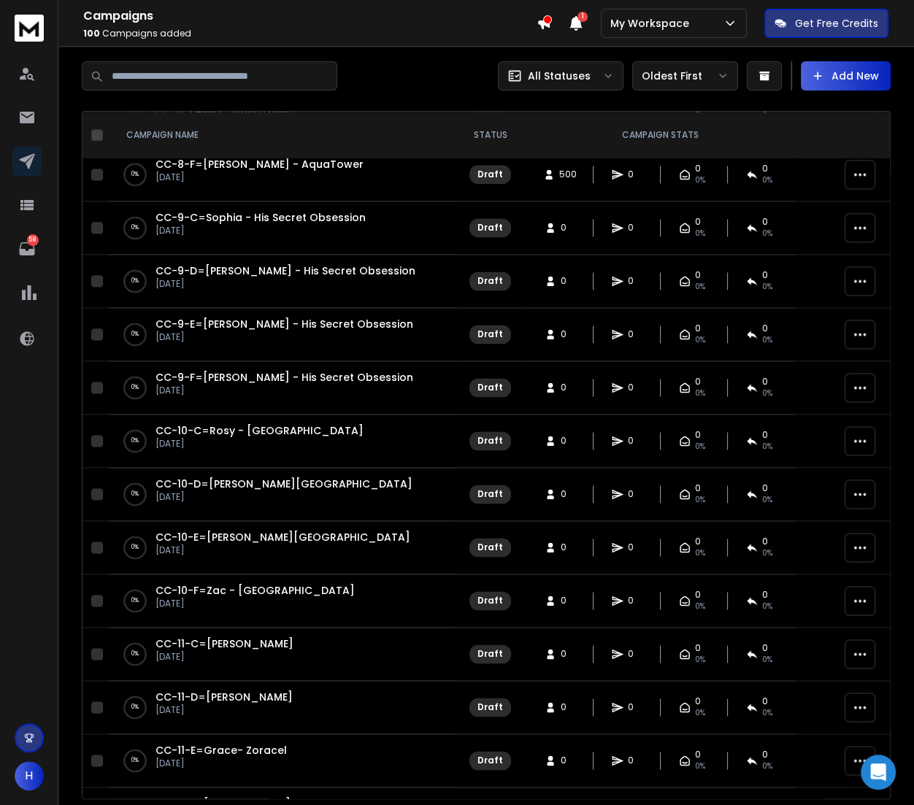
scroll to position [1724, 0]
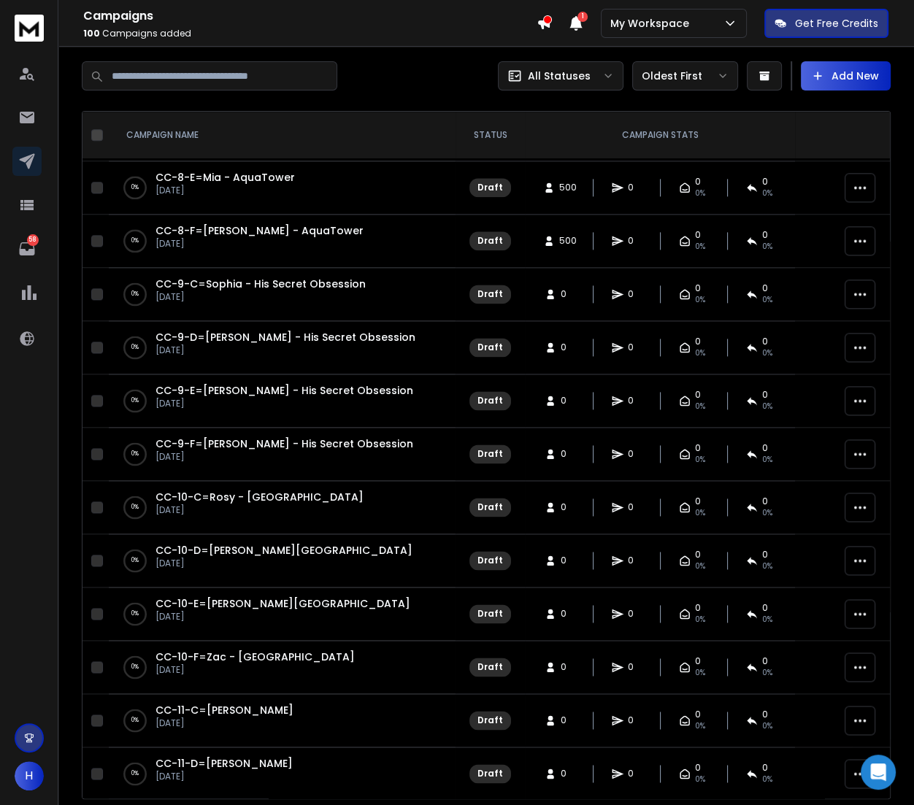
click at [253, 190] on p "[DATE]" at bounding box center [224, 191] width 139 height 12
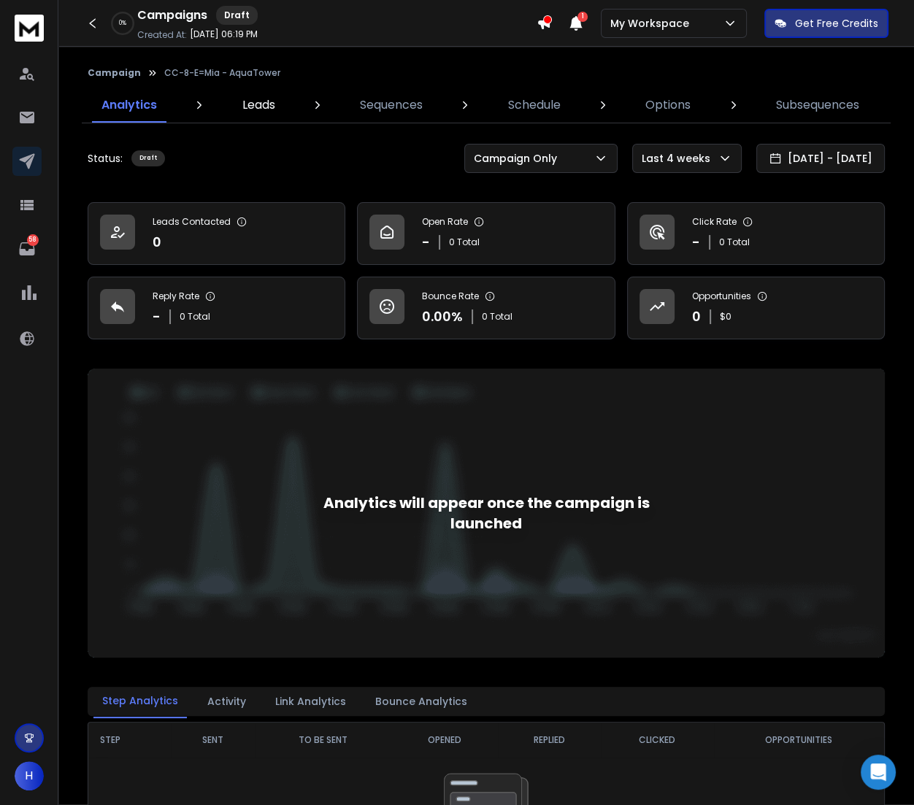
click at [252, 110] on p "Leads" at bounding box center [258, 105] width 33 height 18
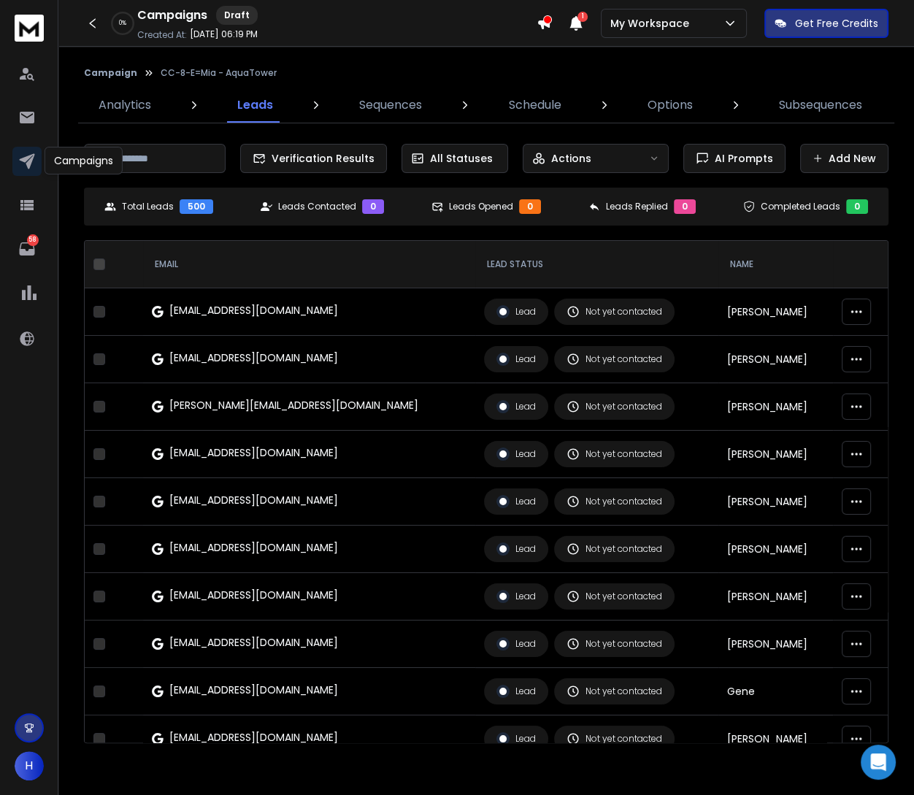
click at [36, 163] on link at bounding box center [26, 161] width 29 height 29
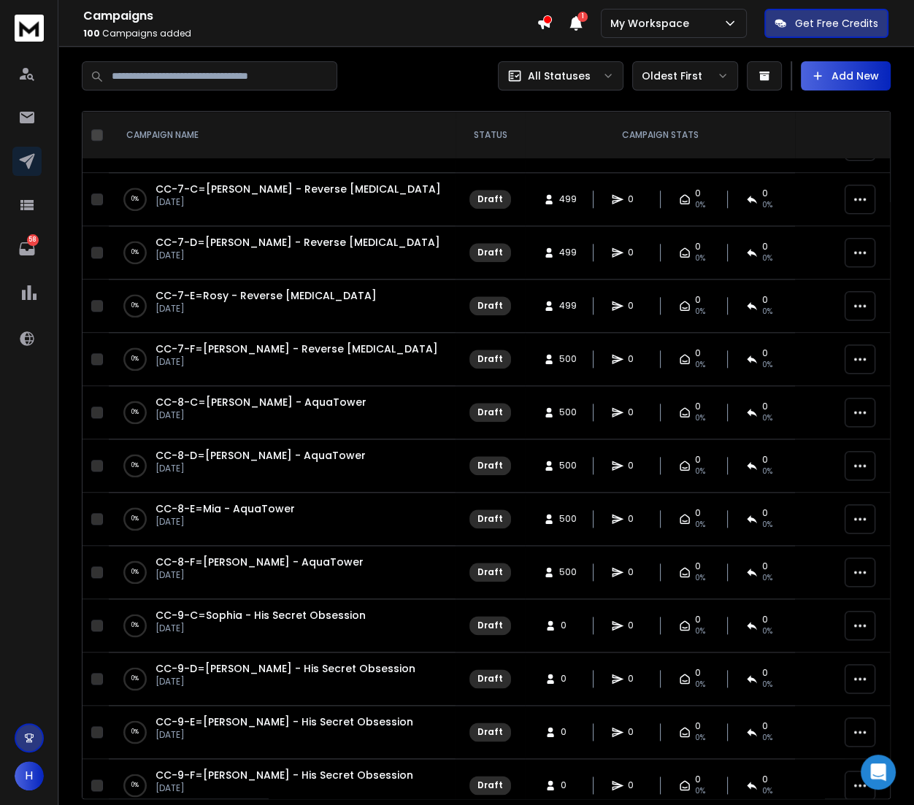
scroll to position [1459, 0]
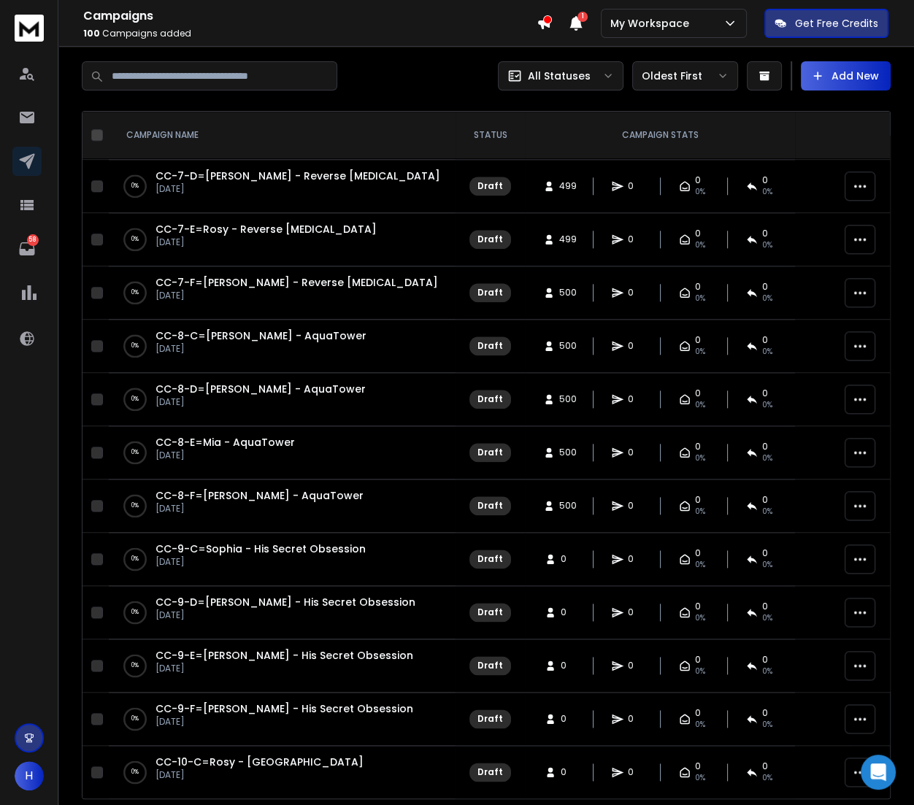
click at [230, 445] on span "CC-8-E=Mia - AquaTower" at bounding box center [224, 442] width 139 height 15
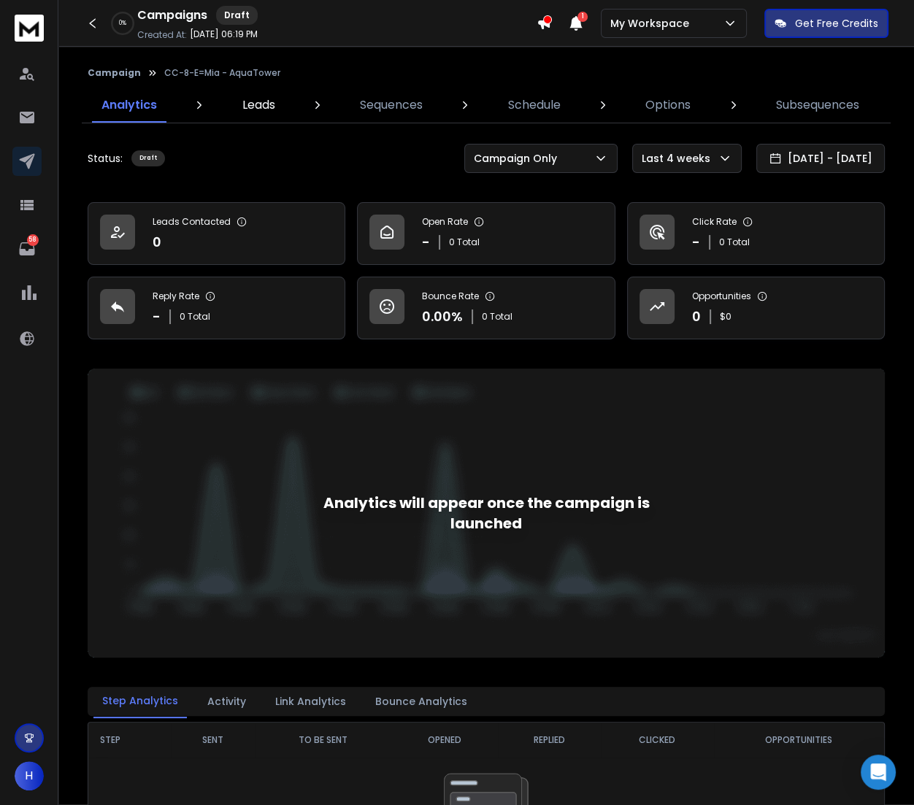
click at [246, 107] on p "Leads" at bounding box center [258, 105] width 33 height 18
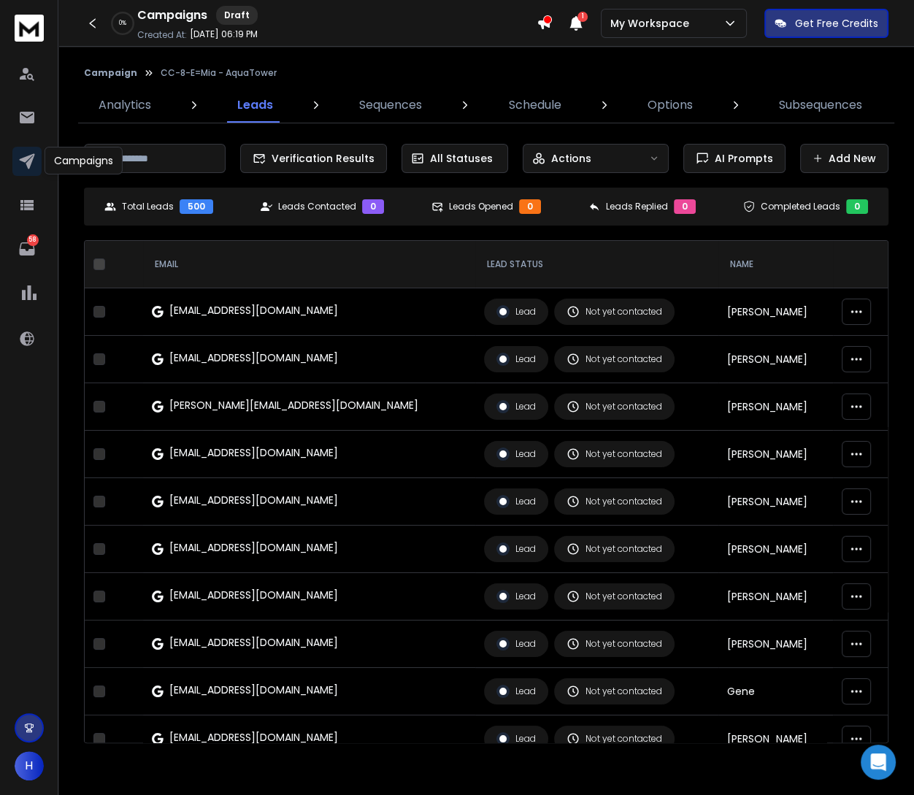
click at [34, 166] on icon at bounding box center [27, 162] width 18 height 18
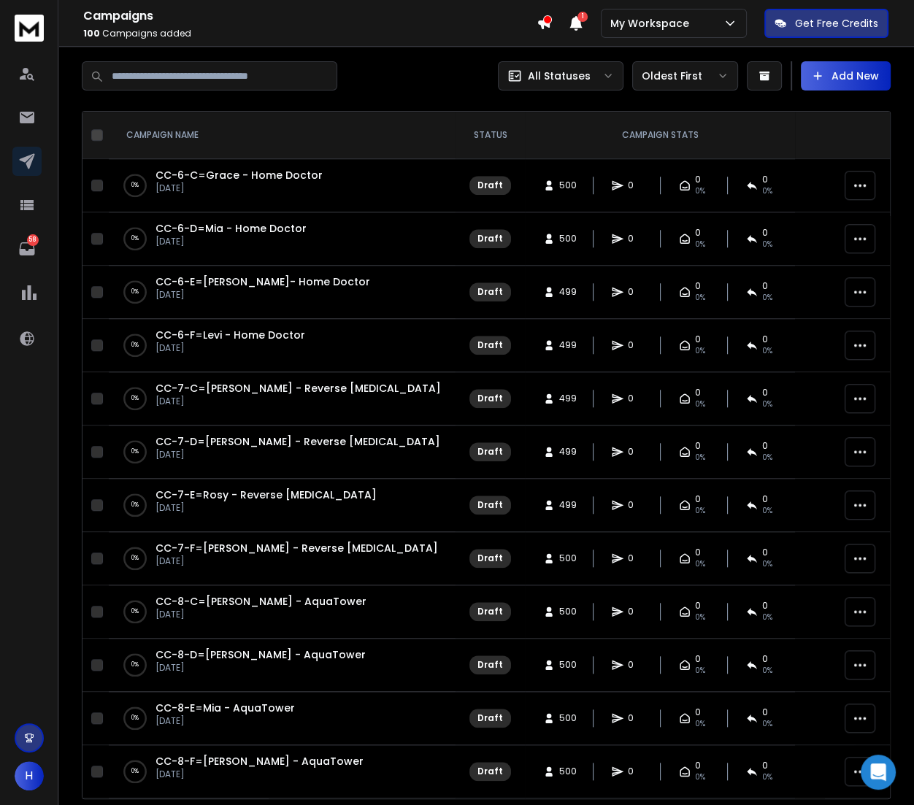
scroll to position [1525, 0]
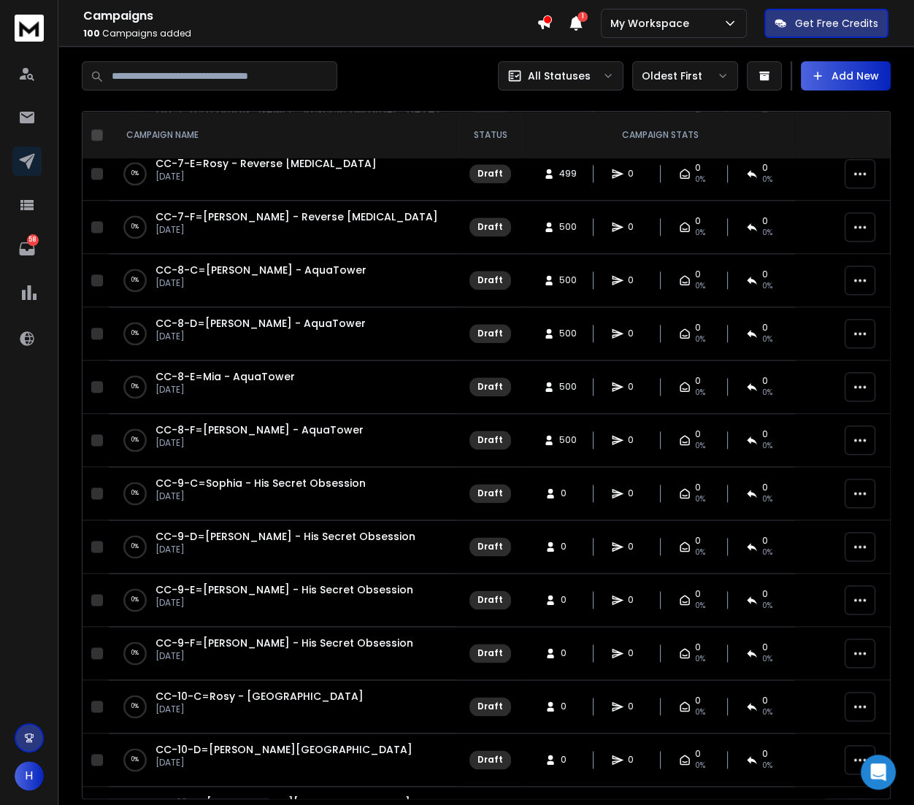
click at [227, 490] on p "[DATE]" at bounding box center [260, 496] width 210 height 12
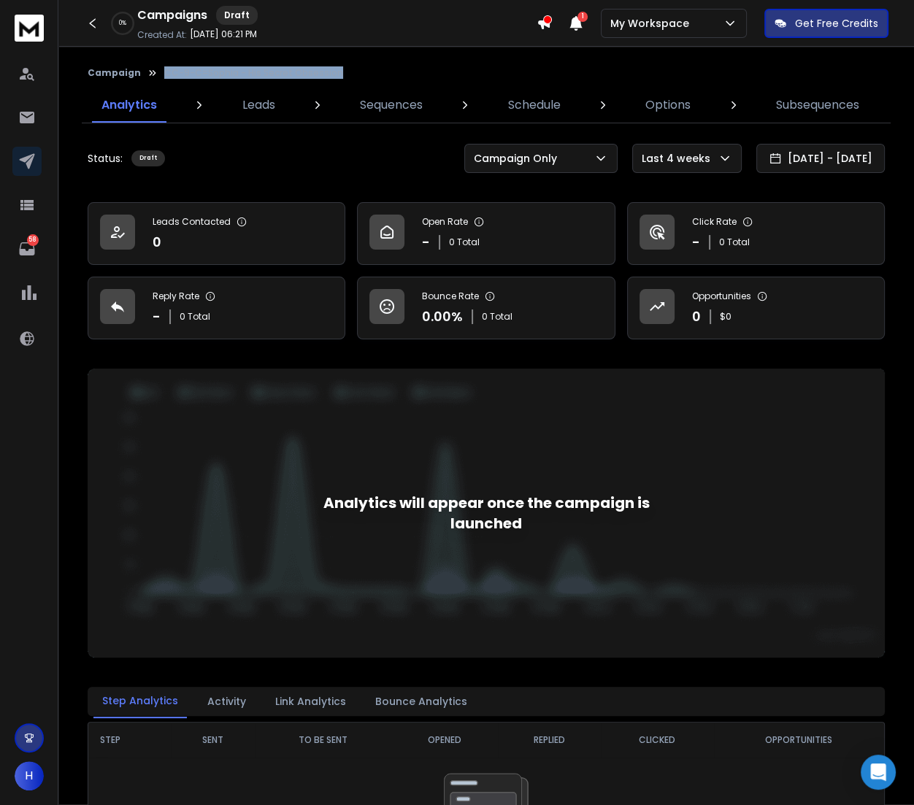
drag, startPoint x: 338, startPoint y: 72, endPoint x: 160, endPoint y: 68, distance: 178.1
click at [160, 68] on div "Campaign CC-9-C=Sophia - His Secret Obsession" at bounding box center [486, 72] width 809 height 23
copy p "CC-9-C=Sophia - His Secret Obsession"
click at [269, 104] on p "Leads" at bounding box center [258, 105] width 33 height 18
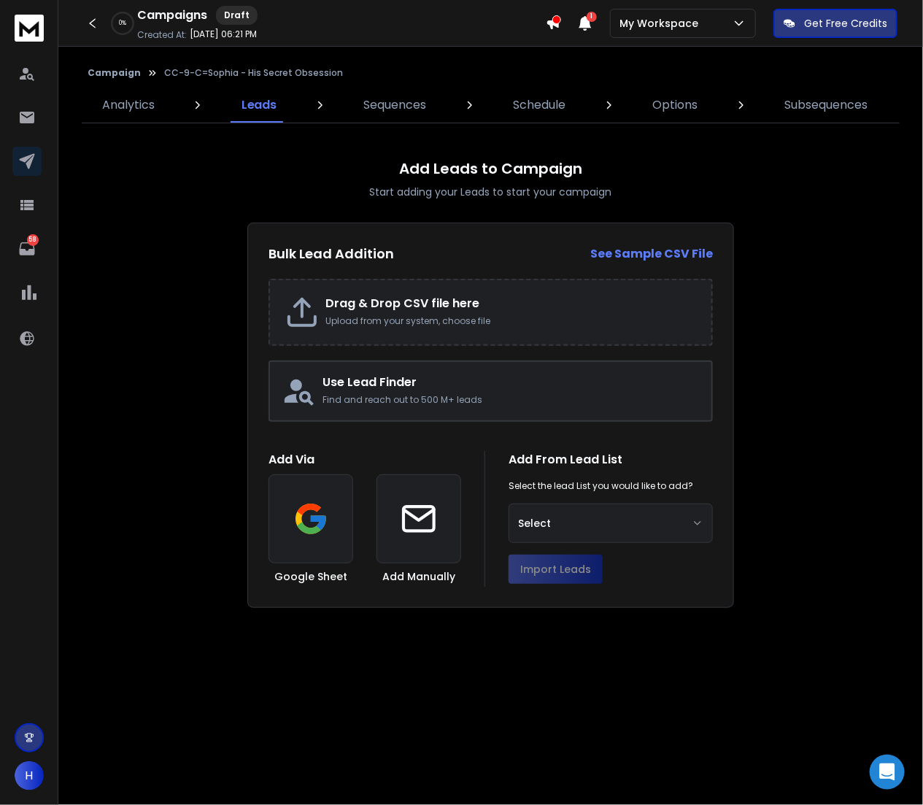
click at [452, 309] on h2 "Drag & Drop CSV file here" at bounding box center [510, 304] width 371 height 18
click at [335, 301] on h2 "Drag & Drop CSV file here" at bounding box center [510, 304] width 371 height 18
type input "**********"
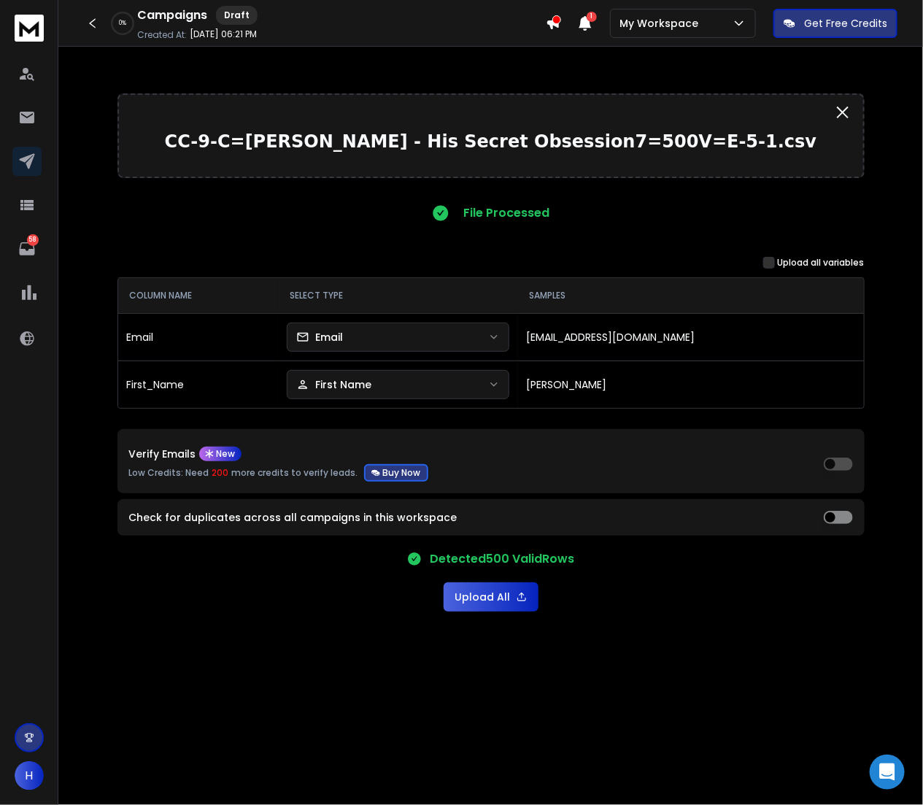
click at [486, 597] on button "Upload All" at bounding box center [491, 596] width 95 height 29
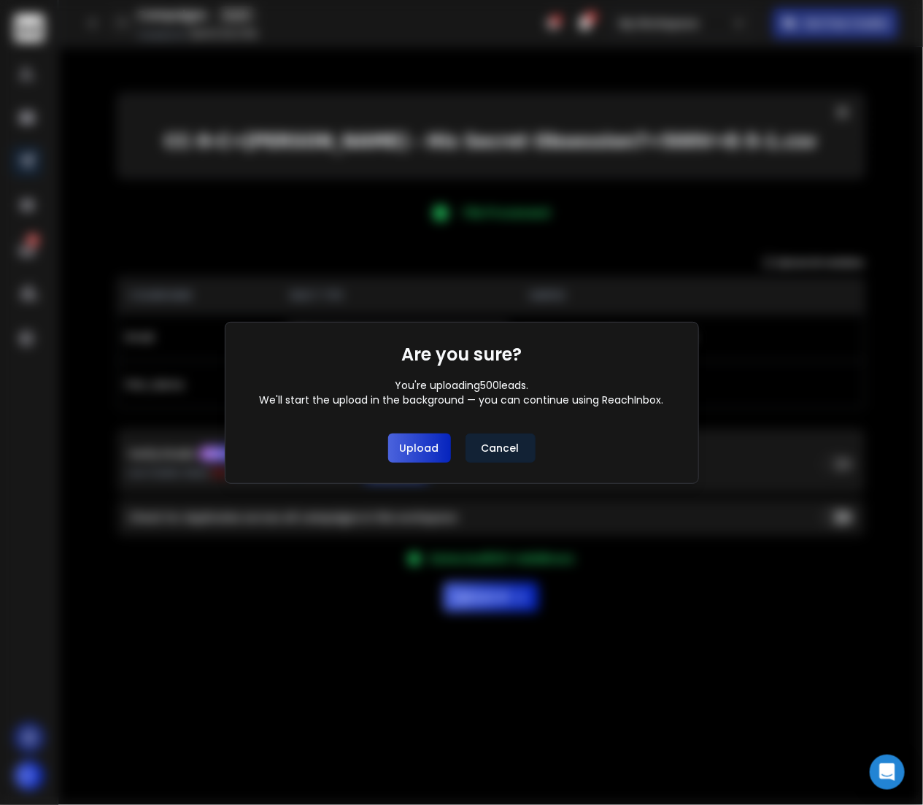
click at [418, 451] on button "Upload" at bounding box center [419, 447] width 63 height 29
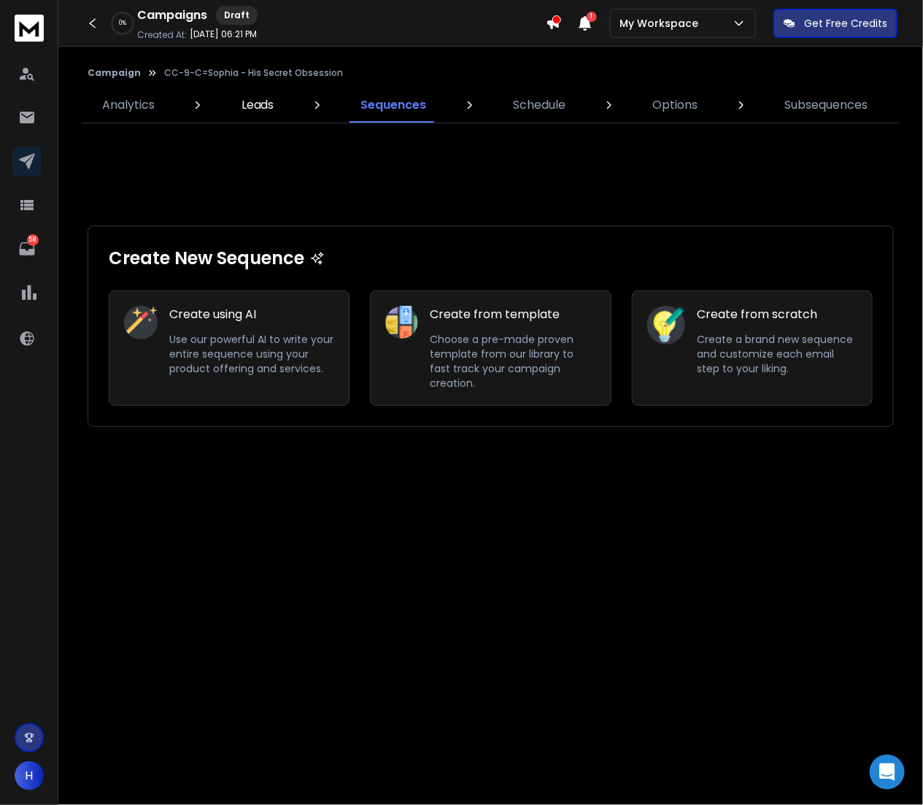
click at [254, 98] on p "Leads" at bounding box center [258, 105] width 33 height 18
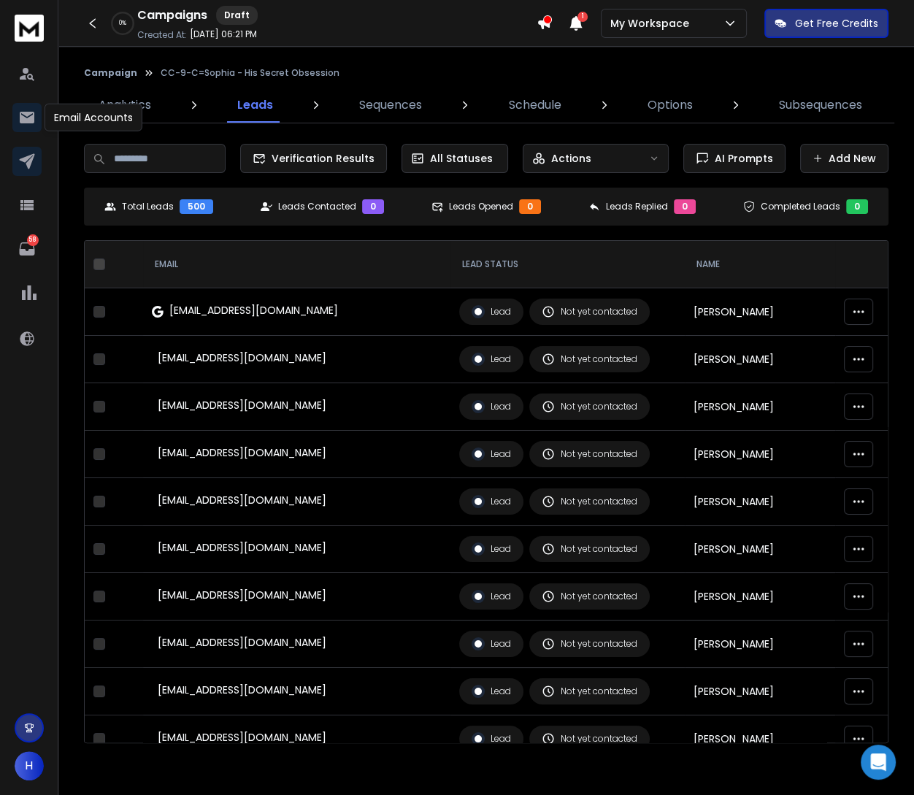
click at [27, 119] on icon at bounding box center [27, 118] width 15 height 12
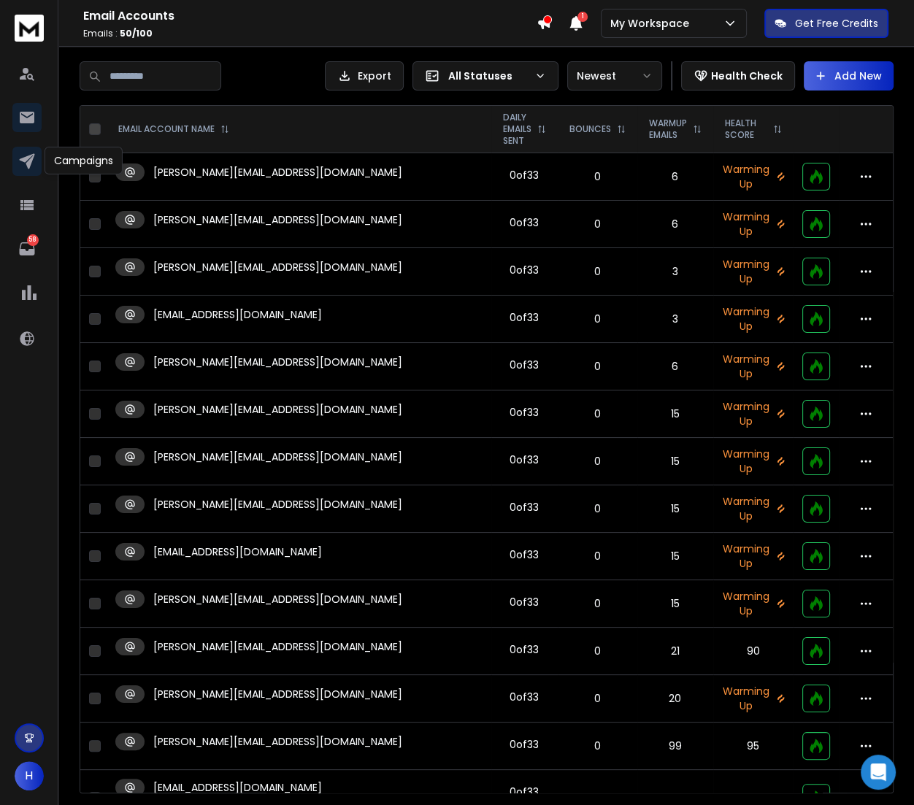
click at [26, 158] on icon at bounding box center [26, 160] width 15 height 15
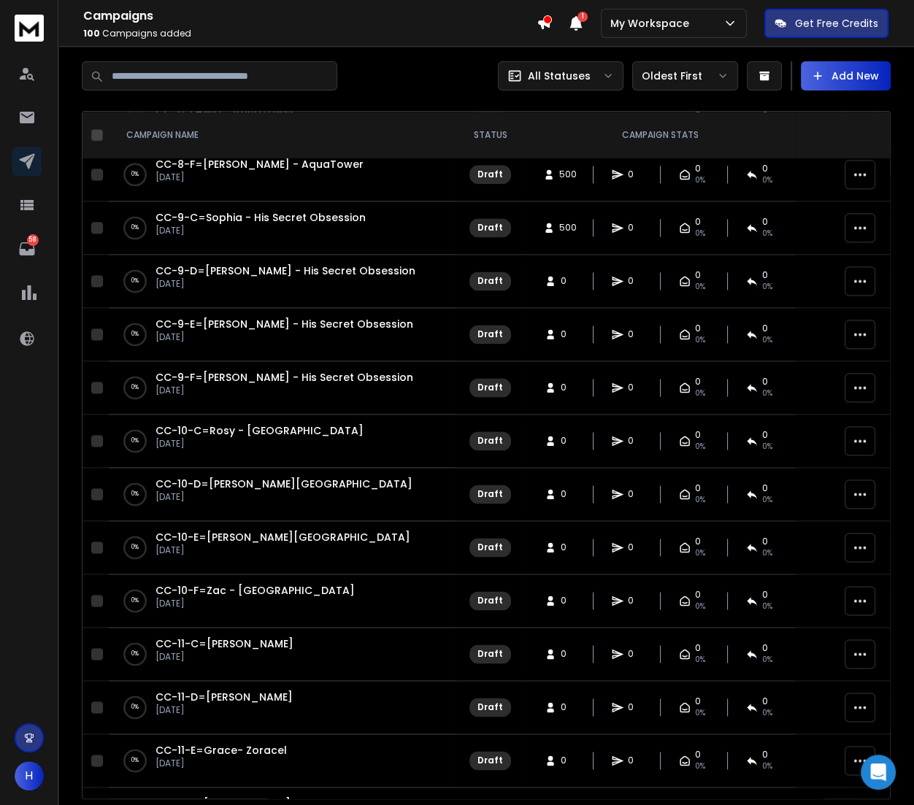
scroll to position [1724, 0]
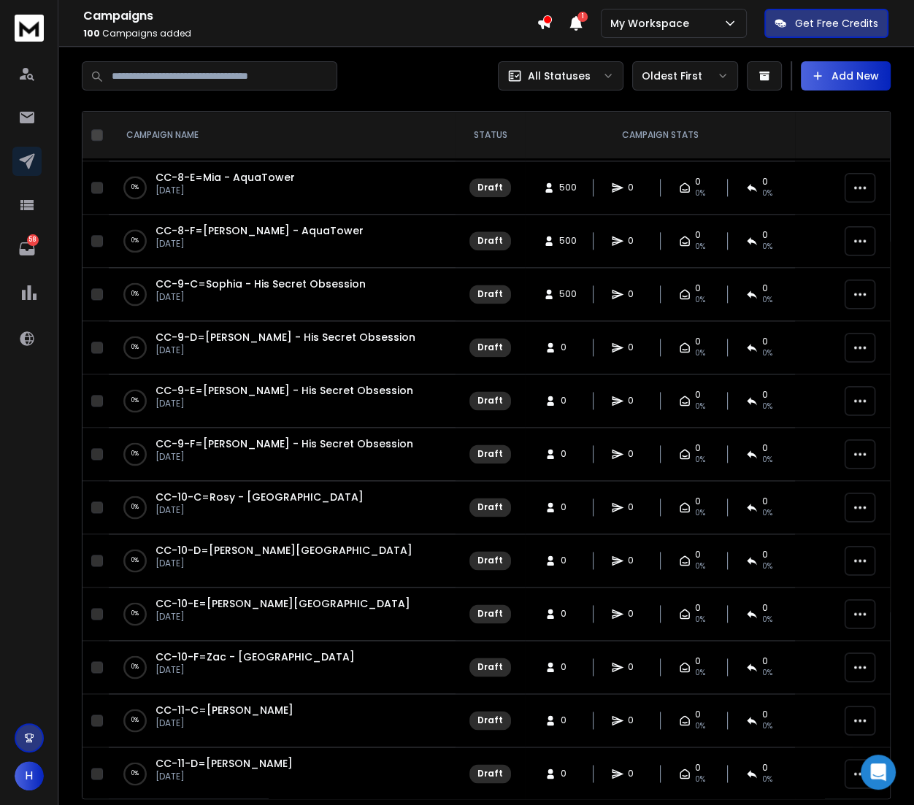
click at [231, 340] on link "CC-9-D=[PERSON_NAME] - His Secret Obsession" at bounding box center [285, 337] width 260 height 15
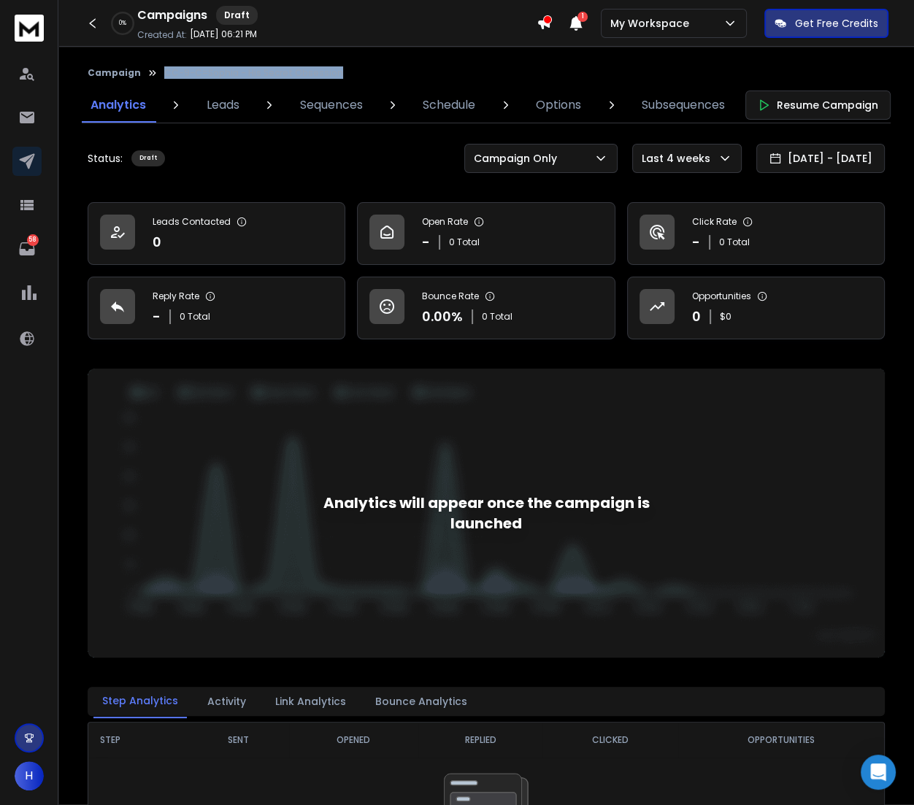
drag, startPoint x: 335, startPoint y: 77, endPoint x: 155, endPoint y: 71, distance: 180.3
click at [155, 71] on div "Campaign CC-9-C=Sophia - His Secret Obsession" at bounding box center [486, 72] width 809 height 23
drag, startPoint x: 155, startPoint y: 71, endPoint x: 282, endPoint y: 69, distance: 127.7
copy p "CC-9-C=Sophia - His Secret Obsession"
click at [223, 99] on p "Leads" at bounding box center [223, 105] width 33 height 18
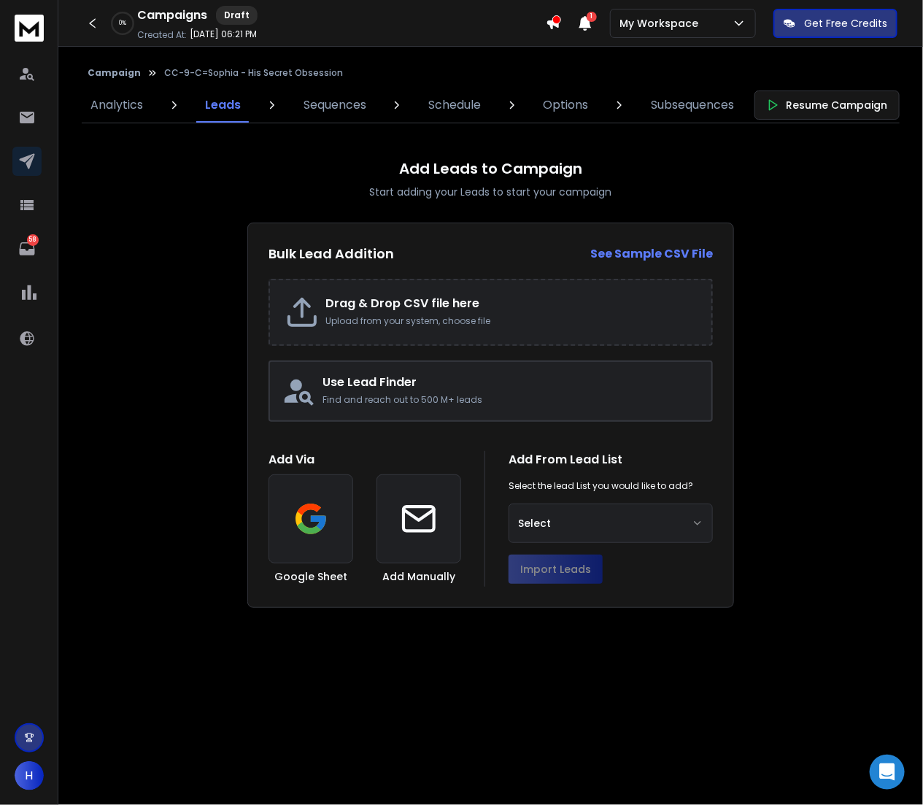
click at [432, 305] on h2 "Drag & Drop CSV file here" at bounding box center [510, 304] width 371 height 18
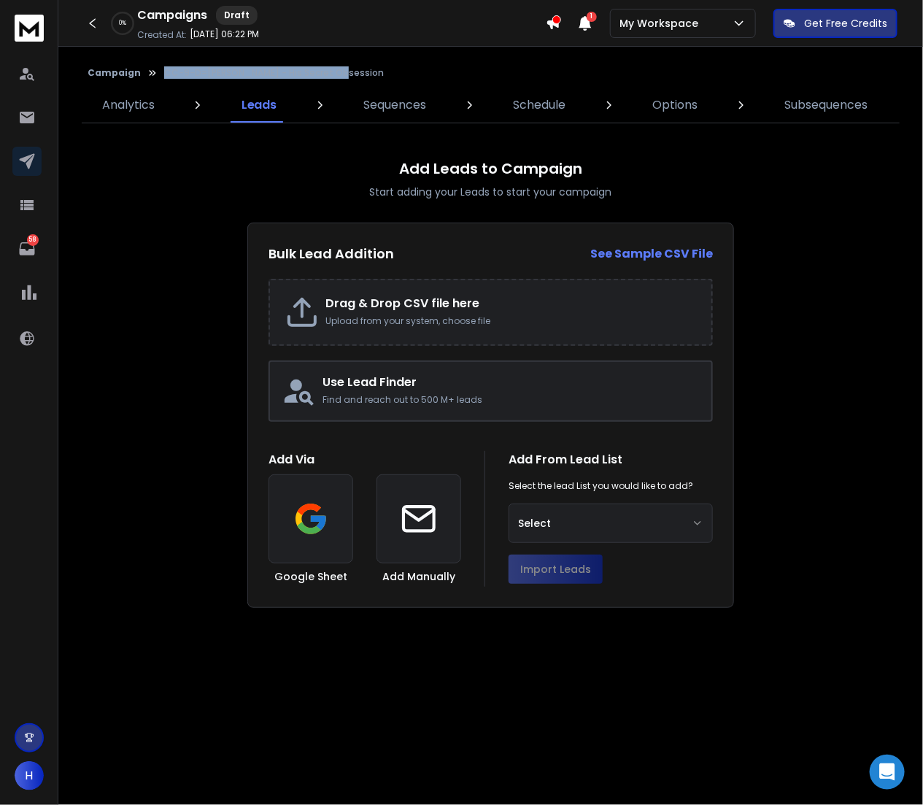
drag, startPoint x: 331, startPoint y: 71, endPoint x: 150, endPoint y: 63, distance: 181.1
click at [150, 63] on div "Campaign CC-9-D=[PERSON_NAME] - His Secret Obsession" at bounding box center [491, 72] width 818 height 23
drag, startPoint x: 150, startPoint y: 63, endPoint x: 284, endPoint y: 69, distance: 134.4
copy p "CC-9-D=[PERSON_NAME] - His Secret Obsession"
click at [358, 301] on h2 "Drag & Drop CSV file here" at bounding box center [510, 304] width 371 height 18
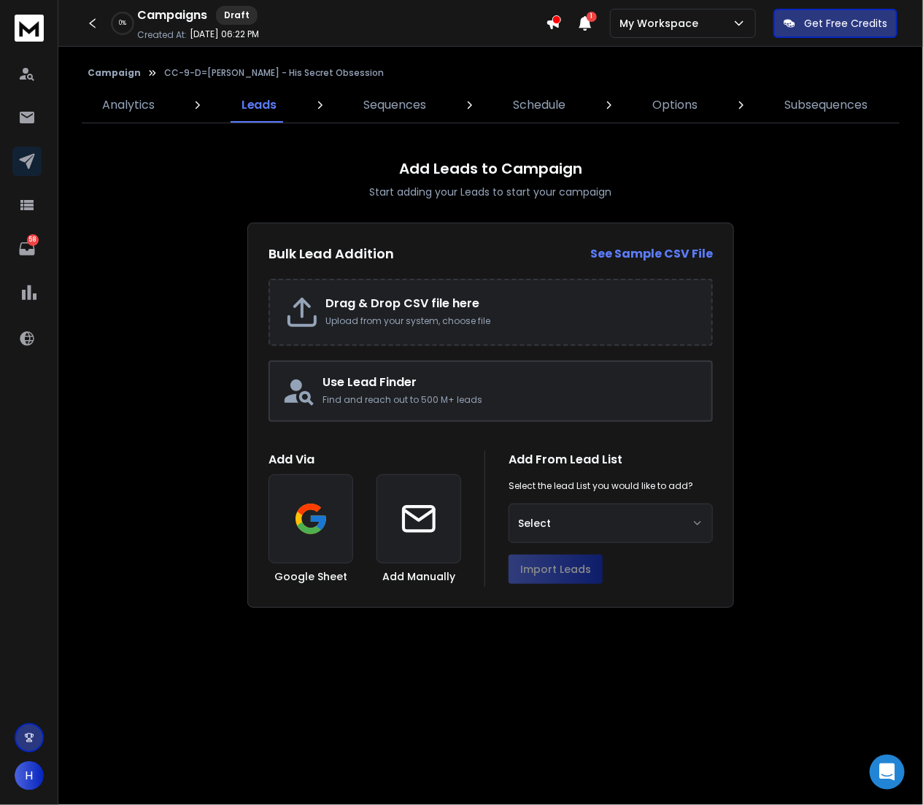
type input "**********"
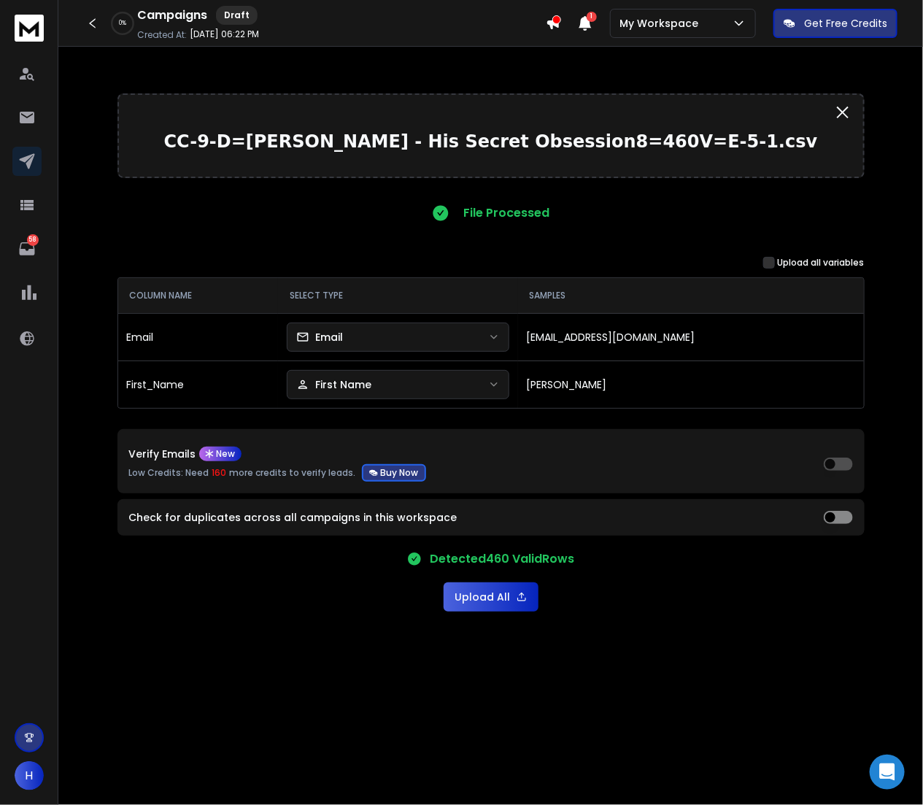
click at [483, 591] on button "Upload All" at bounding box center [491, 596] width 95 height 29
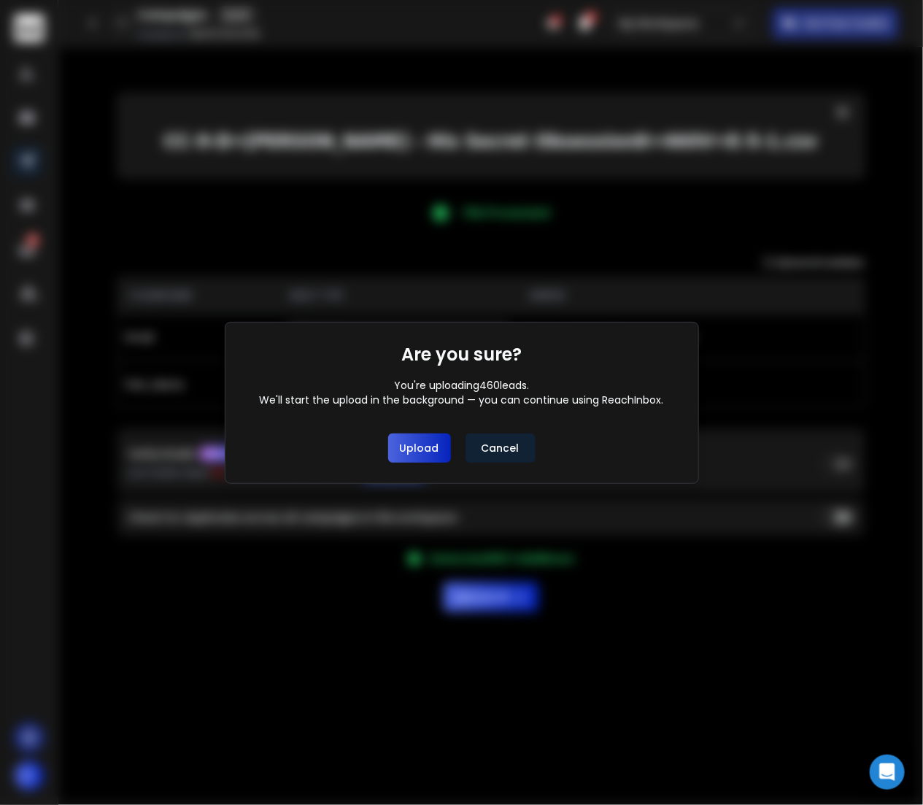
click at [424, 452] on button "Upload" at bounding box center [419, 447] width 63 height 29
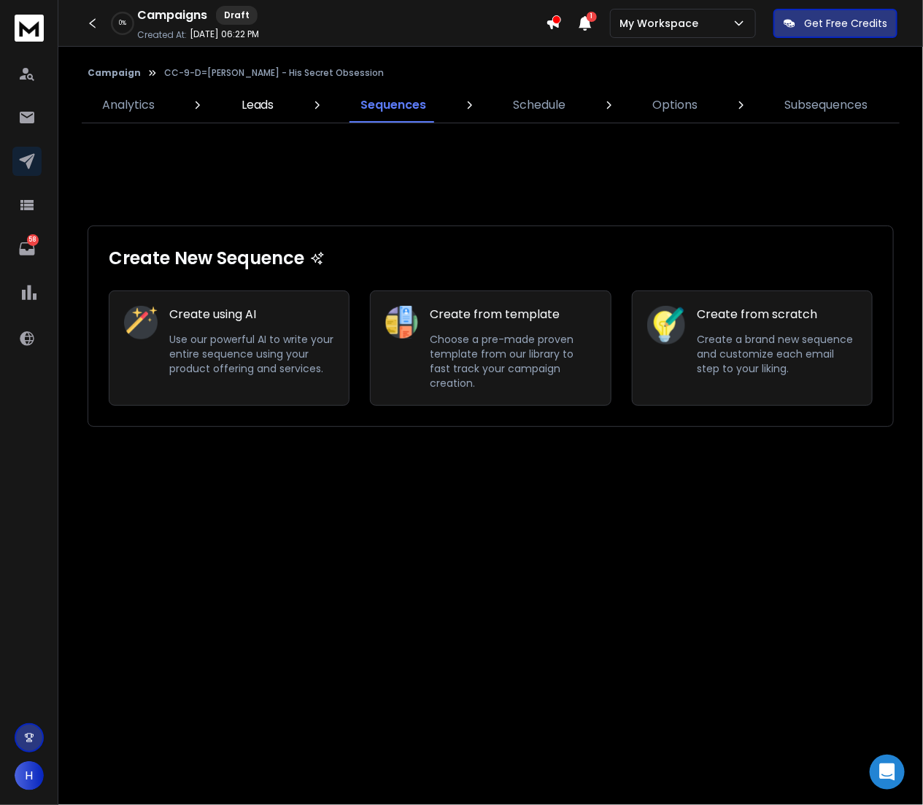
click at [253, 101] on p "Leads" at bounding box center [258, 105] width 33 height 18
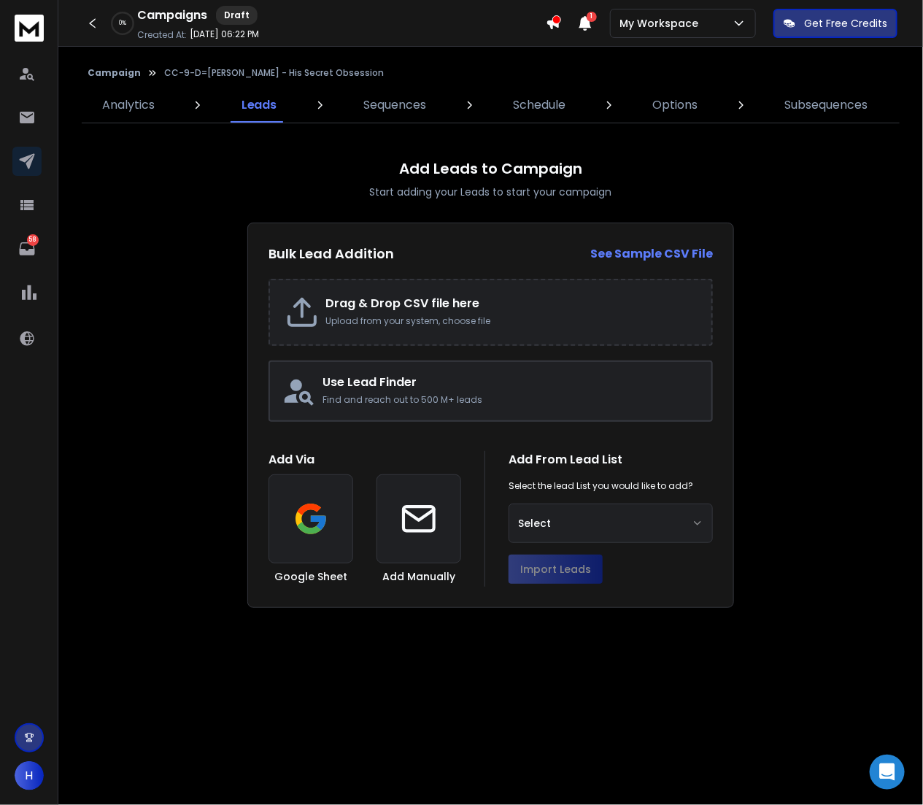
click at [257, 104] on p "Leads" at bounding box center [260, 105] width 36 height 18
click at [394, 300] on h2 "Drag & Drop CSV file here" at bounding box center [510, 304] width 371 height 18
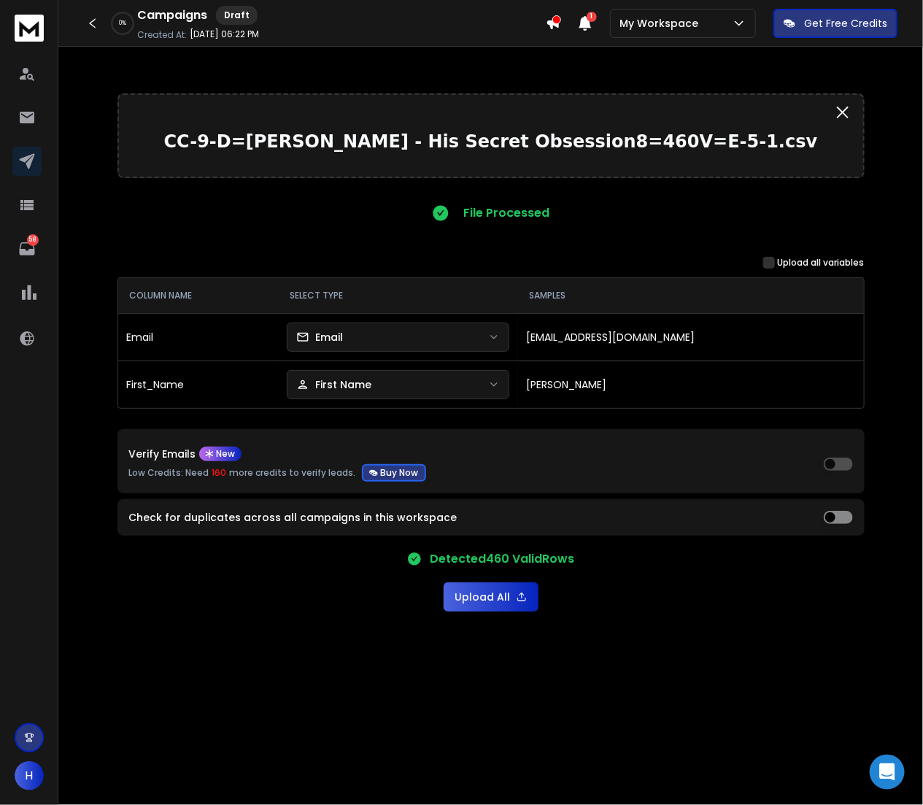
click at [479, 597] on button "Upload All" at bounding box center [491, 596] width 95 height 29
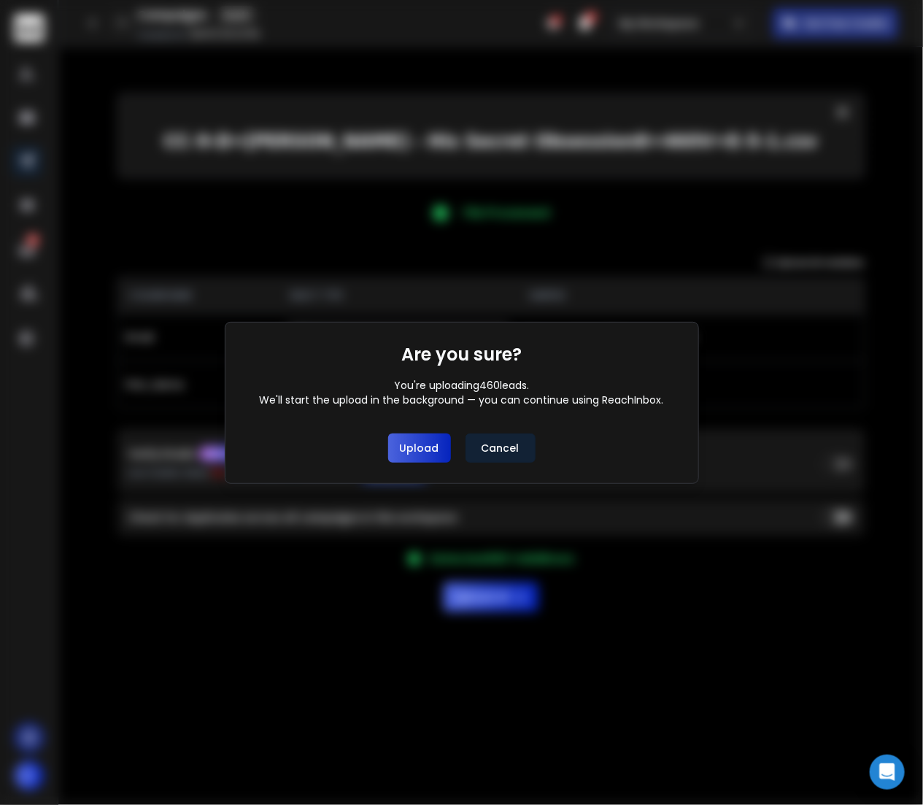
click at [420, 450] on button "Upload" at bounding box center [419, 447] width 63 height 29
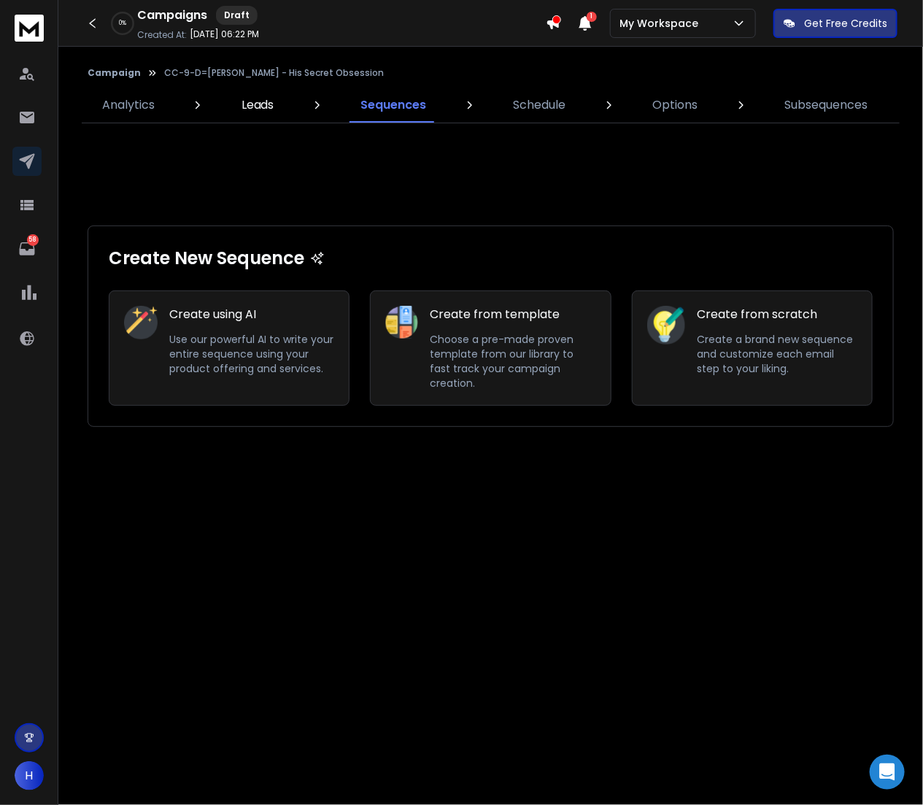
click at [254, 101] on p "Leads" at bounding box center [258, 105] width 33 height 18
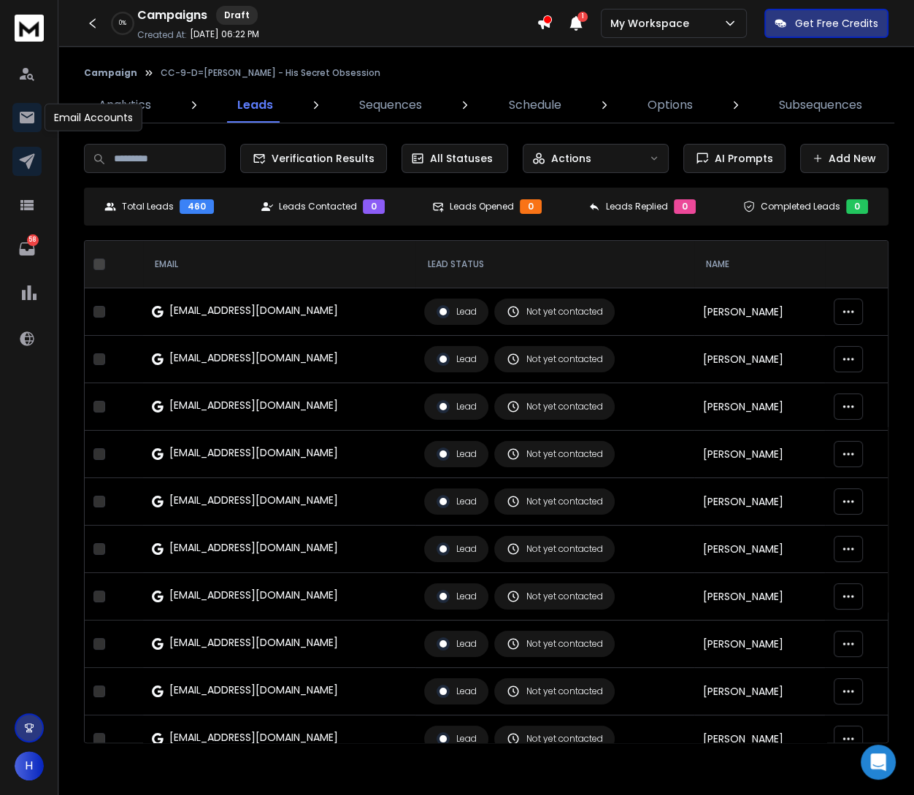
click at [24, 117] on icon at bounding box center [27, 118] width 15 height 12
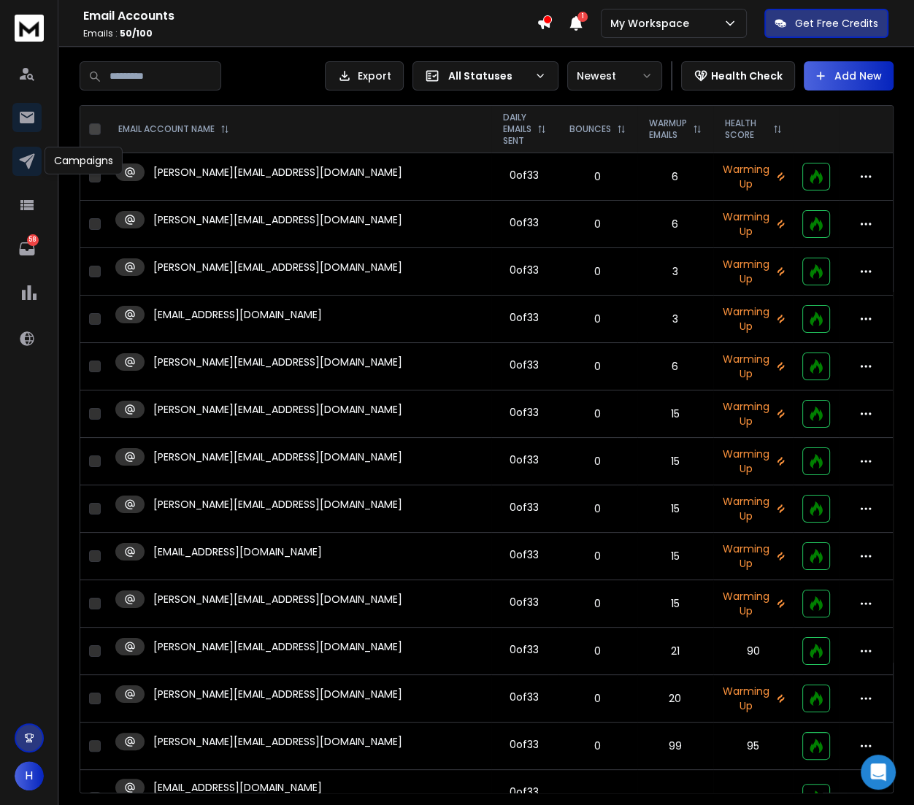
click at [31, 160] on icon at bounding box center [27, 162] width 18 height 18
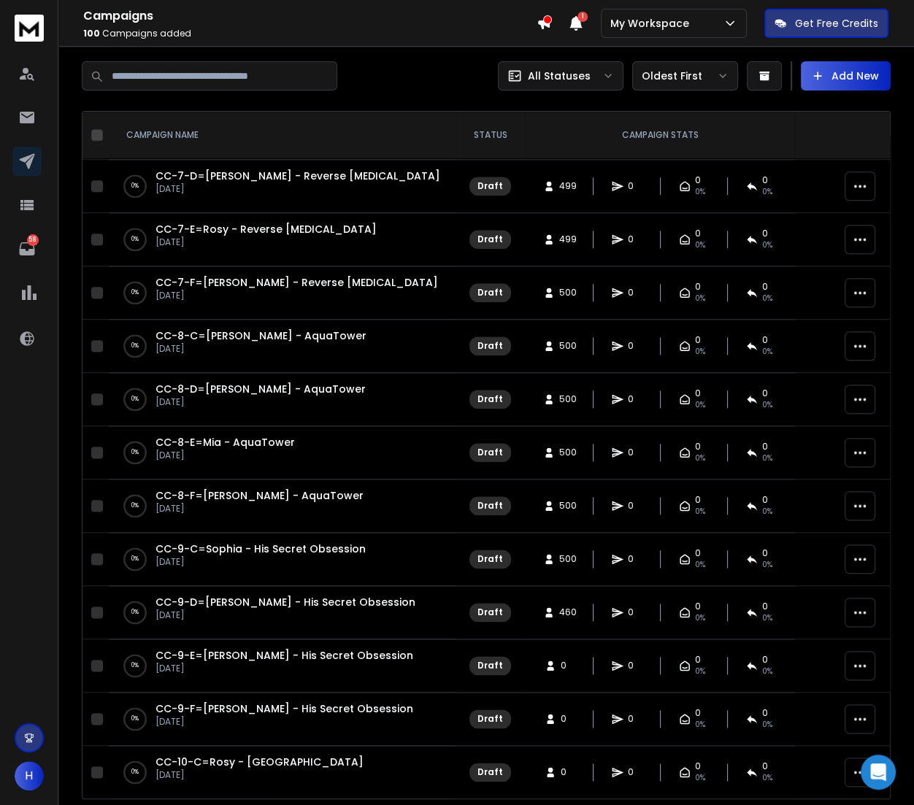
scroll to position [1592, 0]
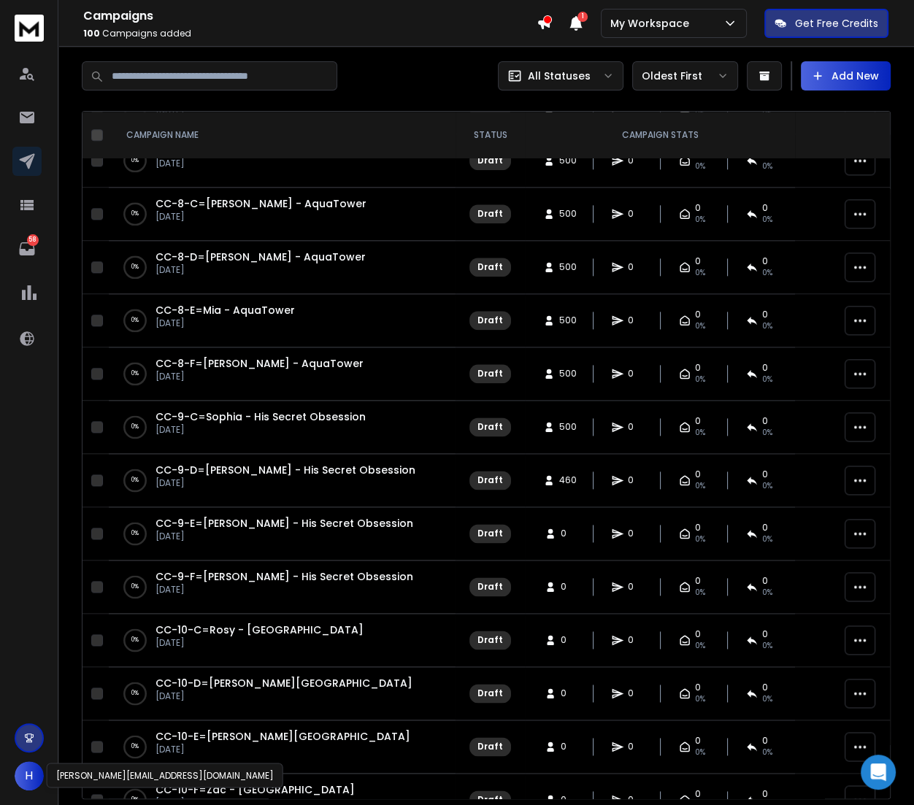
click at [30, 781] on span "H" at bounding box center [29, 775] width 29 height 29
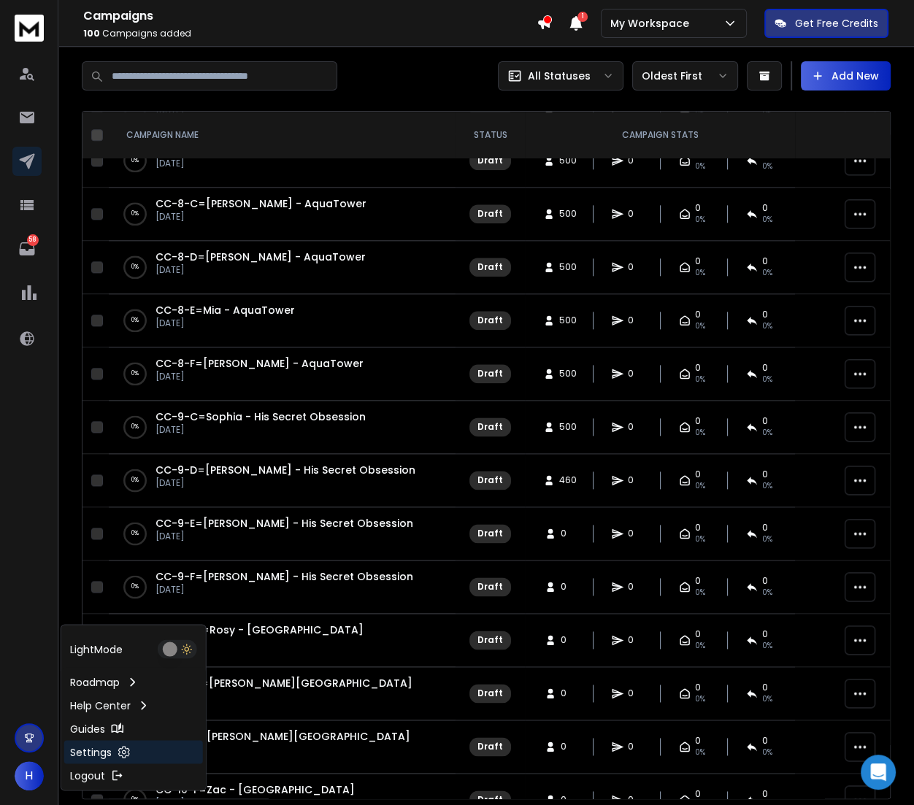
click at [147, 749] on div "Settings" at bounding box center [133, 751] width 139 height 23
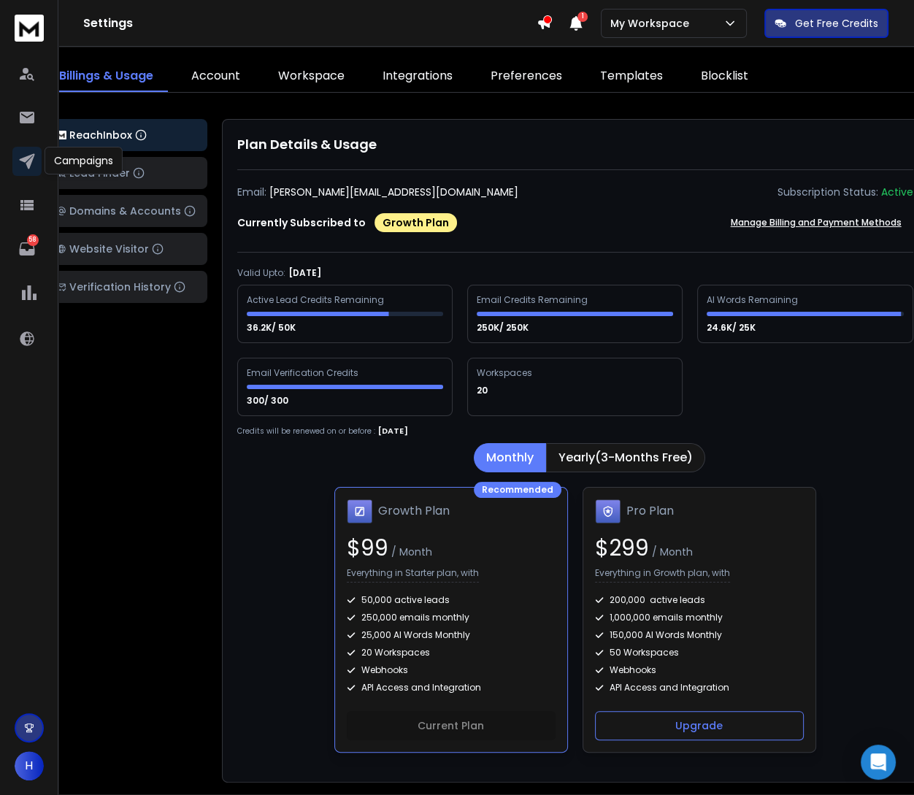
click at [22, 155] on icon at bounding box center [27, 162] width 18 height 18
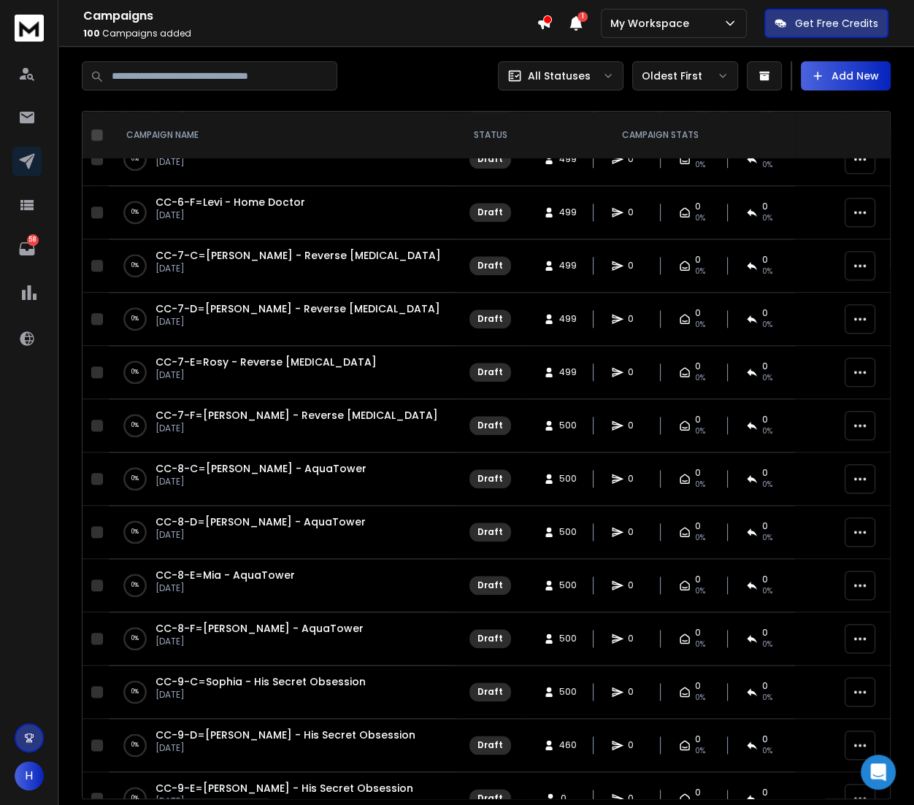
scroll to position [1459, 0]
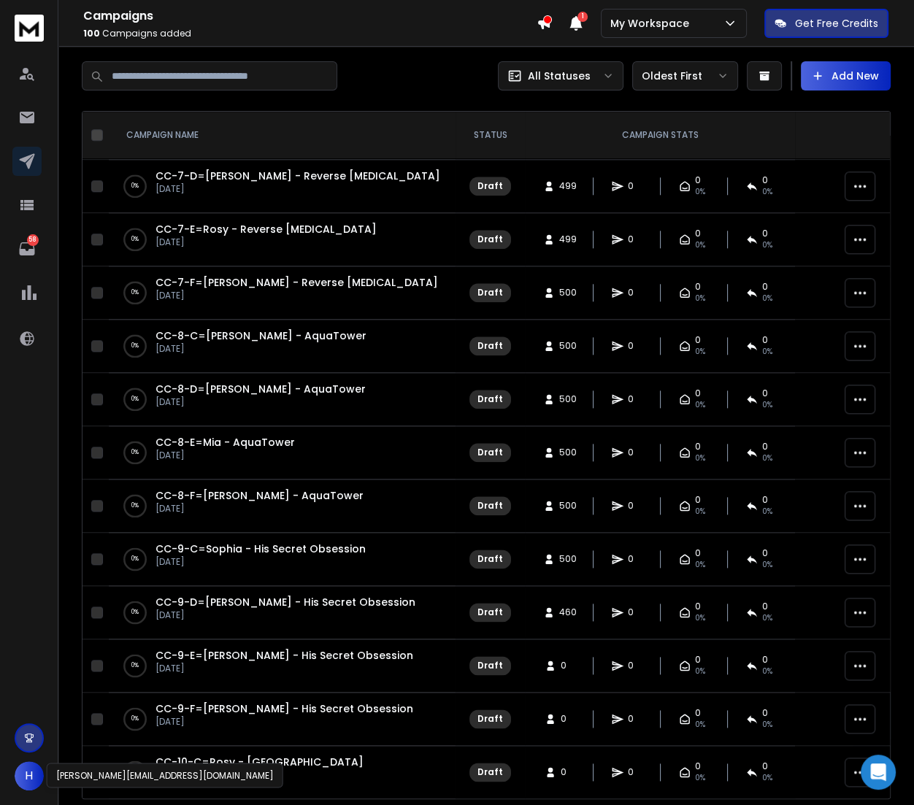
click at [29, 778] on span "H" at bounding box center [29, 775] width 29 height 29
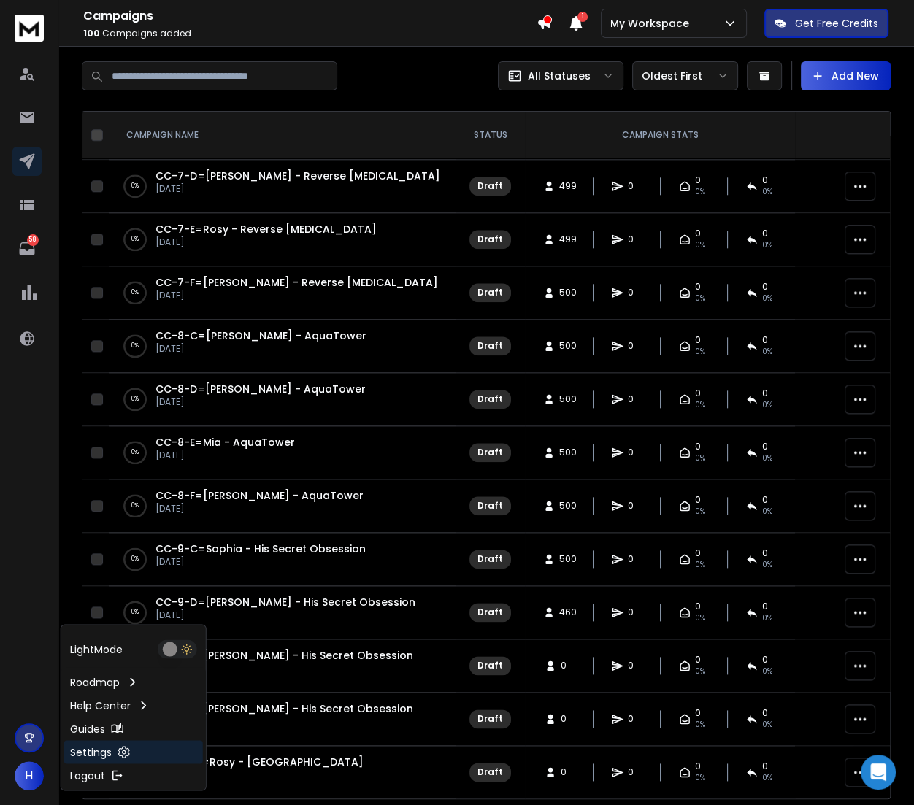
click at [140, 747] on div "Settings" at bounding box center [133, 751] width 139 height 23
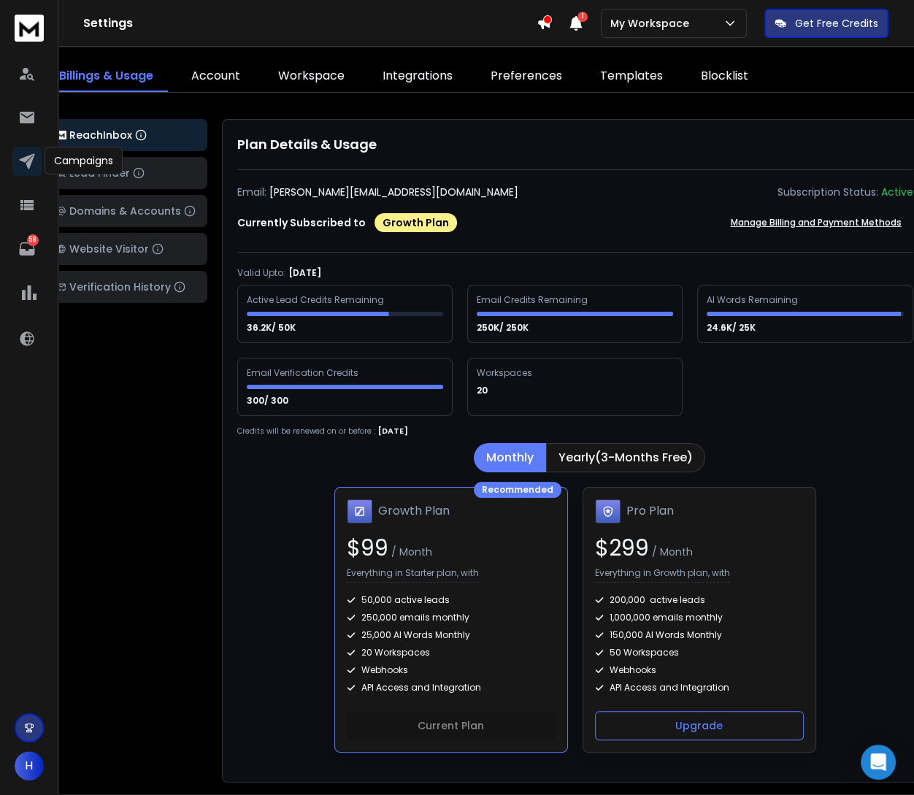
click at [26, 153] on icon at bounding box center [27, 162] width 18 height 18
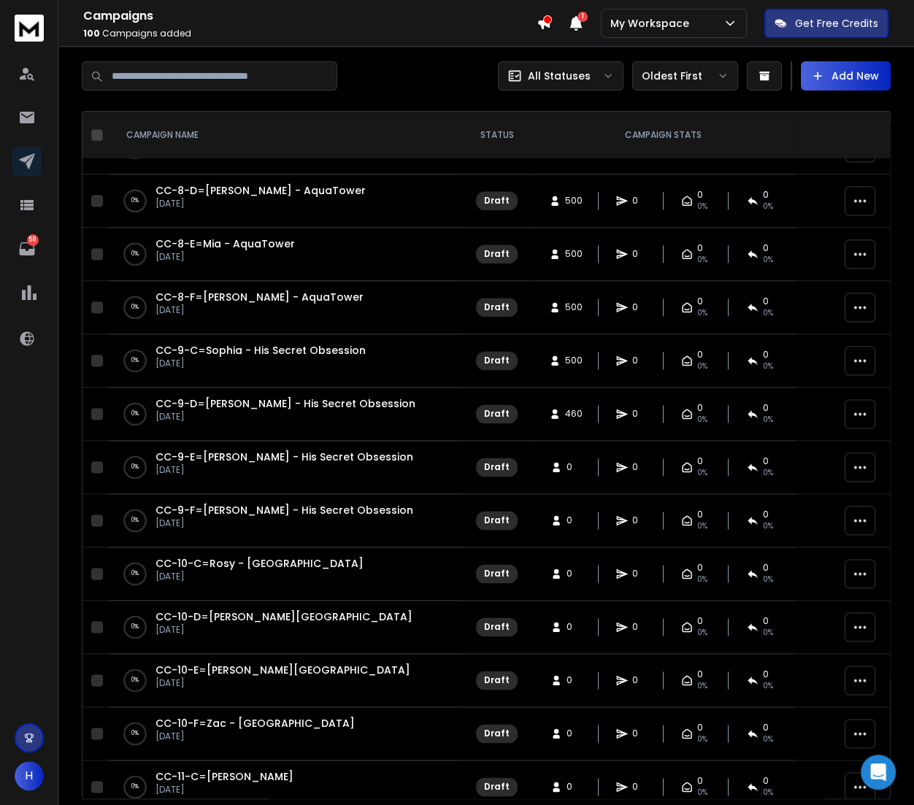
scroll to position [1592, 0]
